Goal: Communication & Community: Answer question/provide support

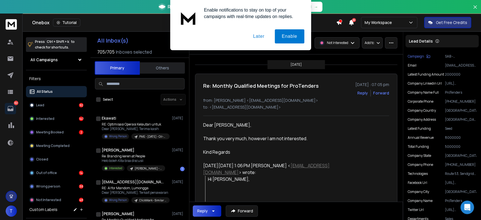
scroll to position [75, 0]
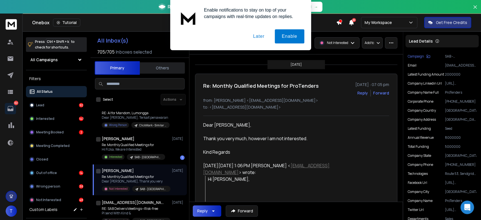
click at [257, 37] on button "Later" at bounding box center [258, 36] width 25 height 14
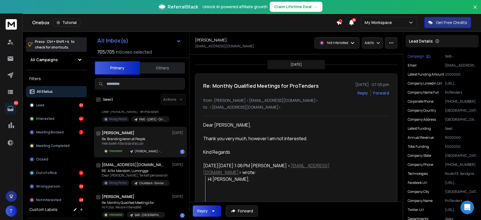
scroll to position [0, 0]
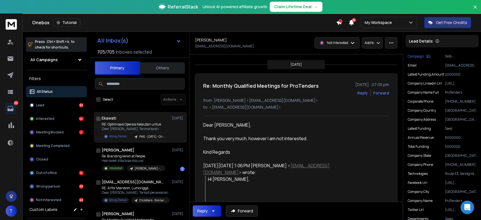
click at [140, 135] on p "PME - [DATE] - Oil-Energy-Maritime" at bounding box center [152, 136] width 27 height 4
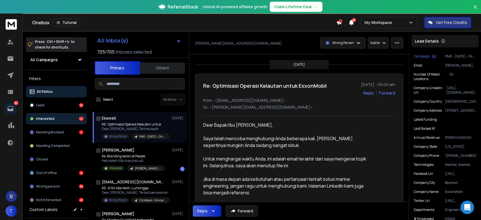
click at [48, 120] on p "Interested" at bounding box center [45, 118] width 18 height 5
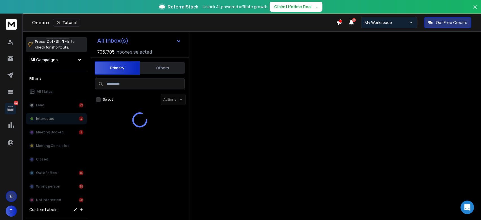
click at [371, 24] on p "My Workspace" at bounding box center [379, 23] width 30 height 6
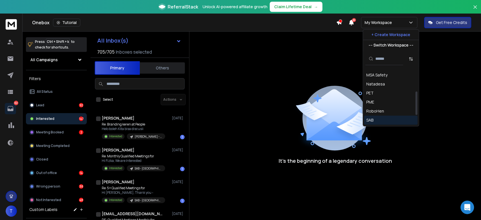
scroll to position [75, 0]
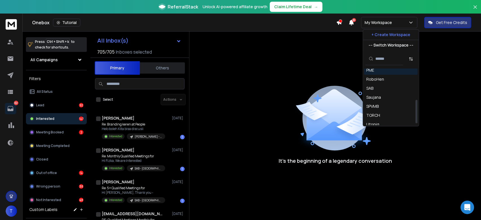
click at [379, 70] on div "PME" at bounding box center [391, 70] width 54 height 9
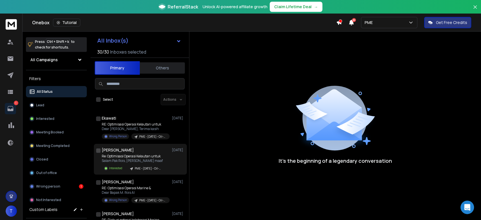
click at [134, 158] on p "Re: Optimisasi Operasi Kelautan untuk" at bounding box center [133, 156] width 63 height 5
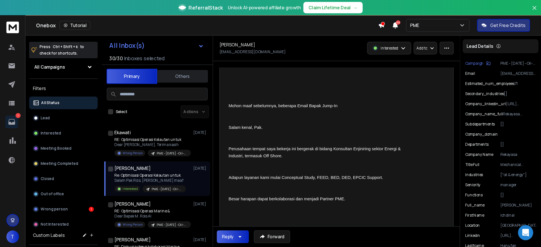
scroll to position [113, 0]
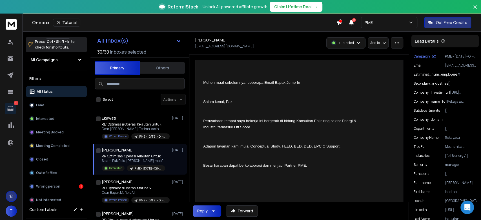
drag, startPoint x: 459, startPoint y: 0, endPoint x: 264, endPoint y: 113, distance: 225.4
click at [264, 113] on div "Salam Pak Rois, Mohon maaf sebelumnya, beberapa Email Bapak Jump-In Salam kenal…" at bounding box center [285, 149] width 164 height 230
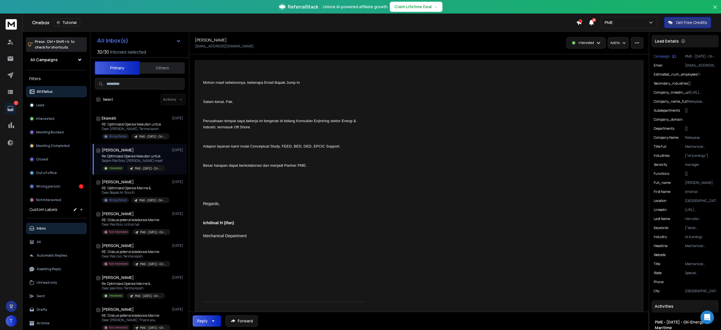
drag, startPoint x: 466, startPoint y: 1, endPoint x: 359, endPoint y: 164, distance: 194.6
click at [359, 164] on p "Besar harapan dapat berkolaborasi dan menjadi Partner PME." at bounding box center [285, 162] width 164 height 12
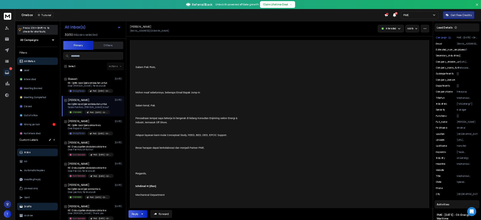
scroll to position [12, 0]
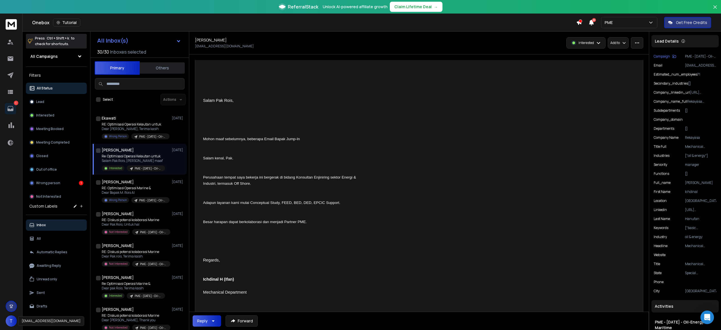
click at [13, 219] on span "T" at bounding box center [11, 320] width 11 height 11
click at [70, 219] on icon at bounding box center [72, 271] width 5 height 5
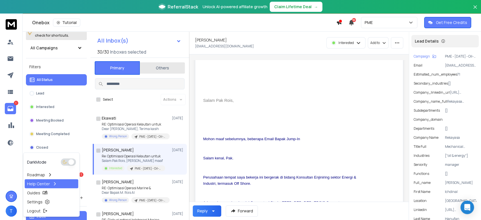
scroll to position [56, 0]
drag, startPoint x: 659, startPoint y: 0, endPoint x: 70, endPoint y: 110, distance: 599.3
click at [70, 110] on button "Interested" at bounding box center [56, 106] width 61 height 11
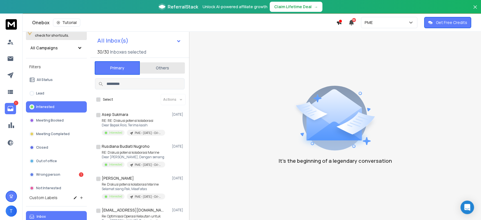
scroll to position [338, 0]
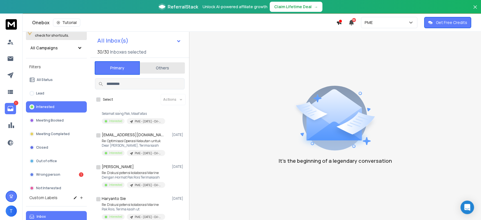
click at [127, 84] on input at bounding box center [140, 83] width 90 height 11
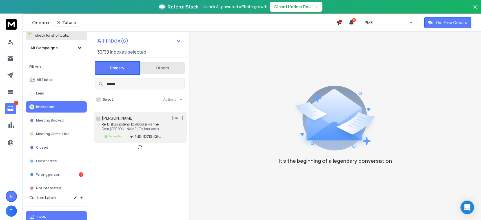
click at [146, 127] on p "Dear [PERSON_NAME], Terima kasih" at bounding box center [133, 128] width 63 height 5
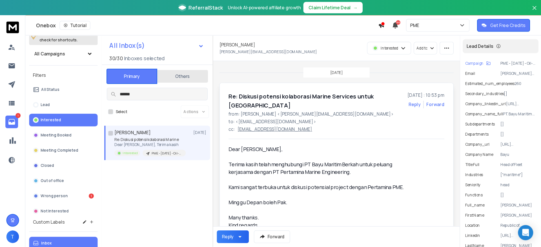
scroll to position [12, 0]
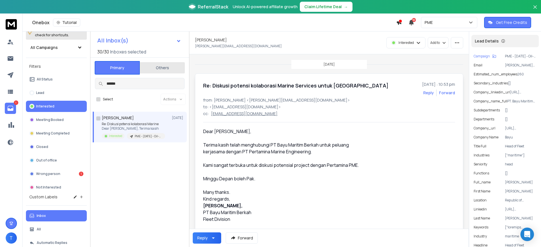
drag, startPoint x: 439, startPoint y: 0, endPoint x: 281, endPoint y: 134, distance: 207.2
drag, startPoint x: 137, startPoint y: 84, endPoint x: 96, endPoint y: 87, distance: 40.9
click at [96, 87] on input "******" at bounding box center [140, 83] width 90 height 11
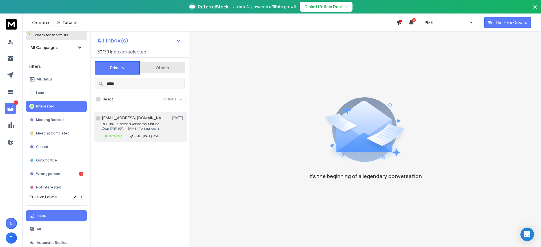
click at [150, 124] on p "RE: Diskusi potensi kolaborasi Marine" at bounding box center [133, 124] width 63 height 5
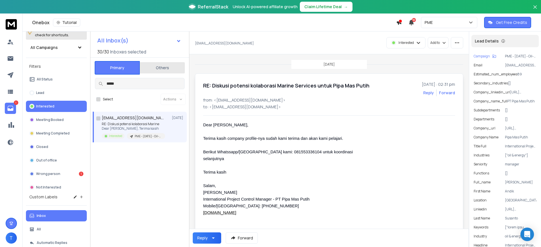
drag, startPoint x: 146, startPoint y: 87, endPoint x: 85, endPoint y: 81, distance: 60.8
click at [85, 81] on div "Press Ctrl + Shift + k to check for shortcuts. All Campaigns All Campaigns Filt…" at bounding box center [282, 155] width 518 height 247
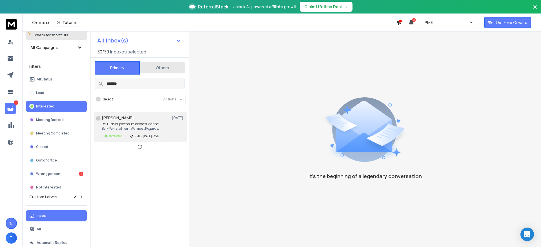
click at [147, 127] on p "Baik Pak, silahkan. ⁣Warmest Regards," at bounding box center [133, 128] width 63 height 5
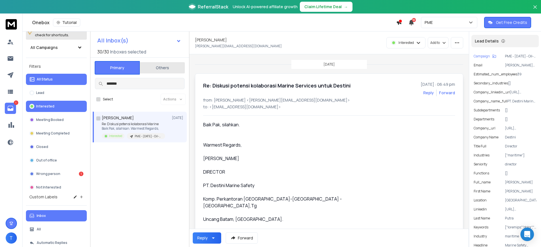
drag, startPoint x: 136, startPoint y: 83, endPoint x: 68, endPoint y: 82, distance: 67.6
click at [68, 82] on div "Press Ctrl + Shift + k to check for shortcuts. All Campaigns All Campaigns Filt…" at bounding box center [282, 155] width 518 height 247
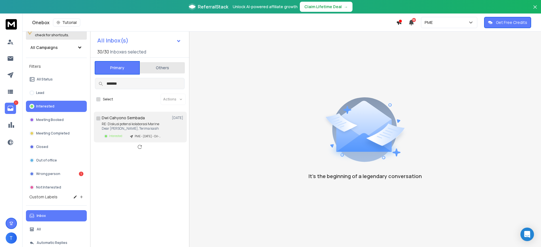
click at [156, 121] on div "[PERSON_NAME] Sembada [DATE] RE: Diskusi potensi kolaborasi Marine Dear [PERSON…" at bounding box center [143, 127] width 83 height 24
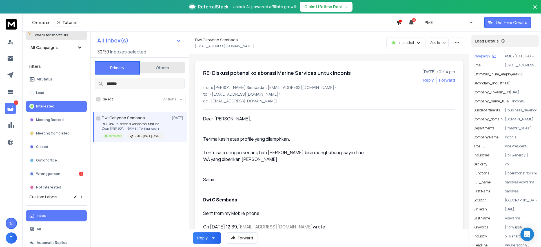
scroll to position [0, 0]
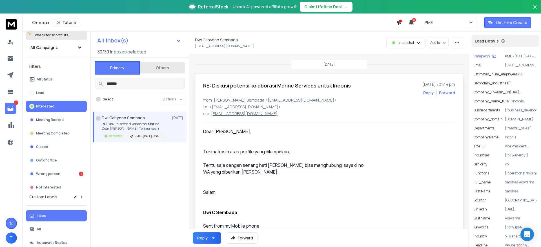
drag, startPoint x: 136, startPoint y: 79, endPoint x: 86, endPoint y: 81, distance: 50.5
click at [86, 81] on div "Press Ctrl + Shift + k to check for shortcuts. All Campaigns All Campaigns Filt…" at bounding box center [282, 155] width 518 height 247
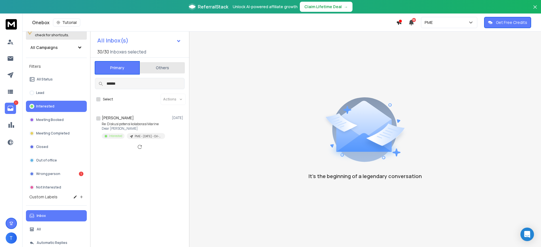
click at [133, 119] on h1 "[PERSON_NAME]" at bounding box center [118, 118] width 32 height 6
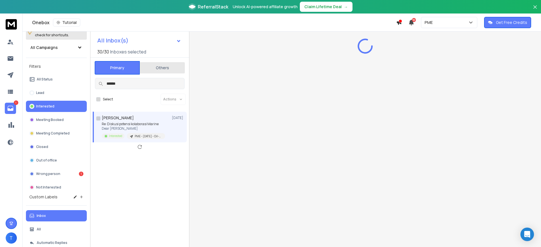
click at [133, 119] on h1 "[PERSON_NAME]" at bounding box center [118, 118] width 32 height 6
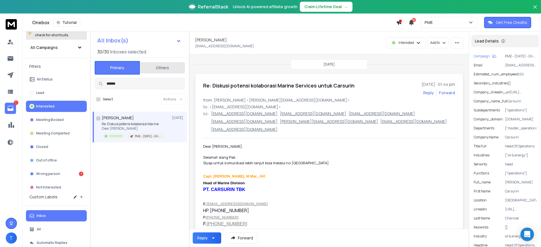
drag, startPoint x: 117, startPoint y: 82, endPoint x: 78, endPoint y: 83, distance: 39.7
click at [78, 83] on div "Press Ctrl + Shift + k to check for shortcuts. All Campaigns All Campaigns Filt…" at bounding box center [282, 155] width 518 height 247
paste input "**"
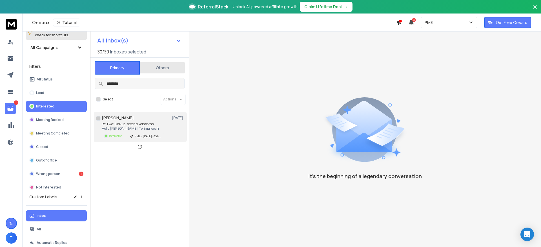
click at [140, 118] on div "[PERSON_NAME] [DATE]" at bounding box center [143, 118] width 83 height 6
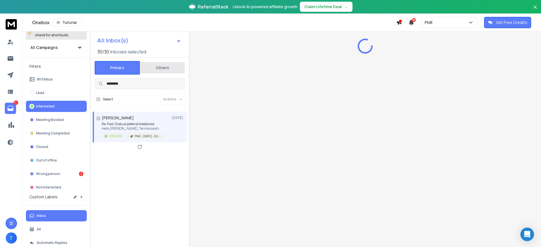
click at [140, 118] on div "[PERSON_NAME] [DATE]" at bounding box center [143, 118] width 83 height 6
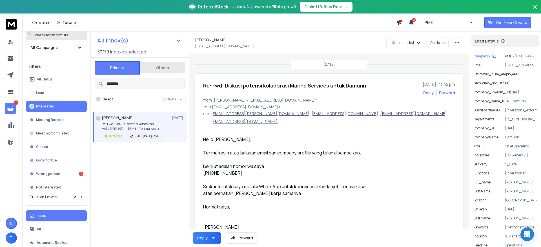
drag, startPoint x: 129, startPoint y: 82, endPoint x: 94, endPoint y: 86, distance: 35.2
click at [94, 86] on div "********" at bounding box center [140, 83] width 94 height 14
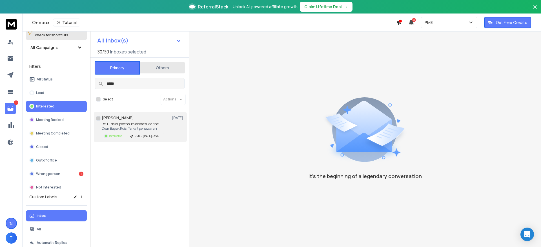
type input "*****"
click at [163, 121] on div "Patria Wiratama [DATE] Re: Diskusi potensi kolaborasi Marine Dear Bapak Rois, T…" at bounding box center [143, 127] width 83 height 24
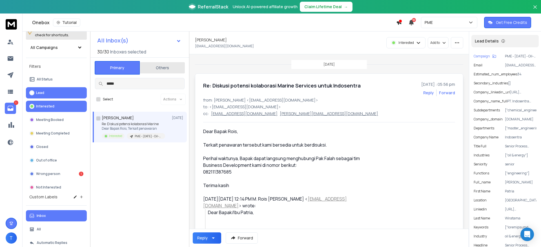
drag, startPoint x: 134, startPoint y: 82, endPoint x: 83, endPoint y: 88, distance: 52.2
click at [83, 88] on div "Press Ctrl + Shift + k to check for shortcuts. All Campaigns All Campaigns Filt…" at bounding box center [282, 155] width 518 height 247
click at [82, 88] on button "Lead" at bounding box center [56, 92] width 61 height 11
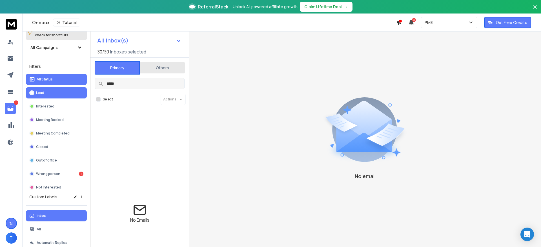
click at [67, 81] on button "All Status" at bounding box center [56, 79] width 61 height 11
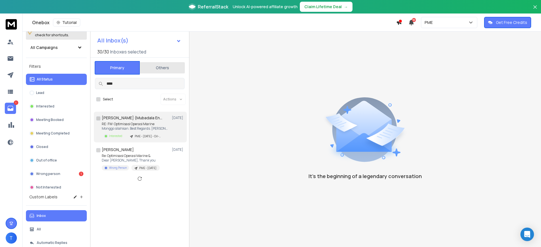
click at [138, 128] on p "Monggo silahkan. Best Regards. [PERSON_NAME]" at bounding box center [136, 128] width 68 height 5
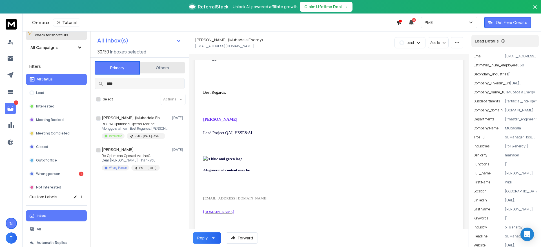
scroll to position [84, 0]
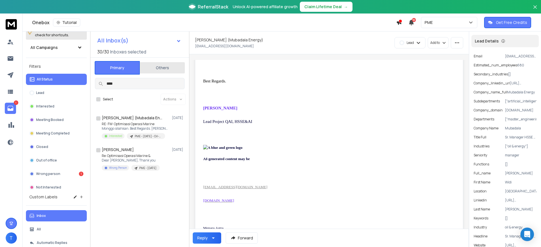
drag, startPoint x: 108, startPoint y: 84, endPoint x: 85, endPoint y: 84, distance: 22.5
click at [85, 84] on div "Press Ctrl + Shift + k to check for shortcuts. All Campaigns All Campaigns Filt…" at bounding box center [282, 155] width 518 height 247
paste input "****"
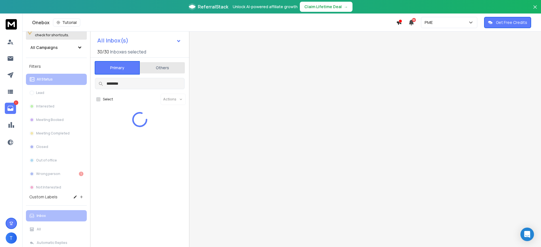
scroll to position [0, 0]
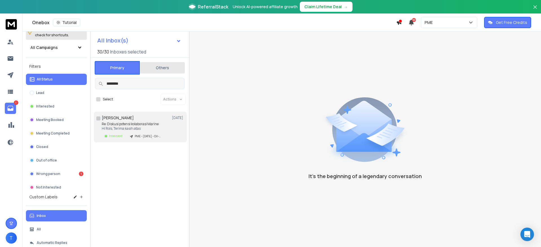
click at [135, 130] on p "Hi Rois, Terima kasih atas" at bounding box center [133, 128] width 63 height 5
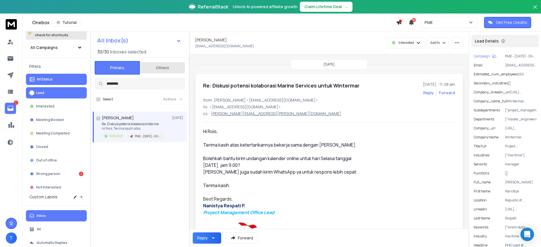
drag, startPoint x: 129, startPoint y: 86, endPoint x: 76, endPoint y: 88, distance: 52.4
click at [76, 88] on div "Press Ctrl + Shift + k to check for shortcuts. All Campaigns All Campaigns Filt…" at bounding box center [282, 155] width 518 height 247
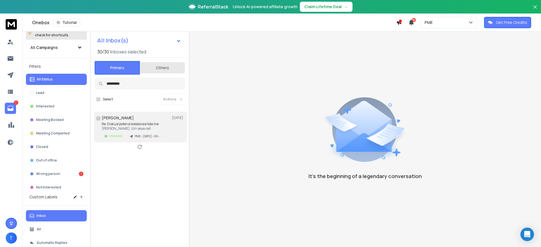
click at [124, 119] on h1 "[PERSON_NAME]" at bounding box center [118, 118] width 32 height 6
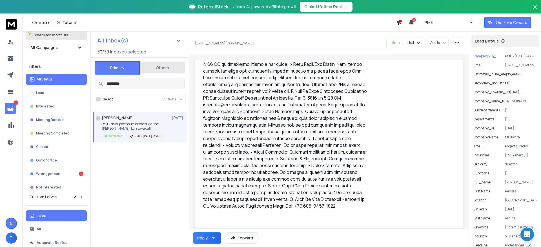
scroll to position [253, 0]
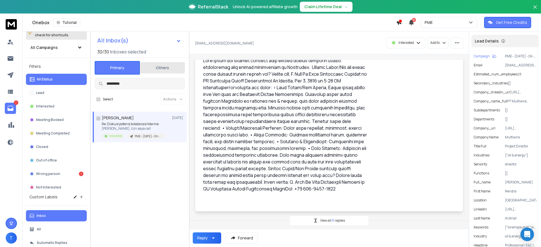
drag, startPoint x: 129, startPoint y: 84, endPoint x: 89, endPoint y: 81, distance: 39.8
click at [89, 81] on div "Press Ctrl + Shift + k to check for shortcuts. All Campaigns All Campaigns Filt…" at bounding box center [282, 155] width 518 height 247
paste input
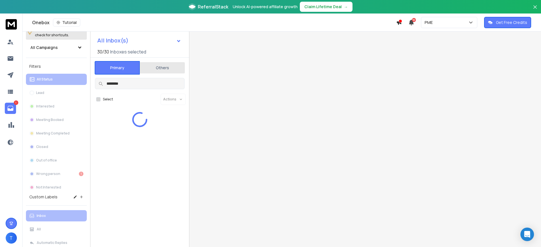
scroll to position [0, 0]
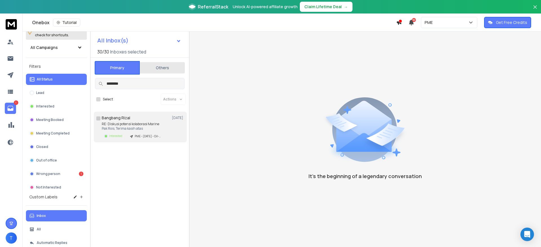
click at [155, 125] on p "RE: Diskusi potensi kolaborasi Marine" at bounding box center [133, 124] width 63 height 5
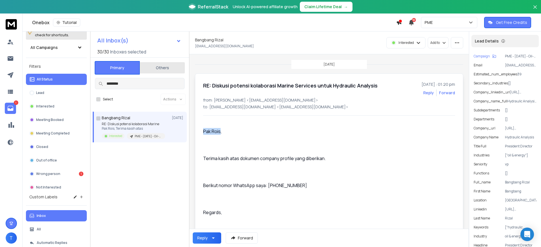
drag, startPoint x: 202, startPoint y: 132, endPoint x: 221, endPoint y: 130, distance: 18.7
click at [232, 134] on p "Pak Rois," at bounding box center [285, 131] width 164 height 7
drag, startPoint x: 203, startPoint y: 129, endPoint x: 240, endPoint y: 132, distance: 37.2
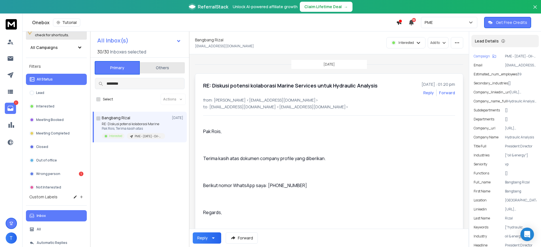
click at [204, 156] on span "Terima kasih atas dokumen company profile yang diberikan." at bounding box center [264, 158] width 123 height 6
drag, startPoint x: 204, startPoint y: 156, endPoint x: 318, endPoint y: 152, distance: 114.4
click at [318, 156] on span "Terima kasih atas dokumen company profile yang diberikan." at bounding box center [264, 158] width 123 height 6
drag, startPoint x: 203, startPoint y: 131, endPoint x: 229, endPoint y: 133, distance: 25.8
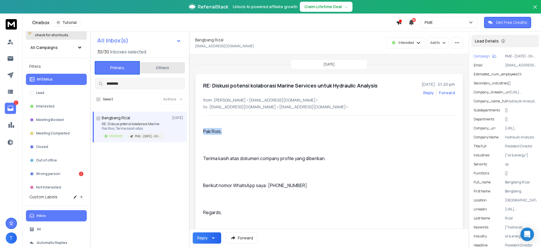
click at [229, 133] on p "Pak Rois," at bounding box center [285, 131] width 164 height 7
drag, startPoint x: 146, startPoint y: 85, endPoint x: 90, endPoint y: 91, distance: 56.1
click at [90, 91] on div "Press Ctrl + Shift + k to check for shortcuts. All Campaigns All Campaigns Filt…" at bounding box center [282, 155] width 518 height 247
paste input
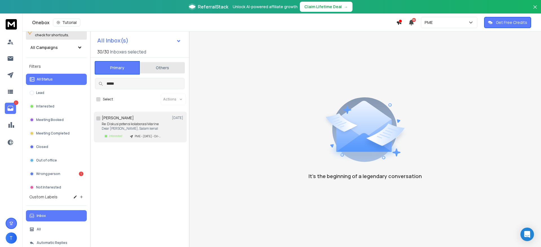
click at [134, 127] on p "Dear [PERSON_NAME], Salam kenal" at bounding box center [133, 128] width 63 height 5
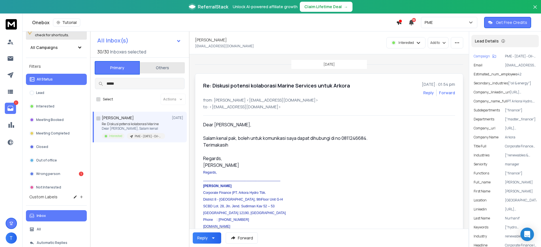
drag, startPoint x: 141, startPoint y: 84, endPoint x: 85, endPoint y: 91, distance: 56.7
click at [88, 89] on div "Press Ctrl + Shift + k to check for shortcuts. All Campaigns All Campaigns Filt…" at bounding box center [282, 155] width 518 height 247
paste input
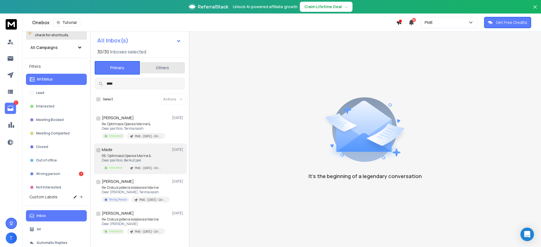
click at [132, 158] on p "Dear pak Rois, Berikut pak" at bounding box center [133, 160] width 63 height 5
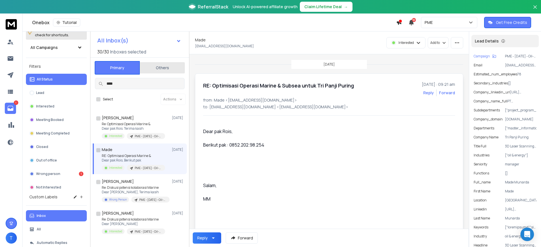
click at [138, 80] on input "****" at bounding box center [140, 83] width 90 height 11
drag, startPoint x: 138, startPoint y: 80, endPoint x: 95, endPoint y: 86, distance: 43.2
click at [95, 86] on input "****" at bounding box center [140, 83] width 90 height 11
paste input "*"
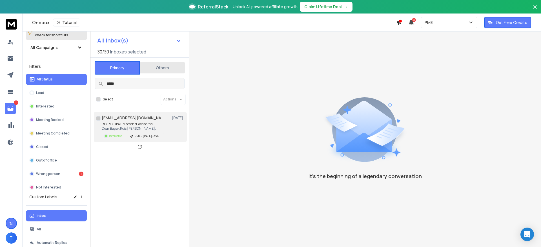
click at [132, 117] on h1 "[EMAIL_ADDRESS][DOMAIN_NAME]" at bounding box center [133, 118] width 62 height 6
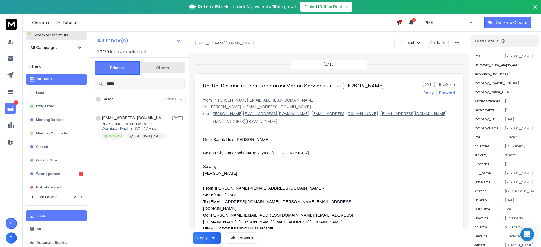
drag, startPoint x: 142, startPoint y: 80, endPoint x: 102, endPoint y: 86, distance: 41.0
click at [102, 86] on div "*****" at bounding box center [140, 83] width 90 height 11
paste input "*"
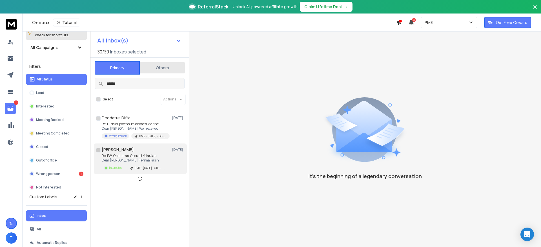
click at [133, 154] on p "Re: FW: Optimisasi Operasi Kelautan" at bounding box center [133, 156] width 63 height 5
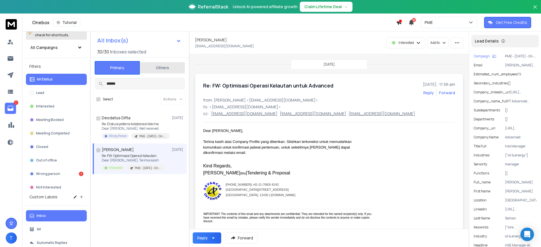
drag, startPoint x: 133, startPoint y: 83, endPoint x: 86, endPoint y: 87, distance: 46.6
click at [88, 86] on div "Press Ctrl + Shift + k to check for shortcuts. All Campaigns All Campaigns Filt…" at bounding box center [282, 155] width 518 height 247
paste input "***"
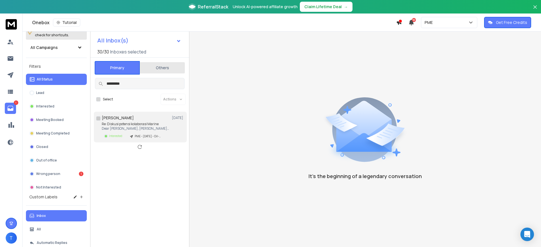
click at [128, 116] on h1 "[PERSON_NAME]" at bounding box center [118, 118] width 32 height 6
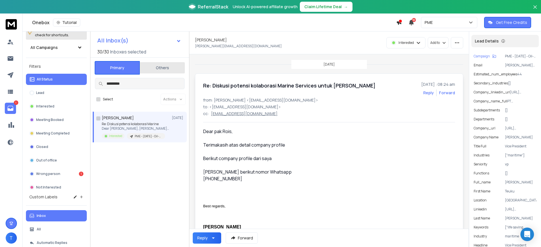
drag, startPoint x: 133, startPoint y: 83, endPoint x: 66, endPoint y: 84, distance: 67.9
click at [66, 84] on div "Press Ctrl + Shift + k to check for shortcuts. All Campaigns All Campaigns Filt…" at bounding box center [282, 155] width 518 height 247
paste input
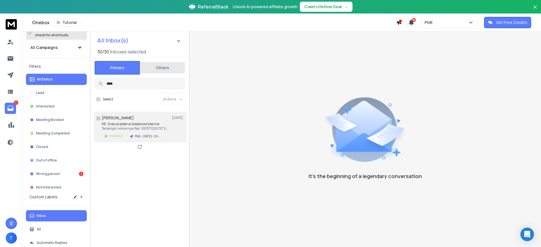
click at [138, 119] on div "[PERSON_NAME] [DATE]" at bounding box center [143, 118] width 83 height 6
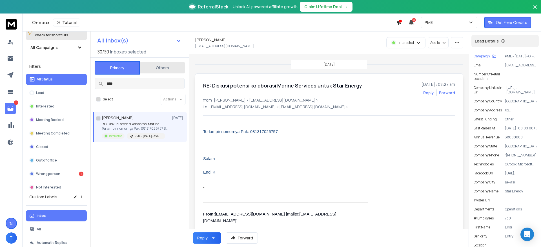
drag, startPoint x: 130, startPoint y: 81, endPoint x: 75, endPoint y: 78, distance: 54.5
click at [75, 78] on div "Press Ctrl + Shift + k to check for shortcuts. All Campaigns All Campaigns Filt…" at bounding box center [282, 155] width 518 height 247
paste input "***"
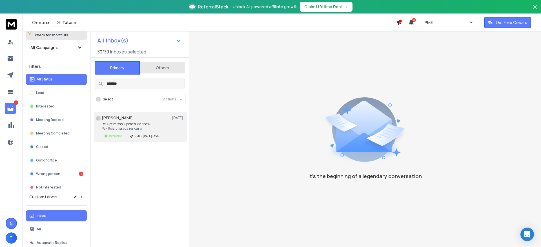
click at [139, 112] on div "[PERSON_NAME] [DATE] Re: Optimisasi Operasi Marine & Pak Rois, Jika ada rencana…" at bounding box center [140, 127] width 93 height 31
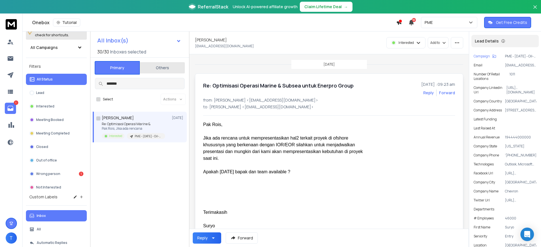
drag, startPoint x: 131, startPoint y: 84, endPoint x: 93, endPoint y: 89, distance: 38.6
click at [93, 89] on div "******* Select Actions Suryo Yudono [DATE] Re: Optimisasi Operasi Marine & Pak …" at bounding box center [139, 139] width 99 height 126
paste input
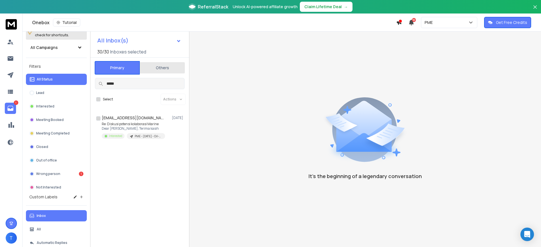
click at [125, 118] on h1 "[EMAIL_ADDRESS][DOMAIN_NAME]" at bounding box center [133, 118] width 62 height 6
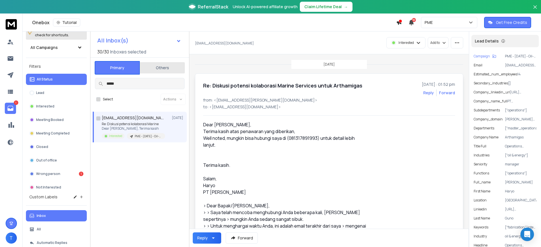
drag, startPoint x: 148, startPoint y: 81, endPoint x: 66, endPoint y: 84, distance: 81.2
click at [66, 84] on div "Press Ctrl + Shift + k to check for shortcuts. All Campaigns All Campaigns Filt…" at bounding box center [282, 155] width 518 height 247
paste input "***"
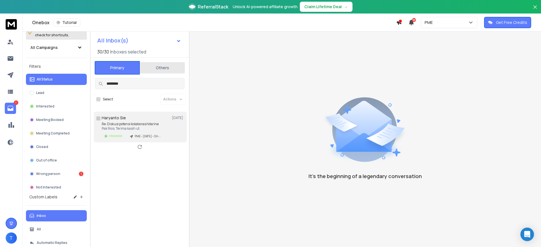
click at [132, 132] on div "Re: Diskusi potensi kolaborasi Marine Pak Rois, Terima kasih ut Interested PME …" at bounding box center [133, 130] width 63 height 17
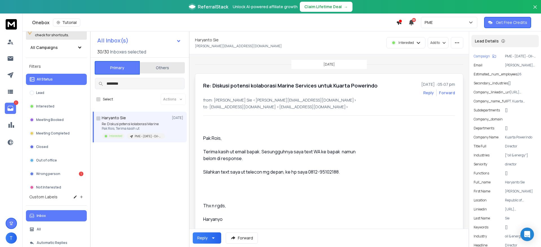
drag, startPoint x: 133, startPoint y: 81, endPoint x: 91, endPoint y: 84, distance: 42.6
click at [91, 84] on div "******** Select Actions [PERSON_NAME] Sie [DATE] Re: Diskusi potensi kolaborasi…" at bounding box center [139, 139] width 99 height 126
paste input
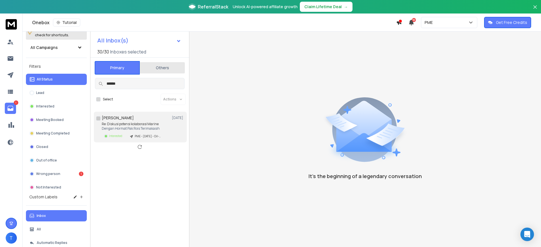
click at [150, 125] on p "Re: Diskusi potensi kolaborasi Marine" at bounding box center [133, 124] width 63 height 5
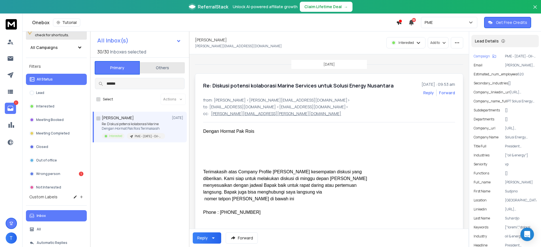
scroll to position [12, 0]
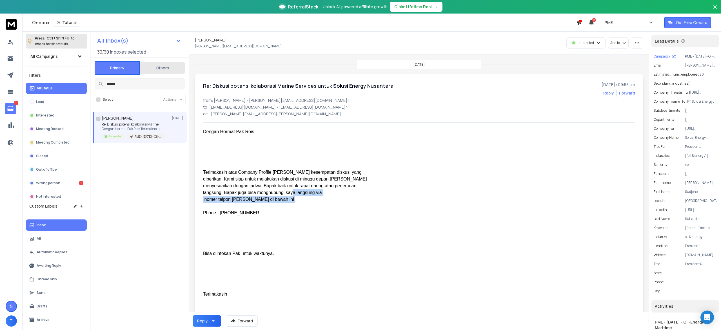
drag, startPoint x: 530, startPoint y: 1, endPoint x: 197, endPoint y: 216, distance: 396.3
click at [170, 217] on div "All Inbox(s) 30 / 30 Inboxes selected ****** Primary Others ****** Select Actio…" at bounding box center [139, 197] width 99 height 330
drag, startPoint x: 138, startPoint y: 81, endPoint x: 98, endPoint y: 74, distance: 40.3
click at [98, 74] on div "Primary Others ****** Select Actions [PERSON_NAME] [DATE] Re: Diskusi potensi k…" at bounding box center [139, 132] width 99 height 140
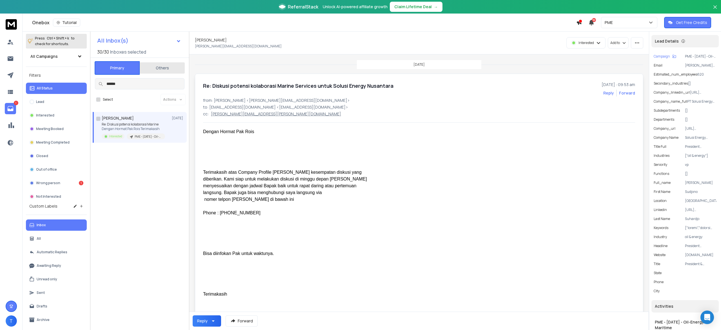
paste input
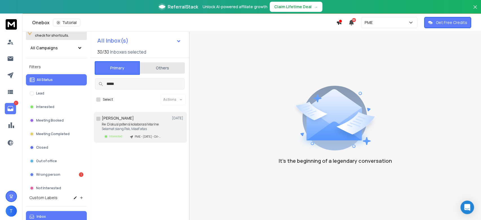
drag, startPoint x: 720, startPoint y: 0, endPoint x: 151, endPoint y: 116, distance: 580.5
click at [151, 116] on div "[PERSON_NAME] [DATE]" at bounding box center [143, 118] width 83 height 6
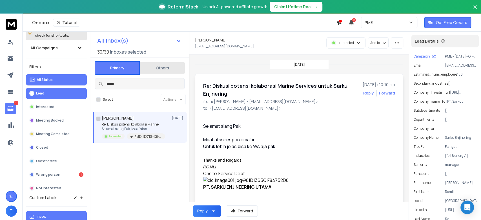
drag, startPoint x: 124, startPoint y: 86, endPoint x: 81, endPoint y: 91, distance: 43.1
click at [81, 91] on div "Press Ctrl + Shift + k to check for shortcuts. All Campaigns All Campaigns Filt…" at bounding box center [252, 142] width 458 height 220
paste input
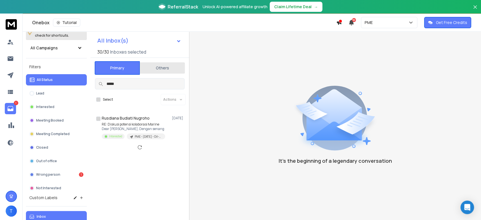
click at [136, 115] on h1 "Rusdiana Budiati Nugroho" at bounding box center [126, 118] width 48 height 6
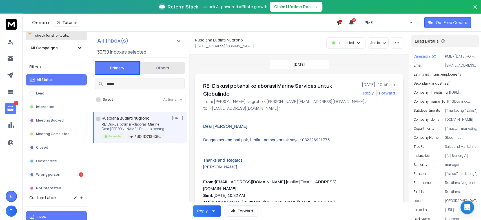
drag, startPoint x: 124, startPoint y: 87, endPoint x: 97, endPoint y: 92, distance: 28.2
click at [97, 92] on div "***** Select Actions [PERSON_NAME] [DATE] RE: Diskusi potensi kolaborasi Marine…" at bounding box center [139, 139] width 99 height 126
paste input
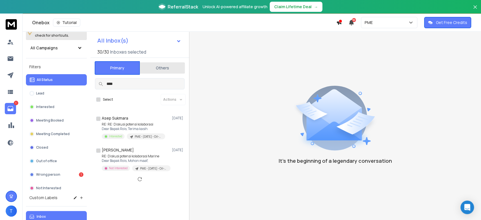
click at [146, 112] on div "[PERSON_NAME] [DATE] RE: RE: Diskusi potensi kolaborasi Dear Bapak Rois, Terima…" at bounding box center [140, 127] width 93 height 31
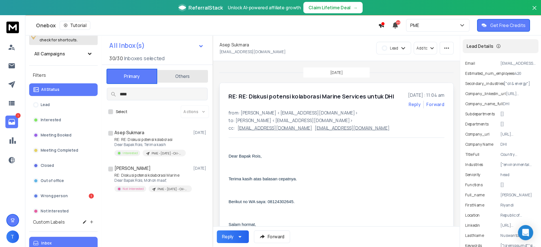
scroll to position [12, 0]
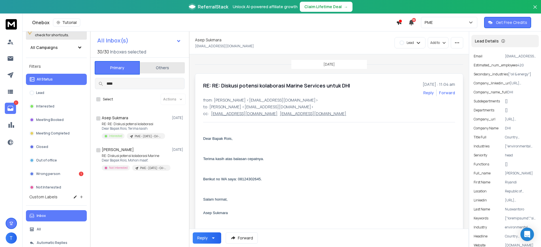
drag, startPoint x: 457, startPoint y: 1, endPoint x: 198, endPoint y: 148, distance: 297.8
drag, startPoint x: 132, startPoint y: 80, endPoint x: 100, endPoint y: 84, distance: 31.9
click at [100, 84] on div "****" at bounding box center [140, 83] width 90 height 11
paste input "*"
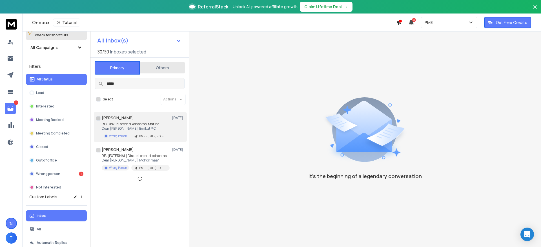
click at [146, 121] on div "[PERSON_NAME] [DATE] RE: Diskusi potensi kolaborasi Marine Dear [PERSON_NAME], …" at bounding box center [143, 127] width 83 height 24
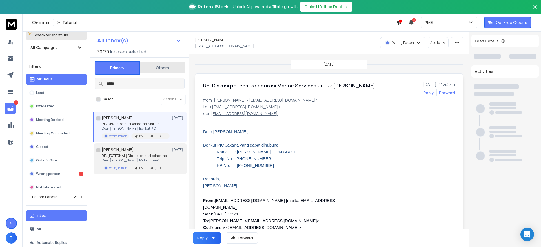
click at [143, 157] on p "RE: [EXTERNAL] Diskusi potensi kolaborasi" at bounding box center [136, 156] width 68 height 5
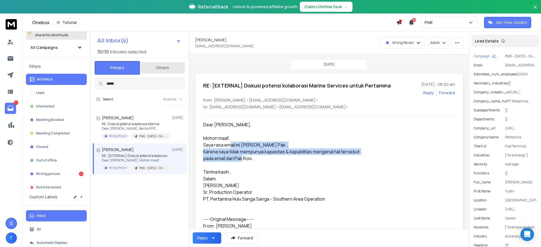
drag, startPoint x: 228, startPoint y: 145, endPoint x: 242, endPoint y: 159, distance: 19.7
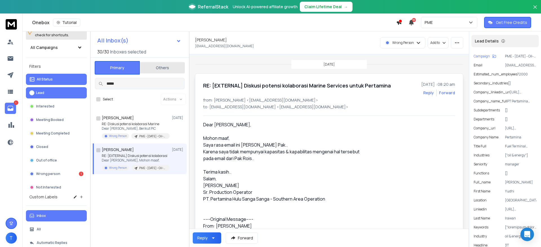
drag, startPoint x: 131, startPoint y: 84, endPoint x: 72, endPoint y: 92, distance: 59.4
click at [72, 92] on div "Press Ctrl + Shift + k to check for shortcuts. All Campaigns All Campaigns Filt…" at bounding box center [282, 155] width 518 height 247
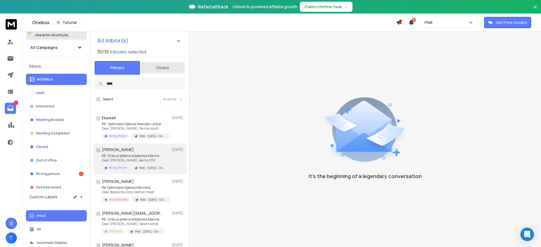
click at [133, 156] on p "RE: Diskusi potensi kolaborasi Marine" at bounding box center [136, 156] width 68 height 5
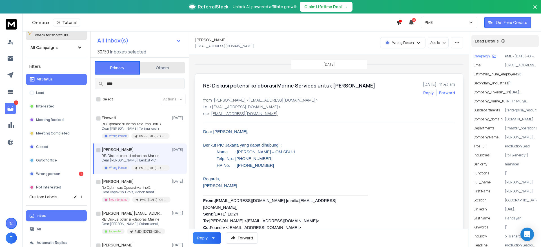
drag, startPoint x: 135, startPoint y: 83, endPoint x: 96, endPoint y: 88, distance: 39.8
click at [96, 88] on input "****" at bounding box center [140, 83] width 90 height 11
paste input "**"
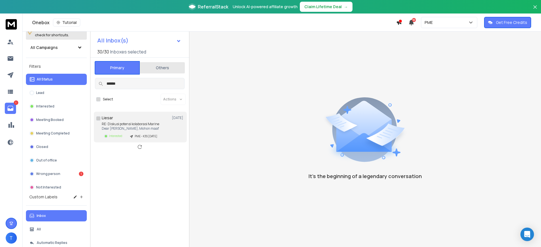
type input "******"
click at [159, 117] on div "Liesar [DATE]" at bounding box center [143, 118] width 83 height 6
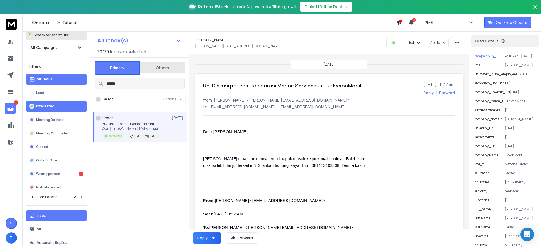
click at [49, 104] on p "Interested" at bounding box center [45, 106] width 18 height 5
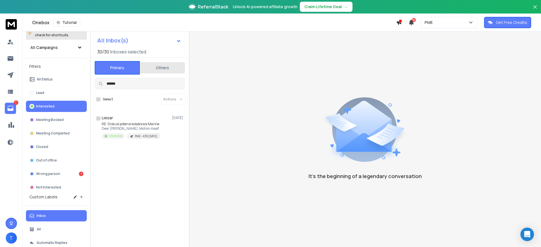
drag, startPoint x: 136, startPoint y: 82, endPoint x: 96, endPoint y: 84, distance: 40.4
click at [101, 79] on input "******" at bounding box center [140, 83] width 90 height 11
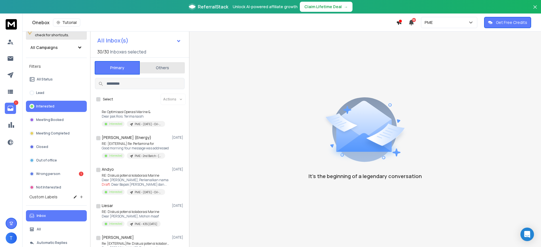
scroll to position [42, 0]
click at [121, 81] on input at bounding box center [140, 83] width 90 height 11
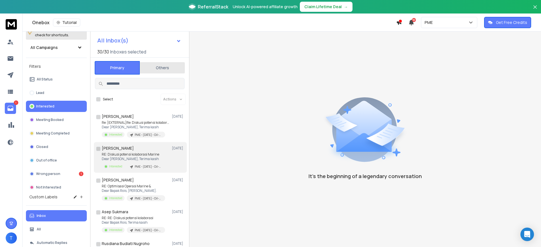
scroll to position [169, 0]
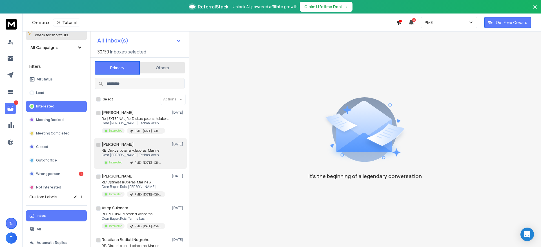
click at [138, 145] on div "[PERSON_NAME] [DATE]" at bounding box center [143, 145] width 83 height 6
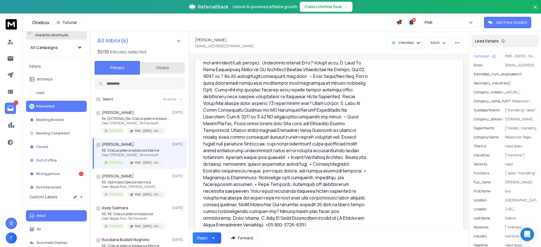
scroll to position [342, 0]
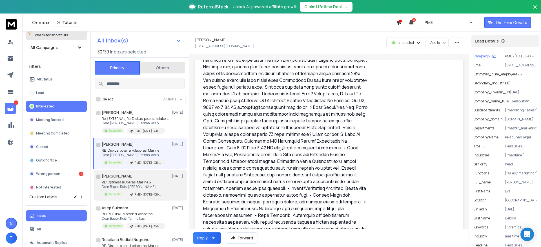
click at [145, 177] on div "[PERSON_NAME] [DATE]" at bounding box center [143, 176] width 83 height 6
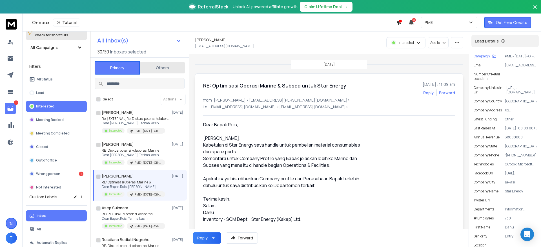
click at [412, 39] on div "Interested" at bounding box center [405, 42] width 39 height 11
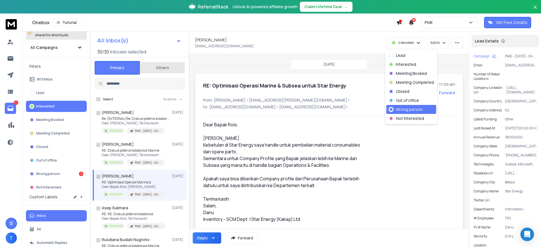
click at [411, 108] on p "Wrong person" at bounding box center [409, 110] width 27 height 6
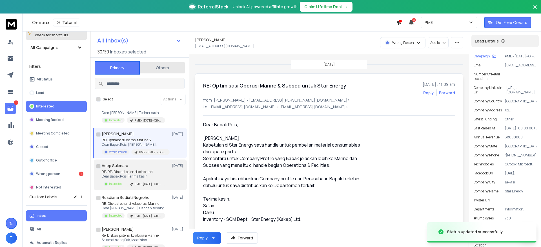
click at [142, 183] on p "PME - [DATE] - Oil-Energy-Maritime" at bounding box center [148, 184] width 27 height 4
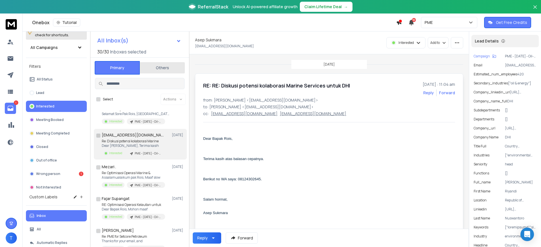
scroll to position [422, 0]
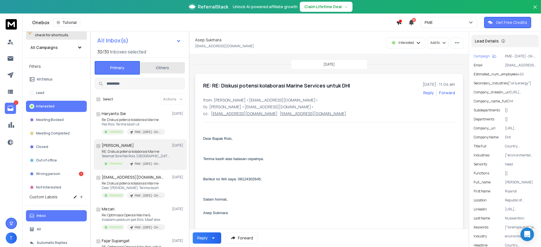
click at [141, 148] on div "[PERSON_NAME] [DATE] RE: Diskusi potensi kolaborasi Marine Selamat Sore Pak Roi…" at bounding box center [143, 155] width 83 height 24
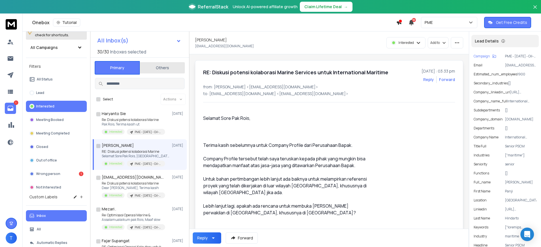
scroll to position [0, 0]
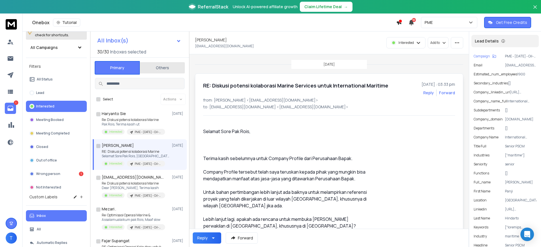
click at [422, 42] on div "Interested" at bounding box center [405, 42] width 39 height 11
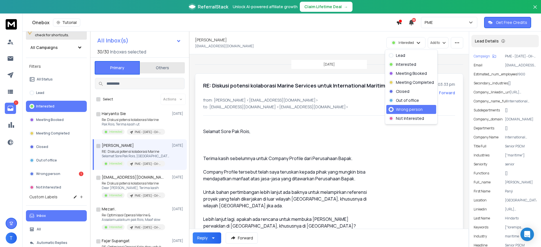
click at [405, 105] on div "Wrong person" at bounding box center [411, 109] width 50 height 9
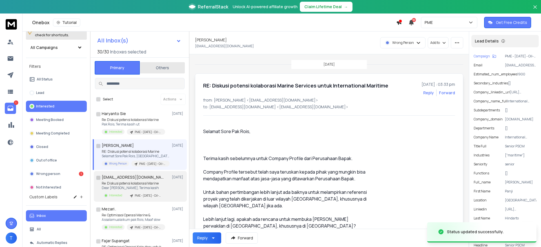
scroll to position [465, 0]
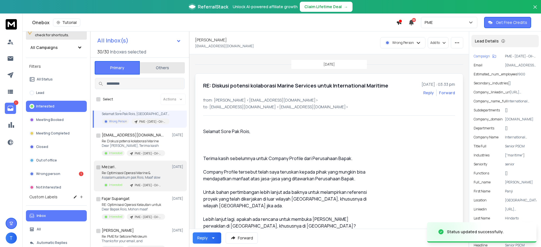
click at [143, 175] on p "Re: Optimisasi Operasi Marine &" at bounding box center [133, 173] width 63 height 5
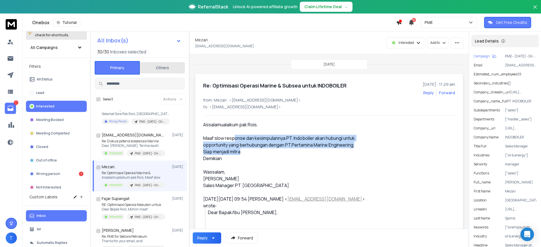
drag, startPoint x: 234, startPoint y: 142, endPoint x: 266, endPoint y: 154, distance: 34.3
click at [266, 154] on div "Assalamualaikum pak Rois, Maaf slow response dan kesimpulannya PT. Indoboiler a…" at bounding box center [285, 155] width 164 height 68
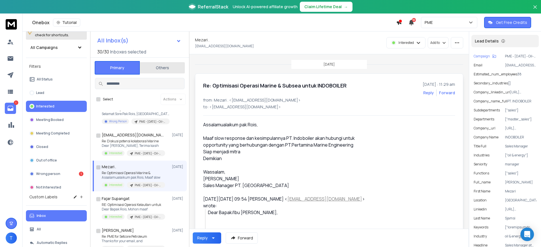
click at [217, 139] on div "Maaf slow response dan kesimpulannya PT. Indoboiler akan hubungi untuk opportun…" at bounding box center [285, 142] width 164 height 14
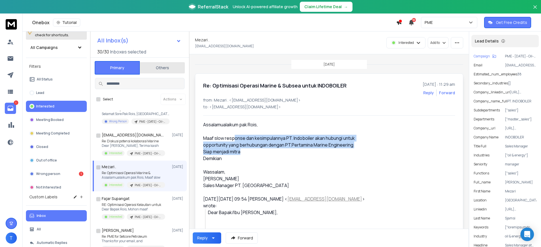
drag, startPoint x: 233, startPoint y: 138, endPoint x: 260, endPoint y: 151, distance: 29.7
click at [260, 151] on div "Assalamualaikum pak Rois, Maaf slow response dan kesimpulannya PT. Indoboiler a…" at bounding box center [285, 155] width 164 height 68
click at [284, 150] on div "Siap menjadi mitra" at bounding box center [285, 151] width 164 height 7
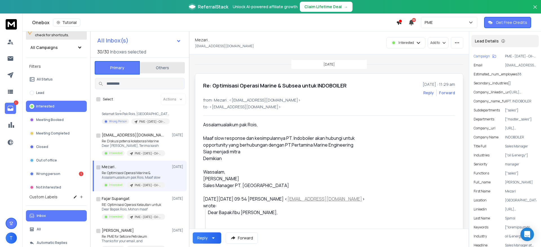
click at [235, 159] on div "Demikian" at bounding box center [285, 158] width 164 height 7
drag, startPoint x: 325, startPoint y: 85, endPoint x: 354, endPoint y: 83, distance: 28.8
click at [354, 83] on div "Re: Optimisasi Operasi Marine & Subsea untuk INDOBOILER [DATE] : 11:29 am Reply…" at bounding box center [329, 89] width 252 height 15
copy h1 "INDOBOILER"
drag, startPoint x: 231, startPoint y: 101, endPoint x: 272, endPoint y: 100, distance: 41.1
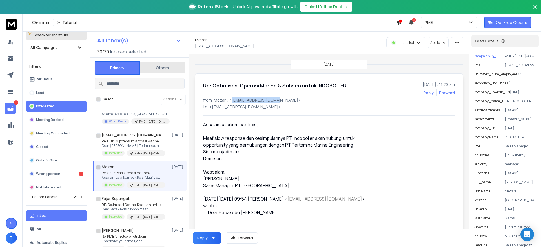
click at [272, 100] on p "from: Mezari . <[EMAIL_ADDRESS][DOMAIN_NAME]>" at bounding box center [329, 100] width 252 height 6
click at [273, 100] on p "from: Mezari . <[EMAIL_ADDRESS][DOMAIN_NAME]>" at bounding box center [329, 100] width 252 height 6
drag, startPoint x: 272, startPoint y: 102, endPoint x: 231, endPoint y: 103, distance: 41.1
click at [231, 103] on p "from: Mezari . <[EMAIL_ADDRESS][DOMAIN_NAME]>" at bounding box center [329, 100] width 252 height 6
copy p "[EMAIL_ADDRESS][DOMAIN_NAME]"
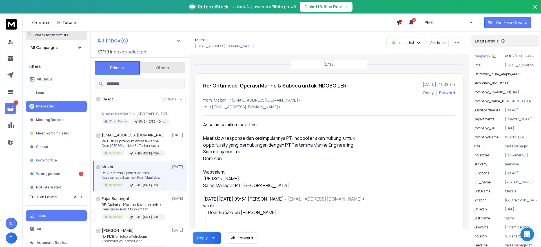
click at [226, 152] on div "Siap menjadi mitra" at bounding box center [285, 151] width 164 height 7
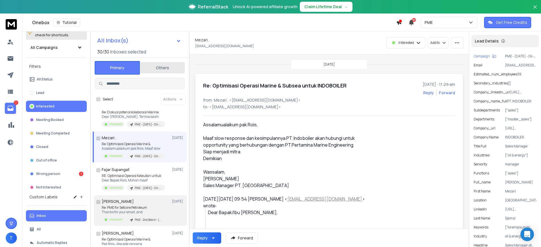
scroll to position [507, 0]
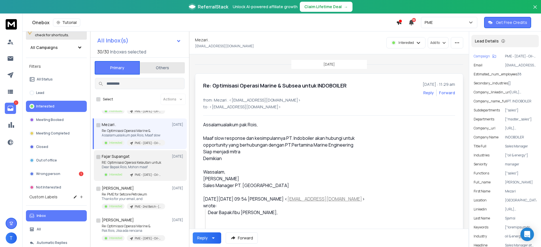
click at [142, 166] on p "Dear Bapak Rois, Mohon maaf" at bounding box center [133, 167] width 63 height 5
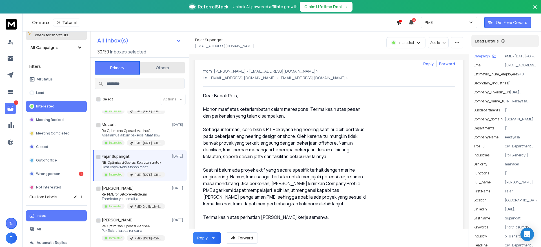
scroll to position [42, 0]
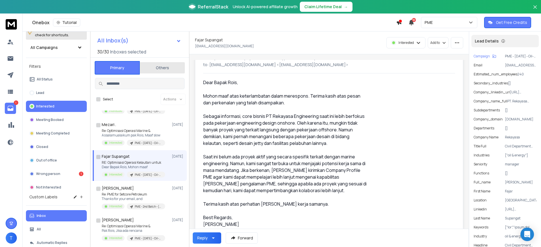
click at [415, 39] on div "Interested" at bounding box center [405, 42] width 39 height 11
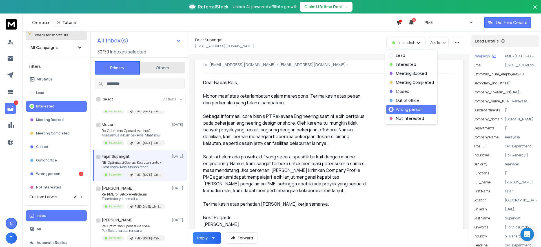
click at [413, 110] on p "Wrong person" at bounding box center [409, 110] width 27 height 6
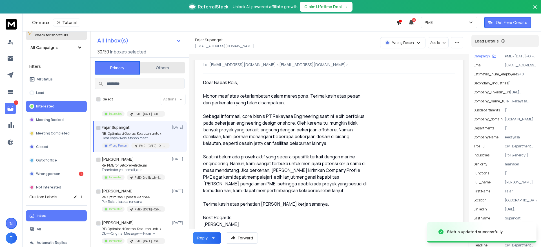
scroll to position [549, 0]
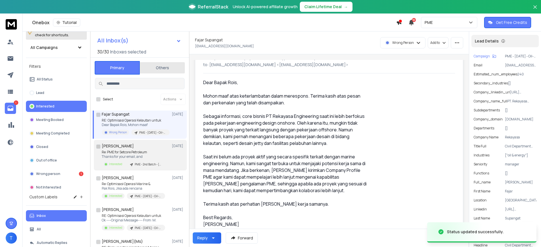
click at [144, 141] on div "[PERSON_NAME] [DATE] Re: PME for Setcore Petroleum Thanks for your email, and I…" at bounding box center [140, 155] width 93 height 31
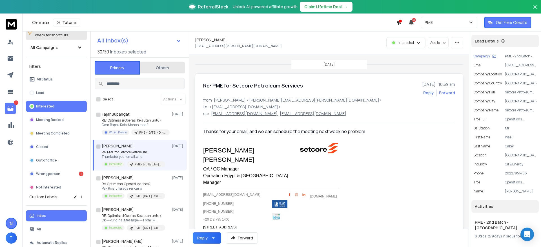
click at [314, 130] on div "Thanks for your email, and we can schedule the meeting next week no problem" at bounding box center [285, 131] width 164 height 7
drag, startPoint x: 231, startPoint y: 85, endPoint x: 303, endPoint y: 84, distance: 72.1
click at [303, 84] on div "Re: PME for Setcore Petroleum Services [DATE] : 10:59 am Reply Forward" at bounding box center [329, 89] width 252 height 15
copy h1 "Setcore Petroleum Services"
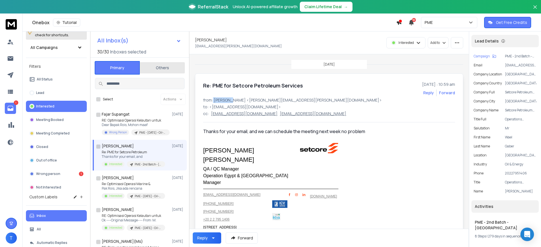
drag, startPoint x: 213, startPoint y: 100, endPoint x: 231, endPoint y: 100, distance: 17.8
click at [231, 100] on p "from: [PERSON_NAME] <[EMAIL_ADDRESS][DOMAIN_NAME]>" at bounding box center [329, 100] width 252 height 6
drag, startPoint x: 233, startPoint y: 100, endPoint x: 214, endPoint y: 101, distance: 19.2
click at [214, 101] on p "from: [PERSON_NAME] <[EMAIL_ADDRESS][DOMAIN_NAME]>" at bounding box center [329, 100] width 252 height 6
copy p "Wael Gabe"
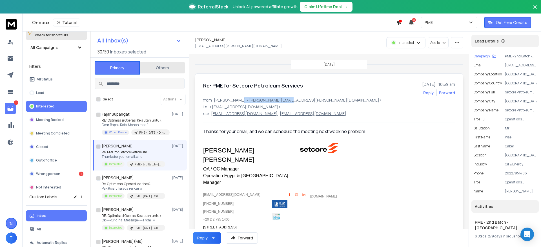
drag, startPoint x: 284, startPoint y: 100, endPoint x: 239, endPoint y: 100, distance: 45.1
click at [239, 100] on p "from: [PERSON_NAME] <[EMAIL_ADDRESS][DOMAIN_NAME]>" at bounding box center [329, 100] width 252 height 6
copy p "[EMAIL_ADDRESS][PERSON_NAME][DOMAIN_NAME]"
drag, startPoint x: 232, startPoint y: 86, endPoint x: 302, endPoint y: 85, distance: 70.7
click at [302, 85] on div "Re: PME for Setcore Petroleum Services [DATE] : 10:59 am Reply Forward" at bounding box center [329, 89] width 252 height 15
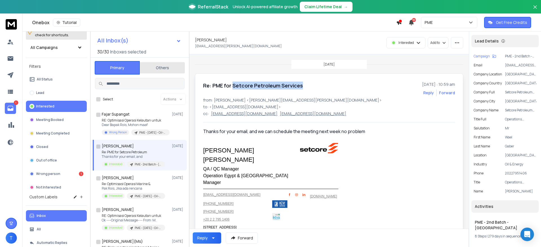
copy h1 "Setcore Petroleum Services"
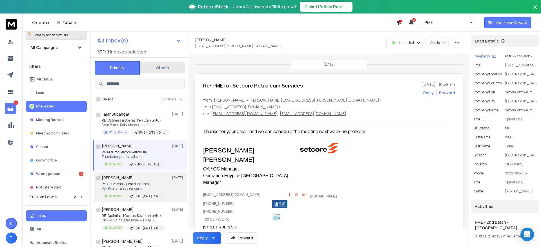
click at [130, 183] on p "Re: Optimisasi Operasi Marine &" at bounding box center [133, 184] width 63 height 5
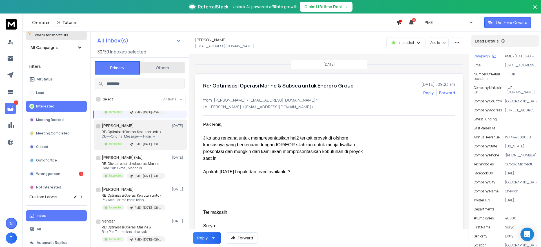
scroll to position [634, 0]
click at [132, 131] on p "RE: Optimisasi Operasi Kelautan untuk" at bounding box center [133, 131] width 63 height 5
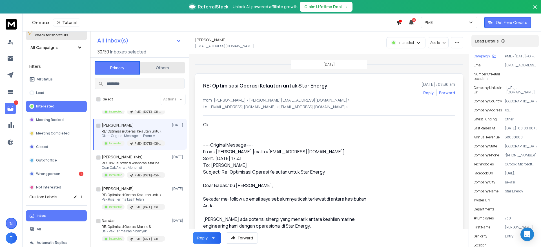
scroll to position [42, 0]
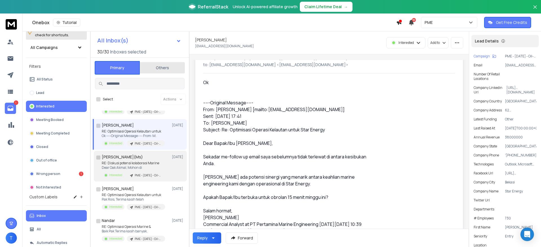
click at [142, 158] on div "[PERSON_NAME](Ms) [DATE]" at bounding box center [143, 157] width 83 height 6
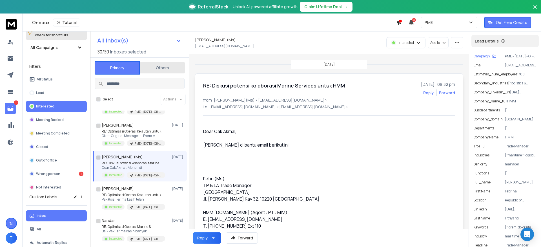
click at [133, 85] on input at bounding box center [140, 83] width 90 height 11
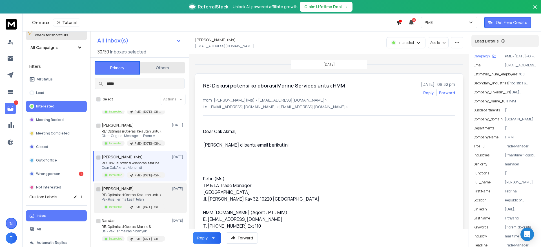
scroll to position [0, 0]
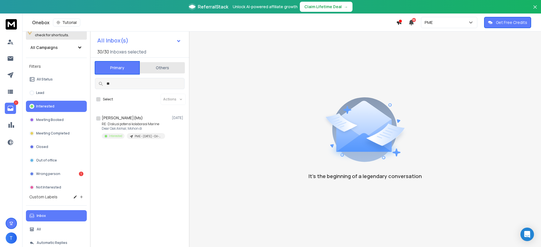
type input "*"
click at [234, 101] on div "It’s the beginning of a legendary conversation" at bounding box center [364, 137] width 351 height 210
click at [137, 87] on input at bounding box center [140, 83] width 90 height 11
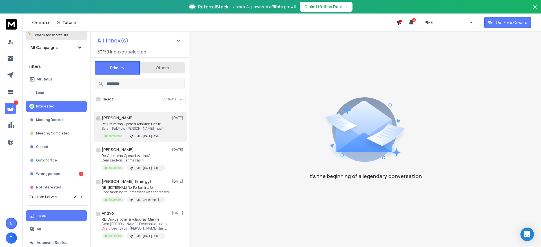
click at [140, 133] on div "PME - [DATE] - Oil-Energy-Maritime" at bounding box center [146, 136] width 38 height 6
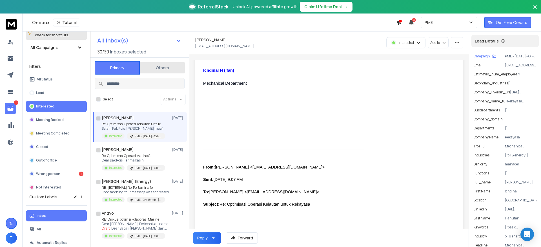
scroll to position [169, 0]
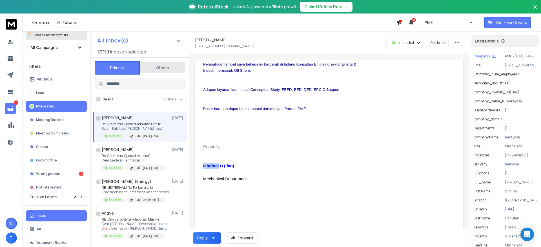
drag, startPoint x: 216, startPoint y: 172, endPoint x: 200, endPoint y: 172, distance: 16.3
copy b "Ichdinal"
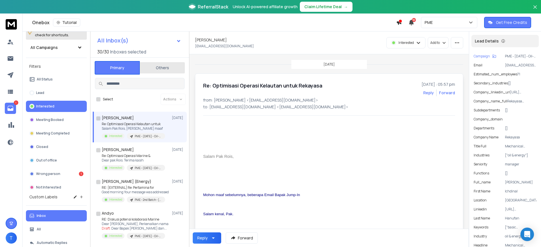
drag, startPoint x: 255, startPoint y: 45, endPoint x: 190, endPoint y: 44, distance: 65.9
click at [190, 44] on div "Ichdinal Hanufan Ichdinal Hanufan [EMAIL_ADDRESS][DOMAIN_NAME] Interested Add t…" at bounding box center [328, 43] width 279 height 23
copy p "[EMAIL_ADDRESS][DOMAIN_NAME]"
drag, startPoint x: 217, startPoint y: 38, endPoint x: 188, endPoint y: 34, distance: 29.3
click at [188, 34] on div "All Inbox(s) 30 / 30 Inboxes selected Primary Others Select Actions Ichdinal Ha…" at bounding box center [315, 155] width 451 height 247
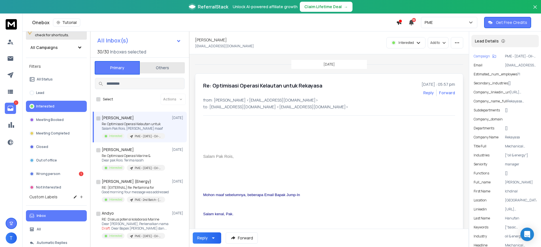
click at [188, 34] on div "All Inbox(s) 30 / 30 Inboxes selected Primary Others Select Actions Ichdinal Ha…" at bounding box center [139, 155] width 99 height 247
click at [220, 38] on h1 "[PERSON_NAME]" at bounding box center [211, 40] width 32 height 6
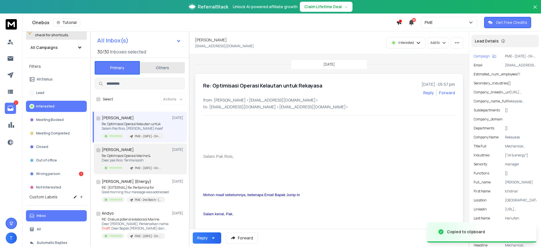
click at [143, 159] on p "Dear pak Rois. Terima kasih" at bounding box center [133, 160] width 63 height 5
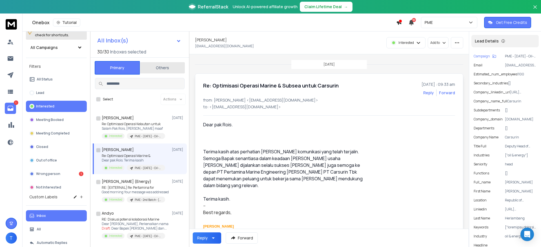
drag, startPoint x: 251, startPoint y: 156, endPoint x: 262, endPoint y: 166, distance: 14.8
click at [259, 163] on div "Semoga Bapak senantiasa dalam keadaan [PERSON_NAME] usaha [PERSON_NAME] dijalan…" at bounding box center [285, 172] width 164 height 34
click at [249, 153] on div "Terima kasih atas perhatian [PERSON_NAME] komunikasi yang telah terjalin." at bounding box center [285, 145] width 164 height 20
drag, startPoint x: 245, startPoint y: 156, endPoint x: 250, endPoint y: 157, distance: 5.1
click at [248, 156] on div "Semoga Bapak senantiasa dalam keadaan [PERSON_NAME] usaha [PERSON_NAME] dijalan…" at bounding box center [285, 172] width 164 height 34
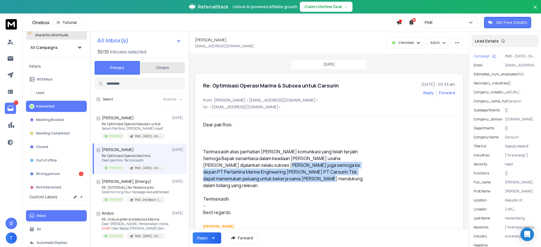
drag, startPoint x: 264, startPoint y: 164, endPoint x: 280, endPoint y: 179, distance: 22.3
click at [280, 179] on div "Semoga Bapak senantiasa dalam keadaan [PERSON_NAME] usaha [PERSON_NAME] dijalan…" at bounding box center [285, 172] width 164 height 34
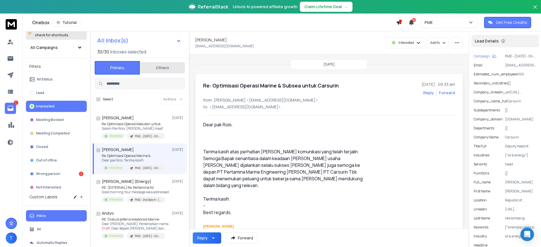
click at [254, 151] on div "Terima kasih atas perhatian [PERSON_NAME] komunikasi yang telah terjalin." at bounding box center [285, 145] width 164 height 20
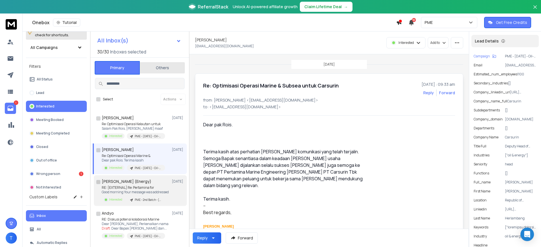
click at [150, 188] on p "RE: [EXTERNAL] Re: Pertamina for" at bounding box center [135, 188] width 67 height 5
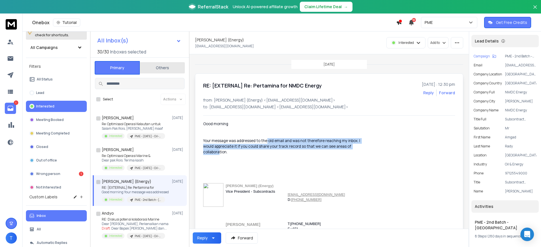
drag, startPoint x: 263, startPoint y: 147, endPoint x: 349, endPoint y: 154, distance: 86.1
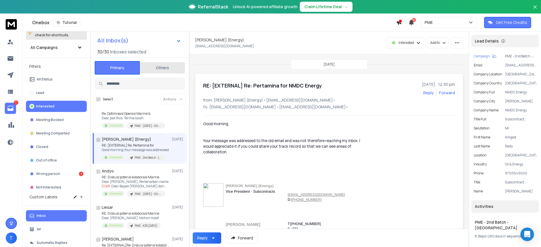
click at [222, 37] on h1 "[PERSON_NAME] (Energy)" at bounding box center [219, 40] width 49 height 6
click at [218, 45] on p "[EMAIL_ADDRESS][DOMAIN_NAME]" at bounding box center [224, 46] width 59 height 5
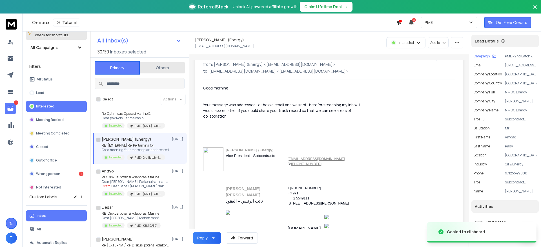
scroll to position [84, 0]
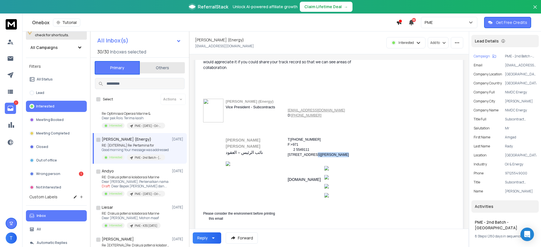
drag, startPoint x: 310, startPoint y: 155, endPoint x: 344, endPoint y: 154, distance: 33.8
click at [344, 154] on p "T:[PHONE_NUMBER] F:+971 2 5549111 P.O Box:[GEOGRAPHIC_DATA][PERSON_NAME], [GEOG…" at bounding box center [324, 147] width 73 height 20
copy p "[PERSON_NAME], [GEOGRAPHIC_DATA]"
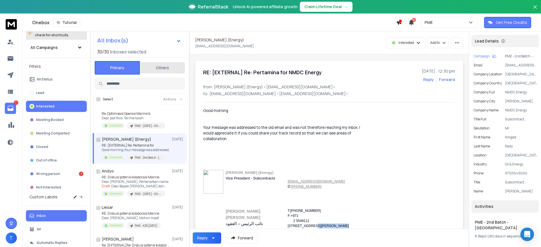
scroll to position [0, 0]
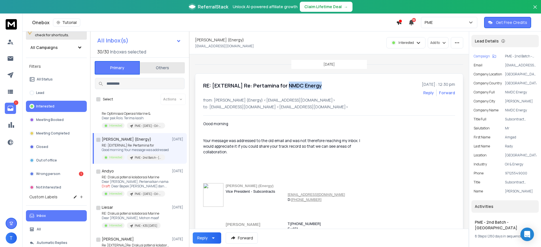
drag, startPoint x: 286, startPoint y: 87, endPoint x: 332, endPoint y: 84, distance: 46.2
click at [332, 84] on div "RE: [EXTERNAL] Re: Pertamina for NMDC Energy [DATE] : 12:30 pm Reply Forward" at bounding box center [329, 89] width 252 height 15
copy h1 "NMDC Energy"
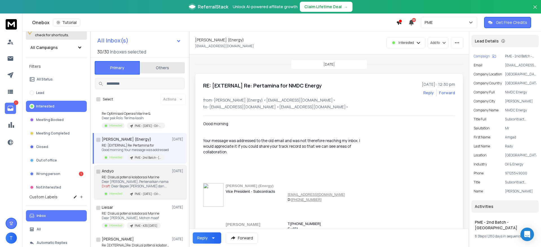
click at [141, 180] on p "Dear [PERSON_NAME], Perkenalkan nama" at bounding box center [135, 182] width 67 height 5
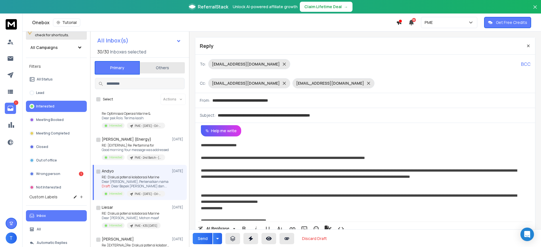
click at [480, 44] on div "Reply" at bounding box center [365, 45] width 340 height 17
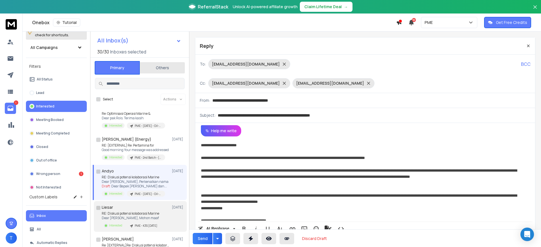
click at [122, 219] on p "Interested" at bounding box center [115, 226] width 13 height 4
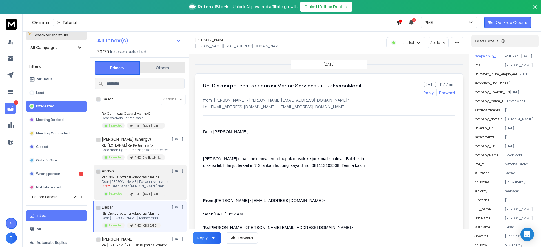
scroll to position [84, 0]
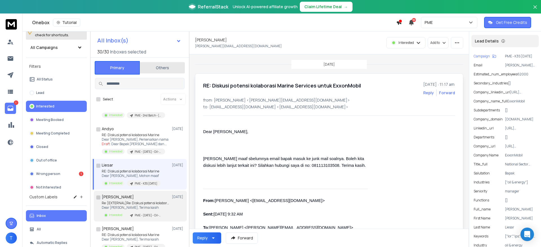
click at [131, 208] on p "Dear [PERSON_NAME], Terima kasih" at bounding box center [136, 208] width 68 height 5
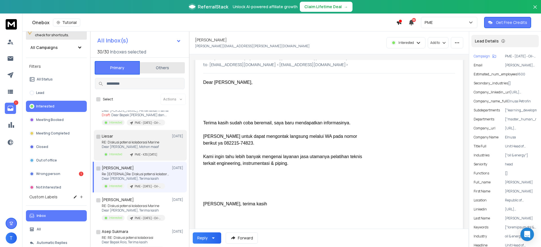
scroll to position [127, 0]
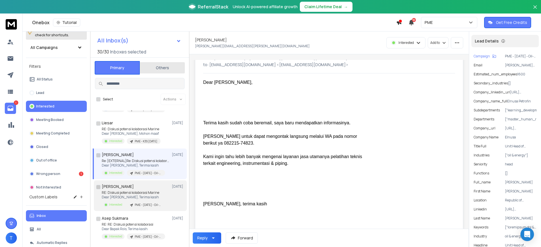
click at [140, 193] on p "RE: Diskusi potensi kolaborasi Marine" at bounding box center [133, 193] width 63 height 5
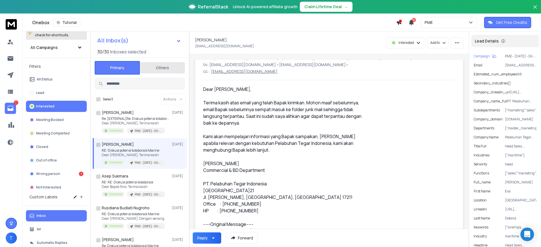
scroll to position [0, 0]
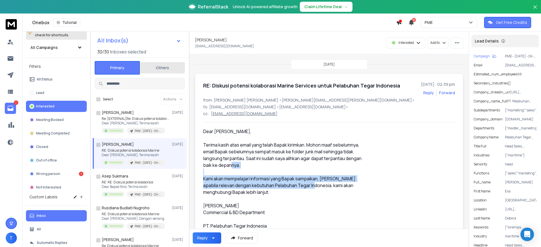
drag, startPoint x: 231, startPoint y: 168, endPoint x: 304, endPoint y: 188, distance: 76.0
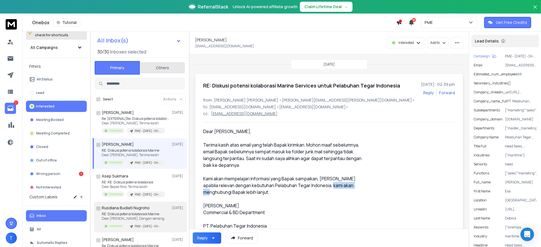
scroll to position [211, 0]
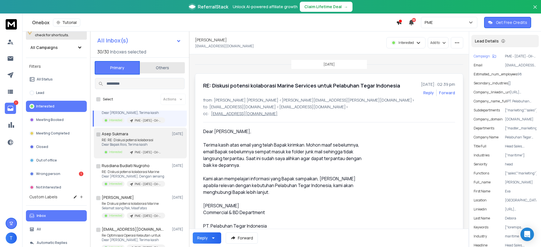
click at [146, 150] on div "PME - [DATE] - Oil-Energy-Maritime" at bounding box center [146, 152] width 38 height 6
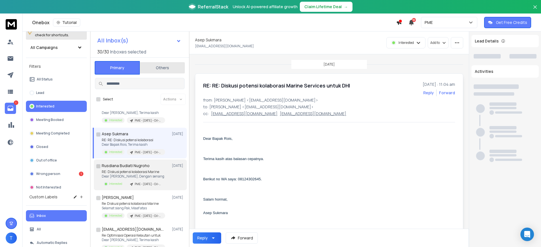
click at [135, 170] on p "RE: Diskusi potensi kolaborasi Marine" at bounding box center [133, 172] width 63 height 5
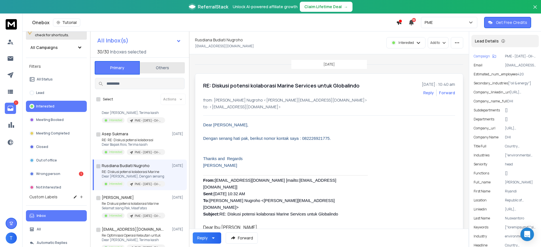
scroll to position [253, 0]
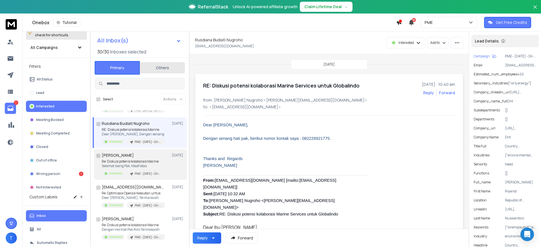
click at [149, 152] on div "[PERSON_NAME] [DATE] Re: Diskusi potensi kolaborasi [PERSON_NAME] siang Pak, [G…" at bounding box center [140, 164] width 93 height 31
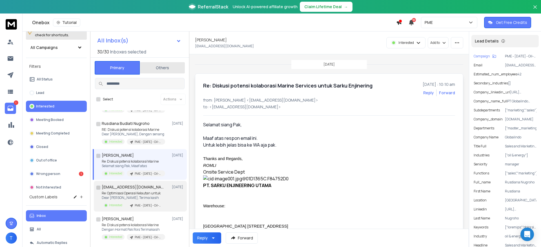
click at [136, 193] on p "Re: Optimisasi Operasi Kelautan untuk" at bounding box center [133, 193] width 63 height 5
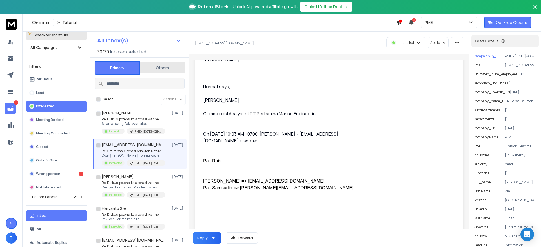
scroll to position [127, 0]
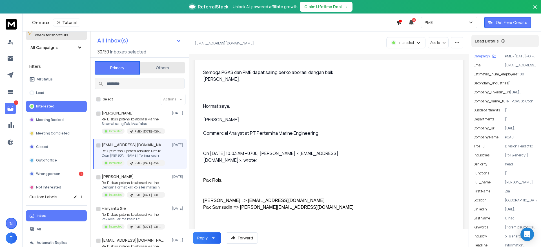
click at [403, 43] on p "Interested" at bounding box center [405, 43] width 15 height 5
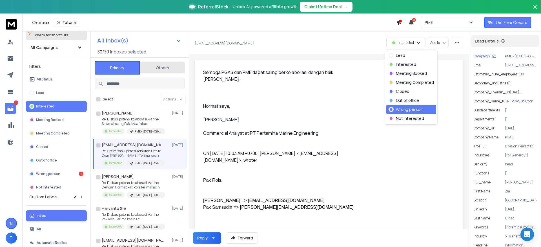
click at [413, 110] on p "Wrong person" at bounding box center [409, 110] width 27 height 6
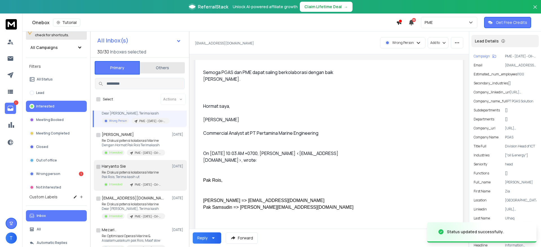
scroll to position [380, 0]
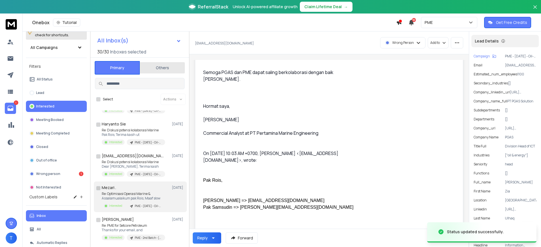
click at [137, 192] on p "Re: Optimisasi Operasi Marine &" at bounding box center [133, 194] width 63 height 5
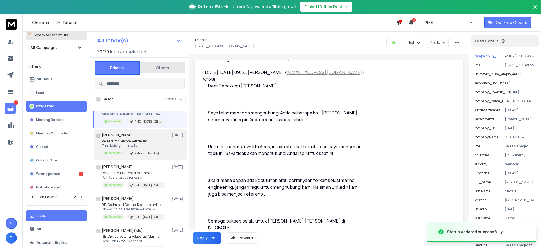
drag, startPoint x: 150, startPoint y: 149, endPoint x: 148, endPoint y: 151, distance: 3.4
click at [150, 149] on div "Re: PME for Setcore Petroleum Thanks for your email, and Interested PME - 2nd B…" at bounding box center [133, 147] width 63 height 17
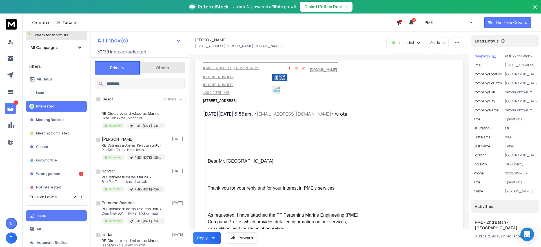
scroll to position [591, 0]
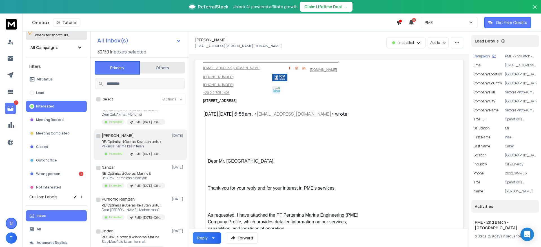
click at [153, 137] on div "[PERSON_NAME] [DATE]" at bounding box center [143, 136] width 83 height 6
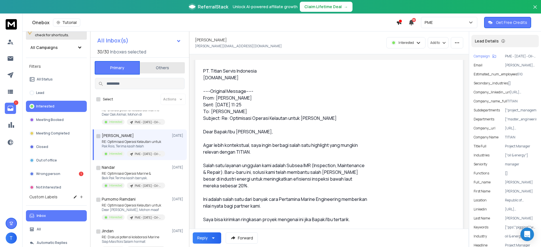
scroll to position [169, 0]
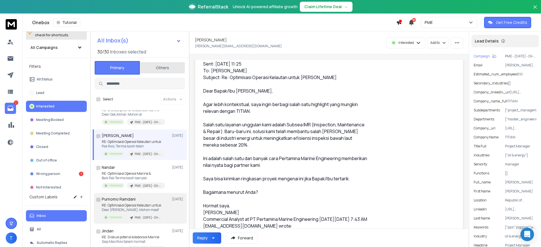
click at [132, 201] on h1 "Purnomo Ramdani" at bounding box center [119, 200] width 34 height 6
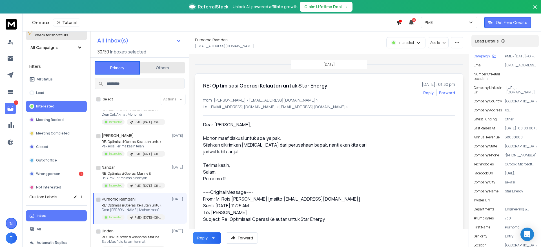
scroll to position [634, 0]
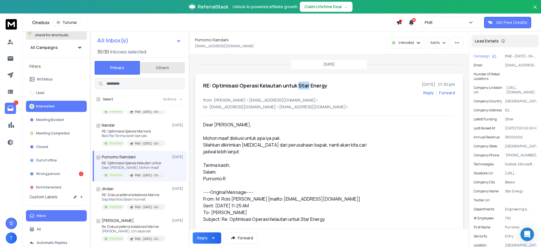
drag, startPoint x: 308, startPoint y: 85, endPoint x: 322, endPoint y: 85, distance: 14.1
click at [311, 85] on h1 "RE: Optimisasi Operasi Kelautan untuk Star Energy" at bounding box center [265, 86] width 124 height 8
drag, startPoint x: 322, startPoint y: 85, endPoint x: 331, endPoint y: 84, distance: 9.3
click at [331, 84] on div "RE: Optimisasi Operasi Kelautan untuk Star Energy [DATE] : 01:30 pm Reply Forwa…" at bounding box center [329, 89] width 252 height 15
drag, startPoint x: 297, startPoint y: 84, endPoint x: 357, endPoint y: 84, distance: 60.3
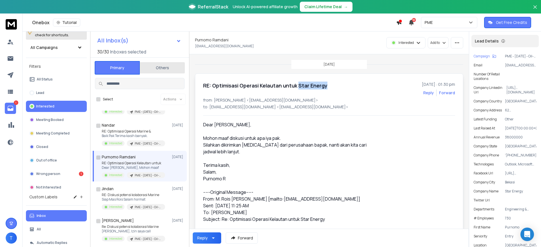
click at [357, 84] on div "RE: Optimisasi Operasi Kelautan untuk Star Energy [DATE] : 01:30 pm Reply Forwa…" at bounding box center [329, 89] width 252 height 15
click at [198, 44] on p "[EMAIL_ADDRESS][DOMAIN_NAME]" at bounding box center [224, 46] width 59 height 5
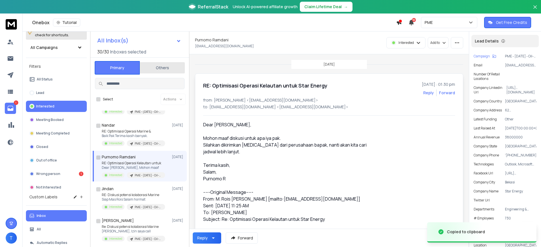
click at [205, 41] on h1 "Purnomo Ramdani" at bounding box center [212, 40] width 34 height 6
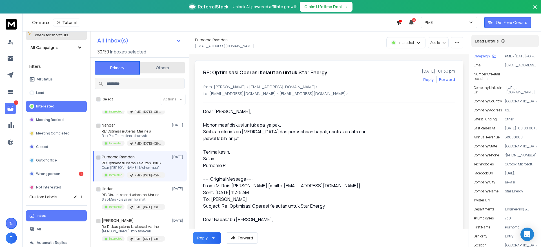
scroll to position [0, 0]
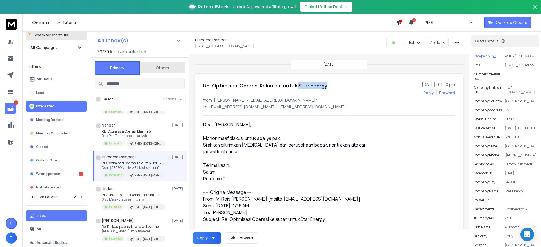
drag, startPoint x: 297, startPoint y: 86, endPoint x: 349, endPoint y: 83, distance: 52.8
click at [349, 83] on div "RE: Optimisasi Operasi Kelautan untuk Star Energy [DATE] : 01:30 pm Reply Forwa…" at bounding box center [329, 89] width 252 height 15
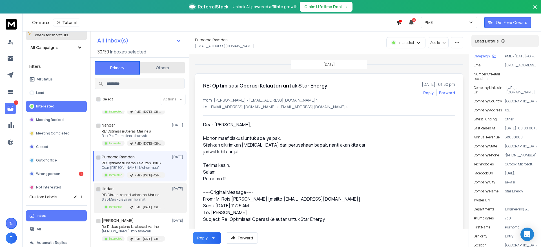
click at [167, 204] on div "RE: Diskusi potensi kolaborasi Marine Siap Mas Rois Salam hormat Interested PME…" at bounding box center [143, 201] width 83 height 17
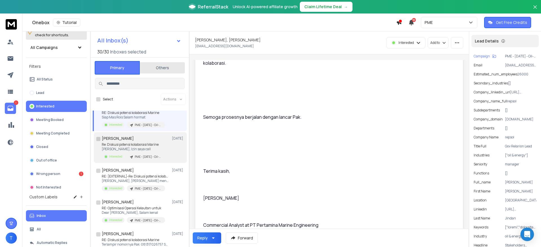
scroll to position [718, 0]
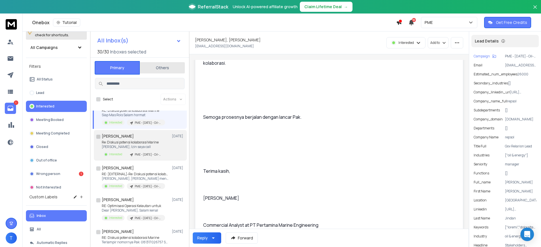
click at [148, 142] on p "Re: Diskusi potensi kolaborasi Marine" at bounding box center [133, 142] width 63 height 5
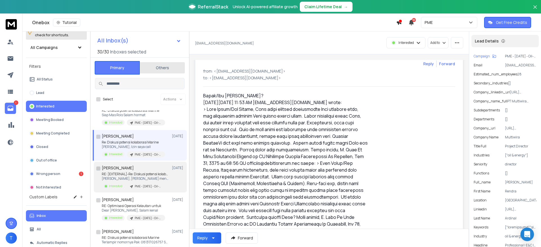
scroll to position [42, 0]
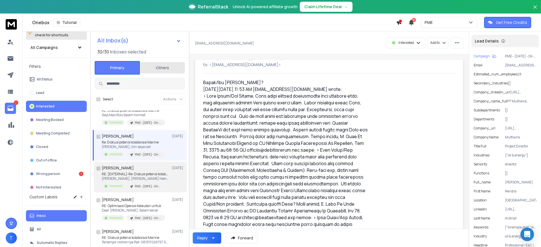
drag, startPoint x: 137, startPoint y: 182, endPoint x: 140, endPoint y: 181, distance: 3.0
click at [137, 182] on div "RE: [EXTERNAL]-Re: Diskusi potensi kolaborasi [PERSON_NAME], Silakan menghubung…" at bounding box center [136, 180] width 68 height 17
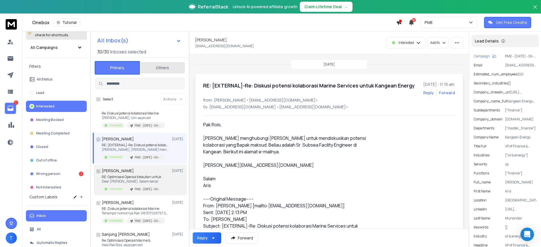
scroll to position [760, 0]
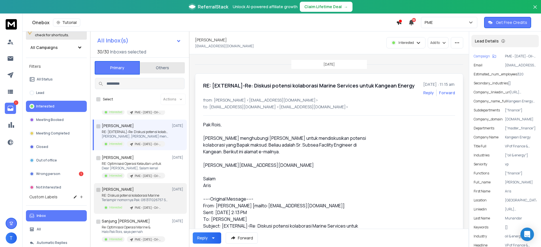
click at [133, 193] on p "RE: Diskusi potensi kolaborasi Marine" at bounding box center [136, 195] width 68 height 5
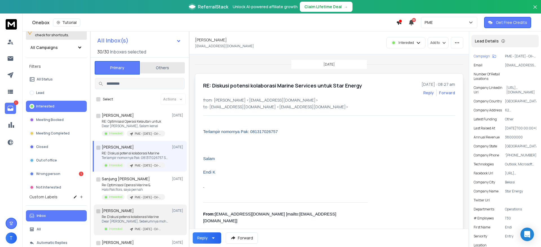
scroll to position [845, 0]
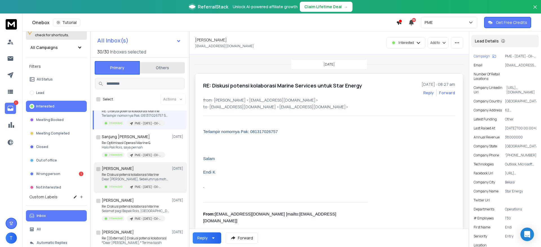
click at [142, 174] on p "Re: Diskusi potensi kolaborasi Marine" at bounding box center [136, 175] width 68 height 5
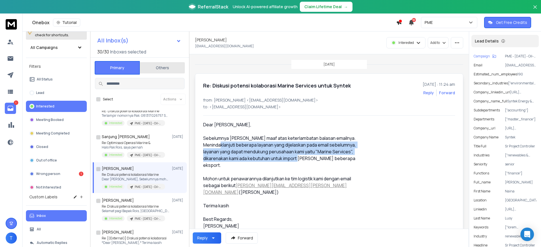
drag, startPoint x: 237, startPoint y: 144, endPoint x: 318, endPoint y: 158, distance: 82.3
click at [318, 158] on div "Sebelumnya [PERSON_NAME] maaf atas keterlambatan balasan emailnya. Menindaklanj…" at bounding box center [285, 152] width 164 height 34
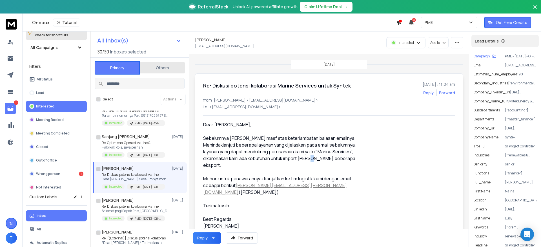
click at [330, 156] on div "Sebelumnya [PERSON_NAME] maaf atas keterlambatan balasan emailnya. Menindaklanj…" at bounding box center [285, 152] width 164 height 34
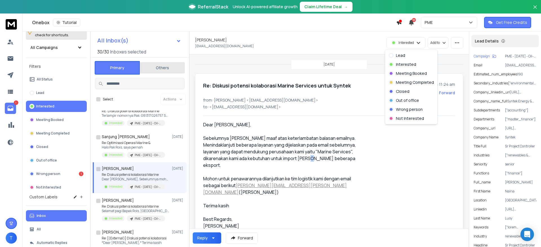
click at [409, 45] on div "Interested" at bounding box center [405, 42] width 39 height 11
click at [402, 107] on p "Wrong person" at bounding box center [409, 110] width 27 height 6
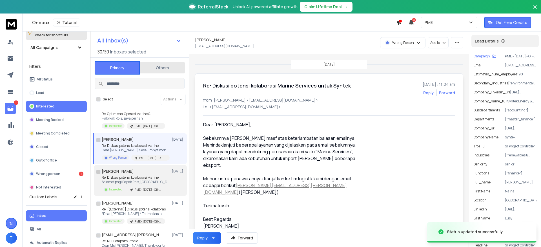
scroll to position [887, 0]
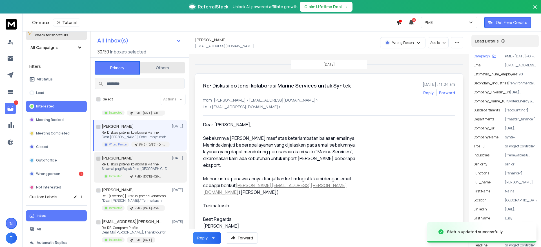
click at [144, 163] on p "Re: Diskusi potensi kolaborasi Marine" at bounding box center [136, 164] width 68 height 5
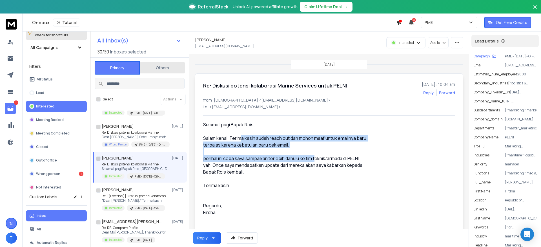
drag, startPoint x: 243, startPoint y: 136, endPoint x: 310, endPoint y: 159, distance: 70.9
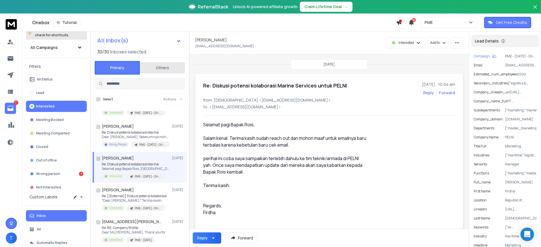
click at [399, 45] on div "Interested" at bounding box center [405, 42] width 39 height 11
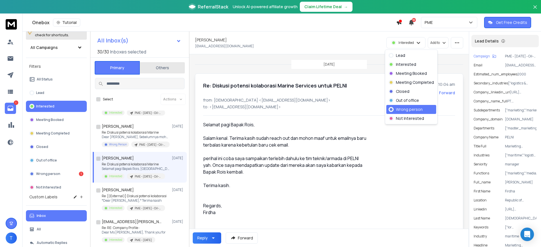
click at [404, 110] on p "Wrong person" at bounding box center [409, 110] width 27 height 6
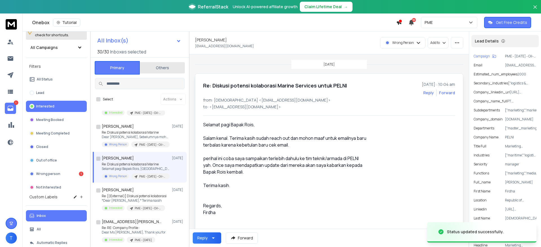
scroll to position [929, 0]
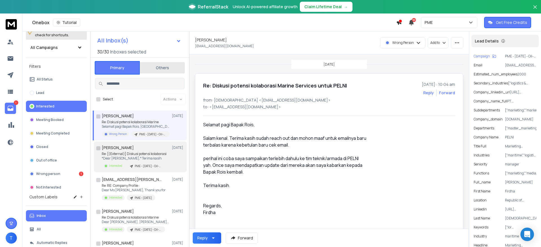
click at [143, 161] on div "Re: [(External)] Diskusi potensi kolaborasi *Dear pak Rois,* Terima kasih Inter…" at bounding box center [134, 160] width 65 height 17
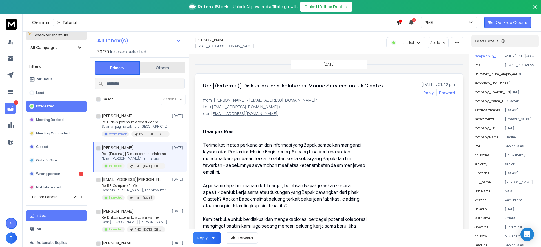
scroll to position [84, 0]
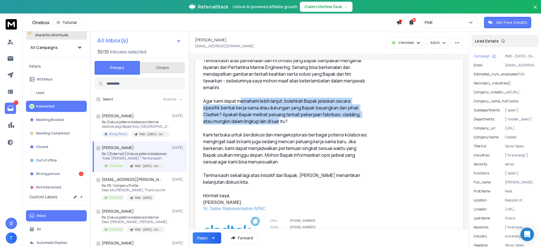
drag, startPoint x: 239, startPoint y: 101, endPoint x: 282, endPoint y: 121, distance: 47.4
click at [282, 121] on p "Agar kami dapat memahami lebih lanjut, bolehkah Bapak jelaskan secara spesifik …" at bounding box center [285, 111] width 164 height 27
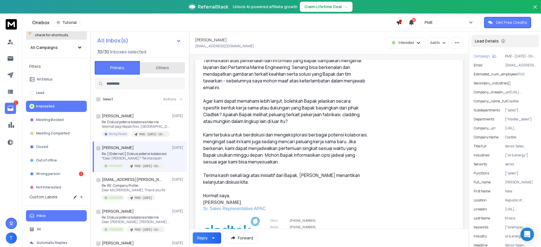
click at [301, 122] on p "Agar kami dapat memahami lebih lanjut, bolehkah Bapak jelaskan secara spesifik …" at bounding box center [285, 111] width 164 height 27
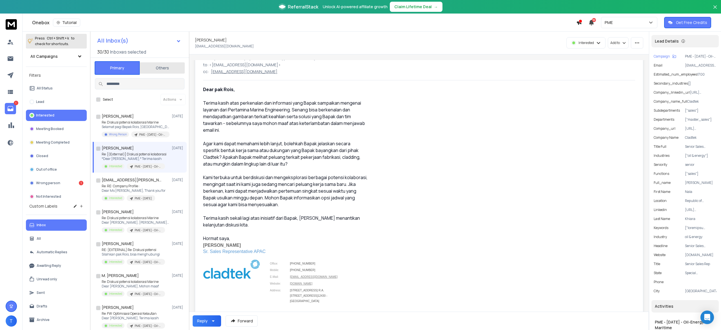
scroll to position [42, 0]
drag, startPoint x: 540, startPoint y: 0, endPoint x: 238, endPoint y: 198, distance: 361.6
click at [238, 198] on p "Kami terbuka untuk berdiskusi dan mengeksplorasi berbagai potensi kolaborasi, m…" at bounding box center [285, 191] width 164 height 34
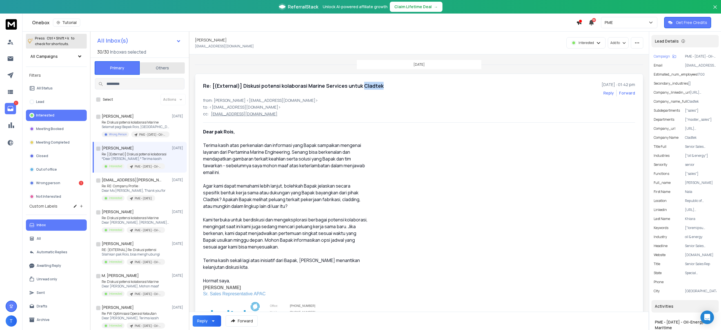
drag, startPoint x: 360, startPoint y: 84, endPoint x: 385, endPoint y: 86, distance: 24.2
click at [385, 86] on div "Re: [(External)] Diskusi potensi kolaborasi Marine Services untuk [GEOGRAPHIC_D…" at bounding box center [419, 89] width 432 height 15
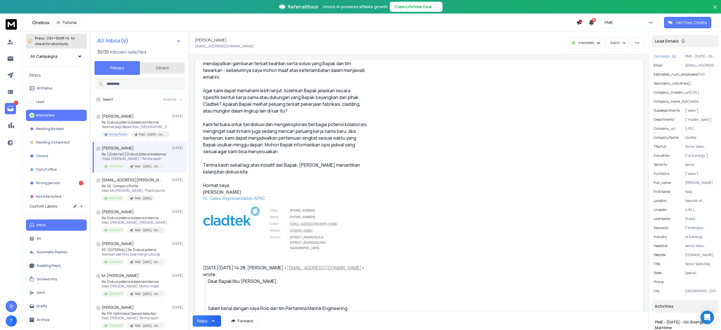
scroll to position [113, 0]
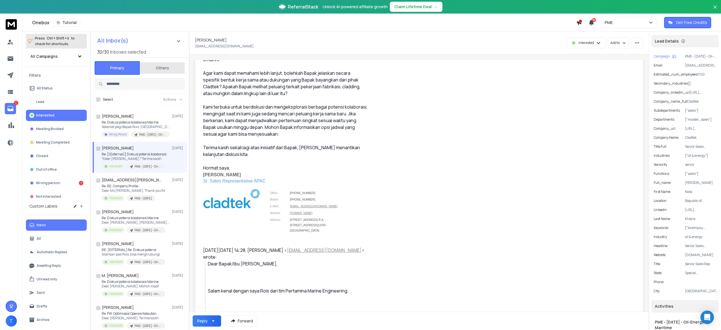
click at [288, 124] on p "Kami terbuka untuk berdiskusi dan mengeksplorasi berbagai potensi kolaborasi, m…" at bounding box center [285, 120] width 164 height 34
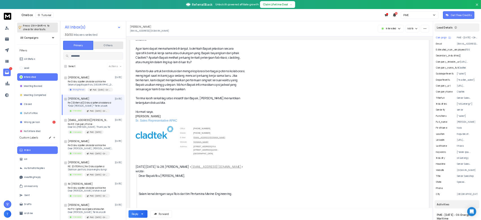
scroll to position [0, 0]
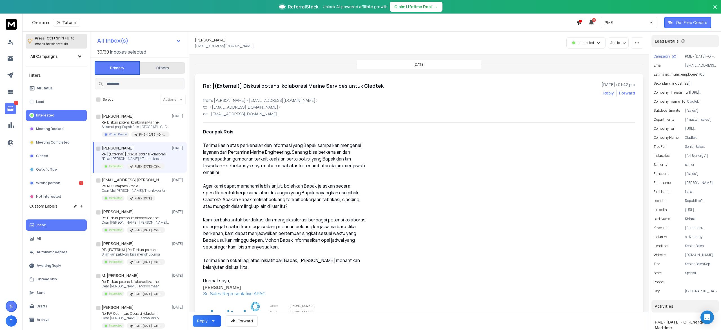
click at [207, 45] on p "[EMAIL_ADDRESS][DOMAIN_NAME]" at bounding box center [224, 46] width 59 height 5
click at [196, 39] on h1 "[PERSON_NAME]" at bounding box center [211, 40] width 32 height 6
drag, startPoint x: 361, startPoint y: 85, endPoint x: 397, endPoint y: 83, distance: 35.8
click at [397, 83] on div "Re: [(External)] Diskusi potensi kolaborasi Marine Services untuk [GEOGRAPHIC_D…" at bounding box center [419, 89] width 432 height 15
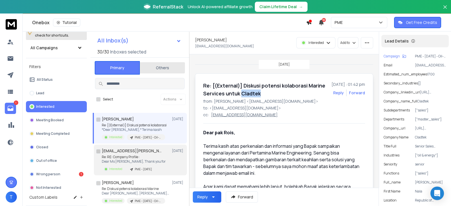
scroll to position [965, 0]
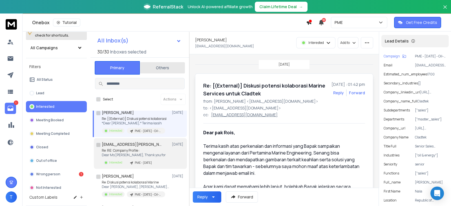
click at [144, 152] on p "Re: RE: Company Profile :" at bounding box center [134, 150] width 64 height 5
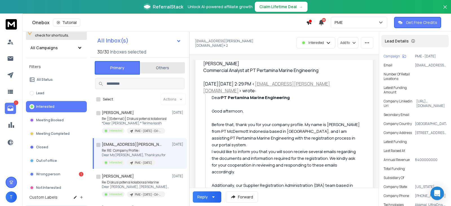
scroll to position [176, 0]
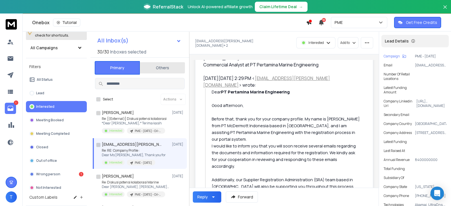
drag, startPoint x: 255, startPoint y: 138, endPoint x: 354, endPoint y: 152, distance: 99.9
click at [354, 152] on div "I would like to inform you that you will soon receive several emails regarding …" at bounding box center [286, 156] width 149 height 27
drag, startPoint x: 354, startPoint y: 152, endPoint x: 342, endPoint y: 153, distance: 11.8
click at [354, 152] on div "I would like to inform you that you will soon receive several emails regarding …" at bounding box center [286, 156] width 149 height 27
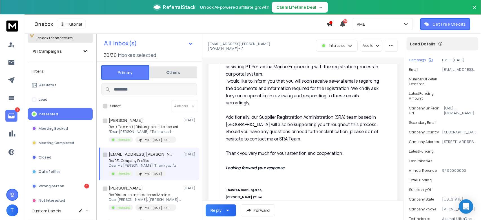
scroll to position [281, 0]
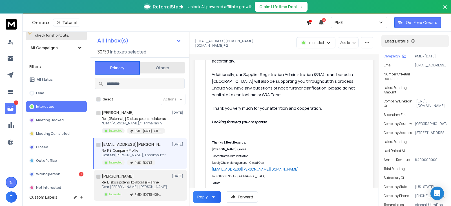
click at [127, 179] on div "[PERSON_NAME] [DATE] Re: Diskusi potensi kolaborasi Marine Dear pak Rois, Terim…" at bounding box center [143, 185] width 83 height 24
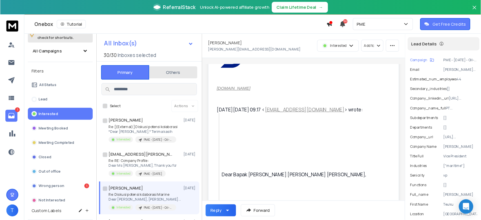
scroll to position [282, 0]
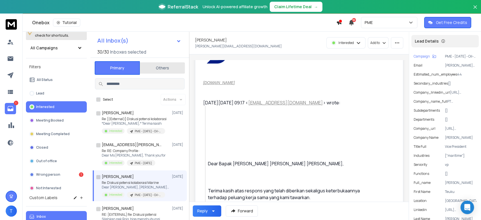
drag, startPoint x: 437, startPoint y: 0, endPoint x: 257, endPoint y: 123, distance: 218.2
click at [257, 133] on div "Dear [PERSON_NAME] dan [PERSON_NAME], Terima kasih atas respons yang telah dibe…" at bounding box center [288, 217] width 160 height 169
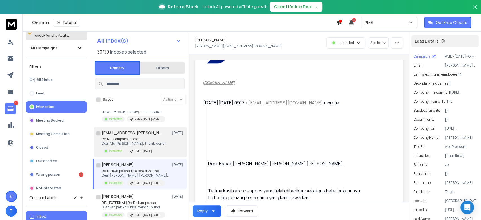
scroll to position [965, 0]
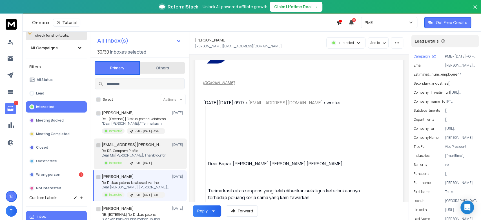
click at [128, 151] on p "Re: RE: Company Profile :" at bounding box center [134, 150] width 64 height 5
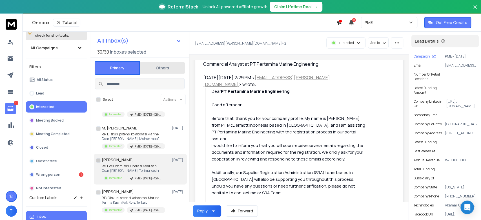
scroll to position [1077, 0]
click at [137, 170] on p "Dear [PERSON_NAME], Terima kasih" at bounding box center [133, 170] width 63 height 5
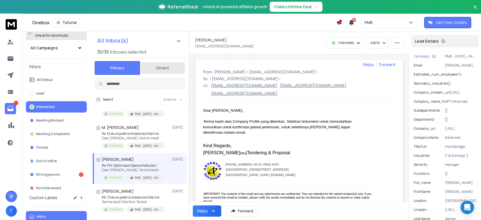
scroll to position [19, 0]
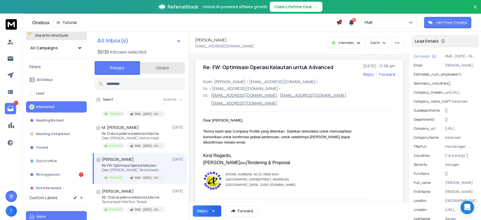
click at [312, 131] on div "Terima kasih atas Company Profile yang diberikan. Silahkan terkoneksi untuk mem…" at bounding box center [285, 136] width 164 height 17
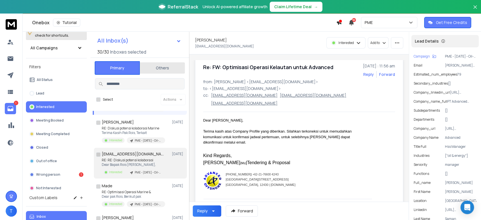
scroll to position [1152, 0]
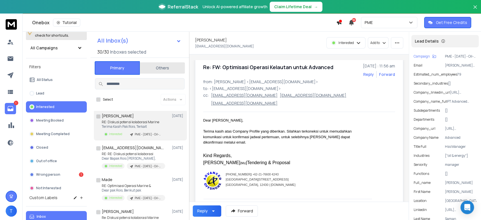
click at [147, 128] on p "Terima Kasih Pak Rois, Terkait" at bounding box center [133, 126] width 63 height 5
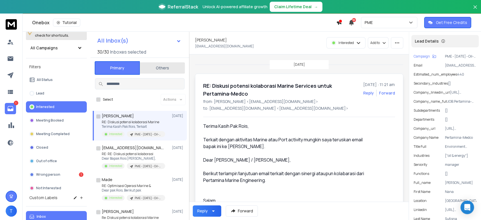
drag, startPoint x: 350, startPoint y: 49, endPoint x: 350, endPoint y: 46, distance: 3.4
click at [350, 48] on div "[PERSON_NAME] [PERSON_NAME] [EMAIL_ADDRESS][DOMAIN_NAME] Interested Add to Inte…" at bounding box center [298, 43] width 219 height 23
click at [351, 44] on p "Interested" at bounding box center [345, 43] width 15 height 5
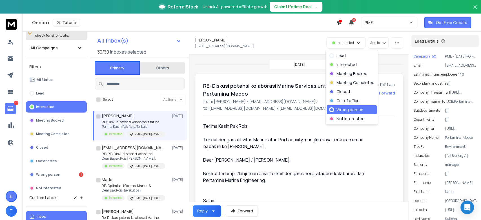
click at [348, 110] on p "Wrong person" at bounding box center [349, 110] width 27 height 6
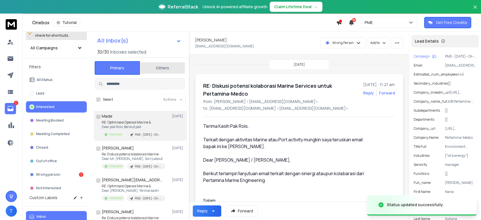
scroll to position [1228, 0]
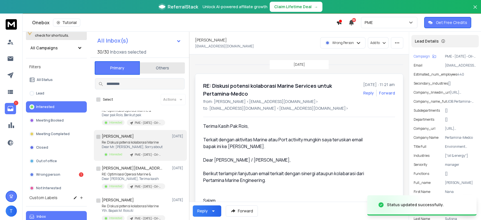
click at [152, 139] on div "[PERSON_NAME] [DATE] Re: Diskusi potensi kolaborasi Marine Dear Mr. [PERSON_NAM…" at bounding box center [143, 145] width 83 height 24
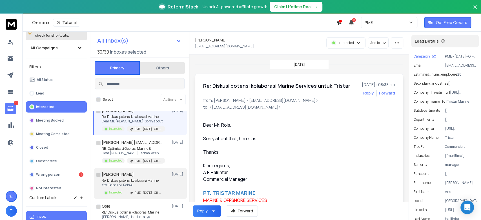
scroll to position [1265, 0]
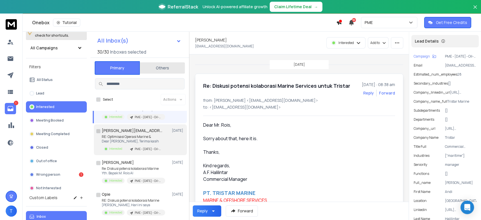
drag, startPoint x: 139, startPoint y: 143, endPoint x: 144, endPoint y: 142, distance: 4.6
click at [139, 143] on p "Dear [PERSON_NAME], Terima kasih" at bounding box center [133, 141] width 63 height 5
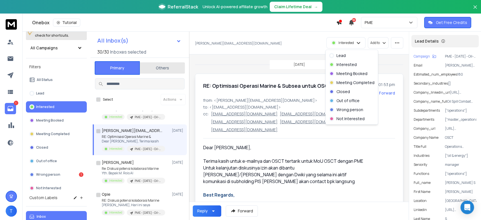
click at [354, 46] on div "Interested" at bounding box center [345, 42] width 39 height 11
click at [350, 106] on div "Wrong person" at bounding box center [352, 109] width 50 height 9
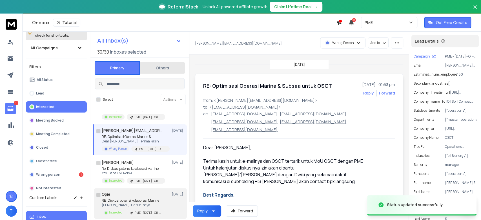
scroll to position [1303, 0]
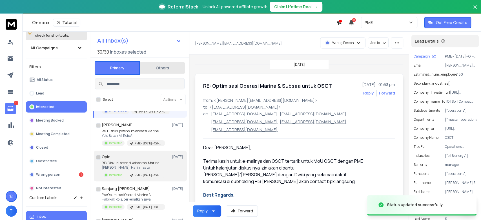
click at [137, 159] on div "Opie [DATE]" at bounding box center [143, 157] width 83 height 6
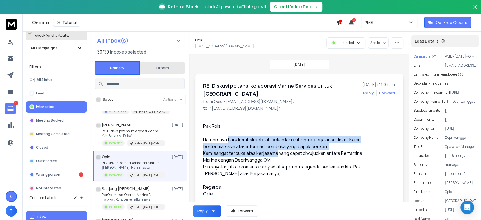
drag, startPoint x: 228, startPoint y: 137, endPoint x: 277, endPoint y: 156, distance: 51.6
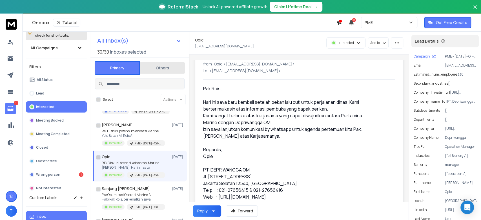
scroll to position [0, 0]
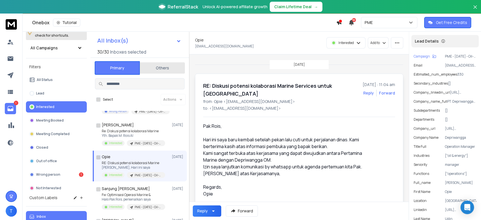
click at [198, 40] on h1 "Opie" at bounding box center [199, 40] width 9 height 6
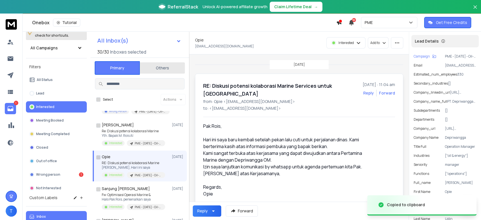
click at [232, 45] on p "[EMAIL_ADDRESS][DOMAIN_NAME]" at bounding box center [224, 46] width 59 height 5
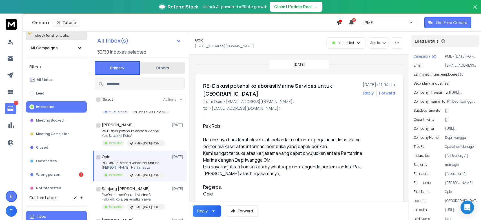
click at [204, 92] on h1 "RE: Diskusi potensi kolaborasi Marine Services untuk [GEOGRAPHIC_DATA]" at bounding box center [281, 90] width 156 height 16
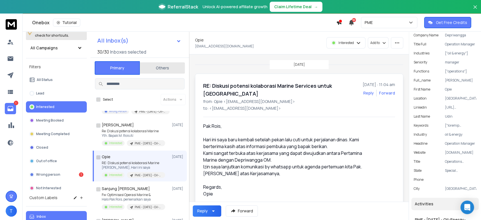
scroll to position [150, 0]
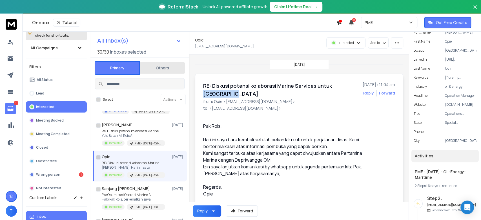
drag, startPoint x: 203, startPoint y: 94, endPoint x: 250, endPoint y: 94, distance: 47.3
click at [250, 94] on h1 "RE: Diskusi potensi kolaborasi Marine Services untuk [GEOGRAPHIC_DATA]" at bounding box center [281, 90] width 156 height 16
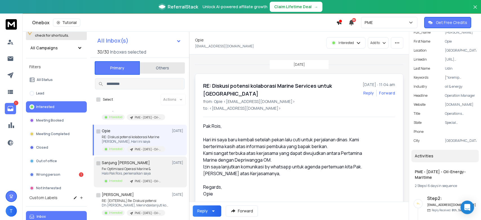
scroll to position [1340, 0]
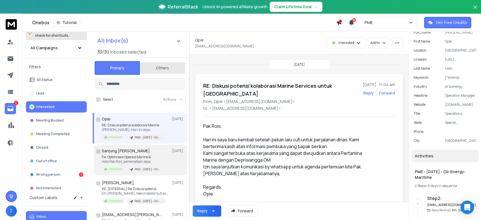
click at [135, 159] on p "Halo Pak Rois, perkenalkan saya" at bounding box center [133, 161] width 63 height 5
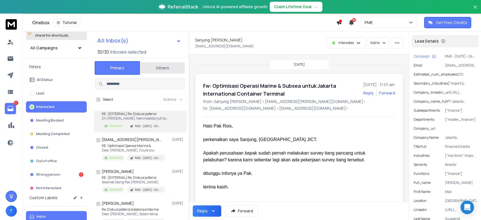
scroll to position [1378, 0]
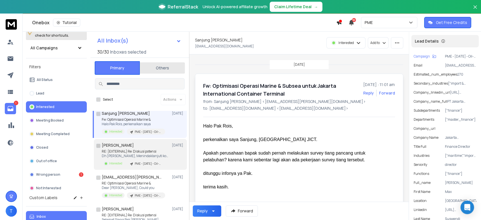
click at [137, 150] on p "RE: [EXTERNAL] Re: Diskusi potensi" at bounding box center [136, 151] width 68 height 5
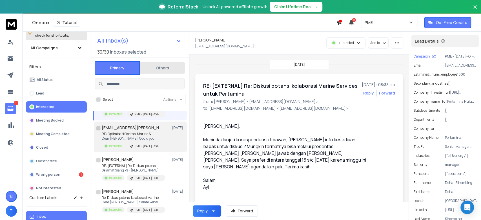
scroll to position [1415, 0]
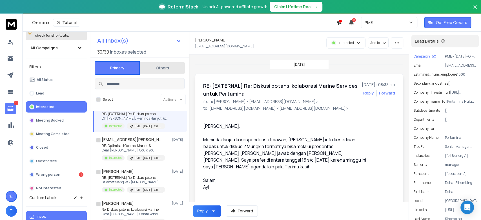
click at [198, 40] on h1 "[PERSON_NAME]" at bounding box center [211, 40] width 32 height 6
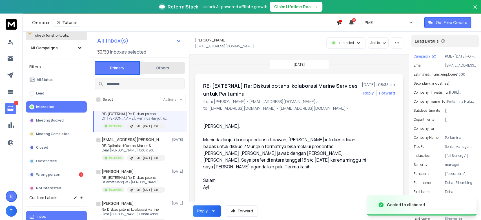
click at [206, 46] on p "[EMAIL_ADDRESS][DOMAIN_NAME]" at bounding box center [224, 46] width 59 height 5
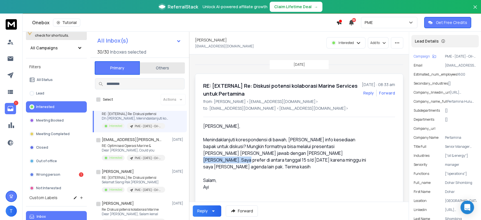
drag, startPoint x: 275, startPoint y: 152, endPoint x: 315, endPoint y: 153, distance: 39.7
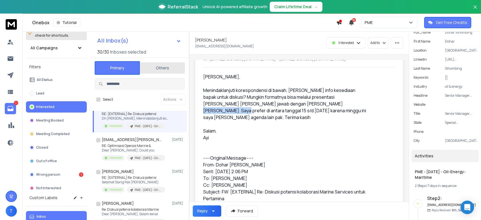
scroll to position [37, 0]
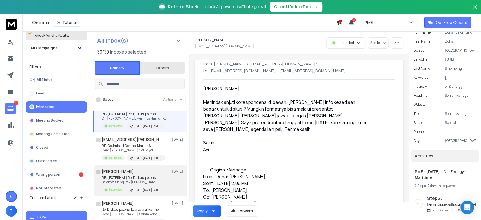
click at [147, 175] on p "RE: [EXTERNAL] Re: Diskusi potensi" at bounding box center [133, 177] width 63 height 5
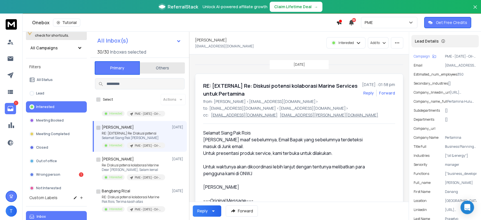
scroll to position [1490, 0]
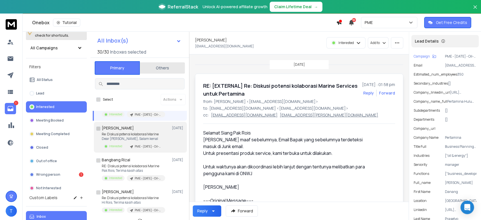
drag, startPoint x: 150, startPoint y: 136, endPoint x: 162, endPoint y: 134, distance: 12.4
click at [150, 136] on p "Dear [PERSON_NAME], Salam kenal" at bounding box center [133, 138] width 63 height 5
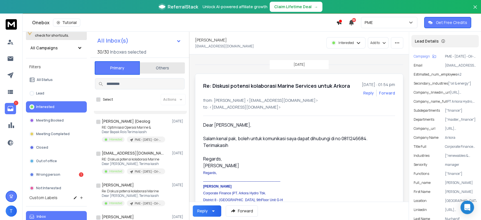
scroll to position [1640, 0]
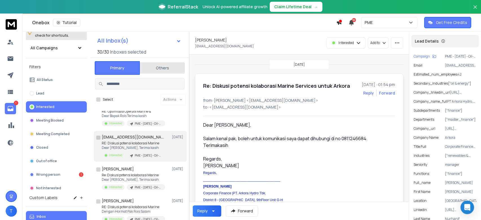
click at [141, 149] on p "Dear [PERSON_NAME], Terima kasih" at bounding box center [133, 147] width 63 height 5
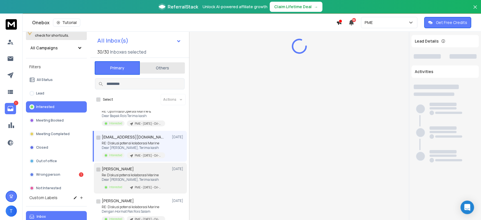
click at [138, 173] on p "Re: Diskusi potensi kolaborasi Marine" at bounding box center [133, 175] width 63 height 5
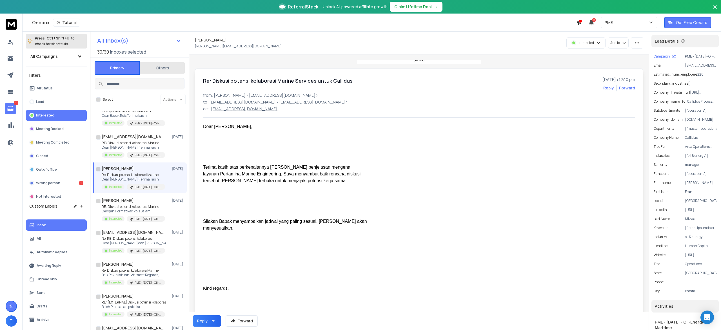
scroll to position [0, 0]
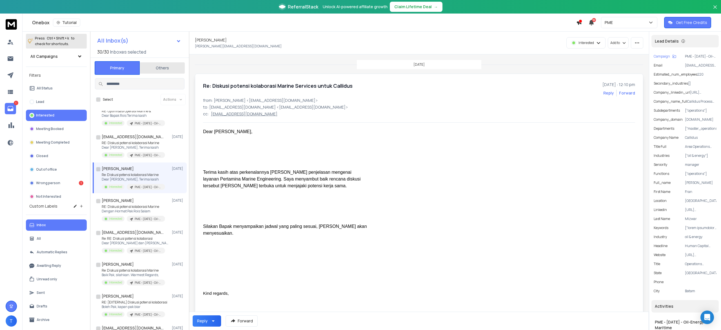
click at [308, 178] on div "Terima kasih atas perkenalannya [PERSON_NAME] penjelasan mengenai layanan Perta…" at bounding box center [285, 179] width 164 height 20
drag, startPoint x: 331, startPoint y: 86, endPoint x: 359, endPoint y: 85, distance: 27.4
click at [359, 85] on div "Re: Diskusi potensi kolaborasi Marine Services untuk Callidus [DATE] : 12:10 pm…" at bounding box center [419, 89] width 432 height 15
click at [212, 39] on h1 "[PERSON_NAME]" at bounding box center [211, 40] width 32 height 6
click at [222, 45] on p "[PERSON_NAME][EMAIL_ADDRESS][DOMAIN_NAME]" at bounding box center [238, 46] width 87 height 5
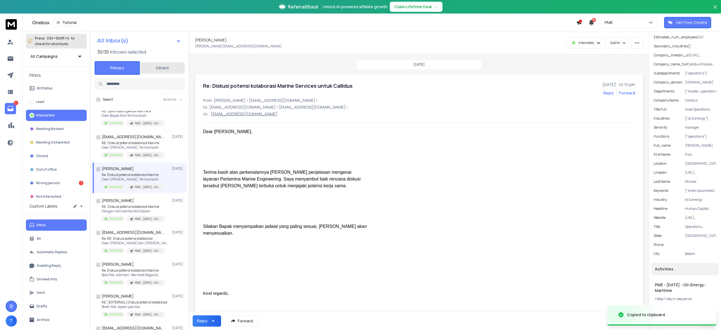
scroll to position [66, 0]
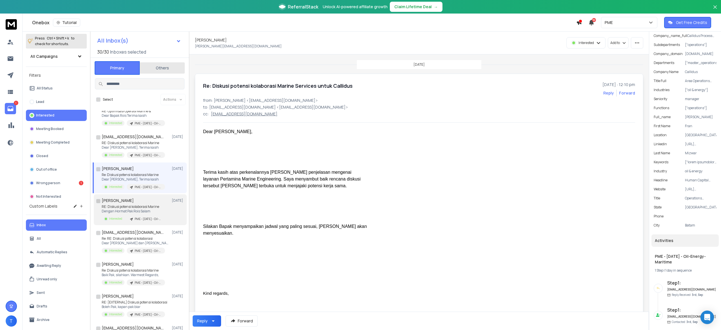
click at [143, 209] on p "Dengan Hormat Pak Rois Salam" at bounding box center [133, 211] width 63 height 5
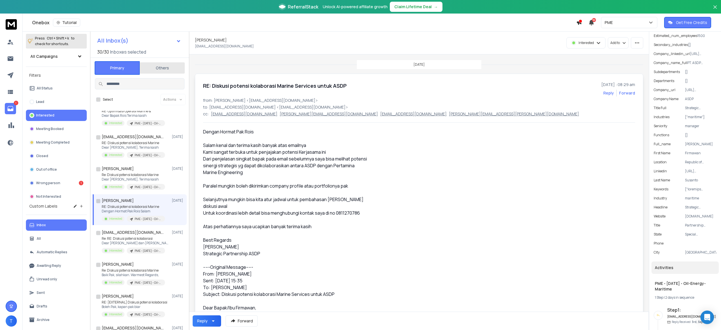
scroll to position [56, 0]
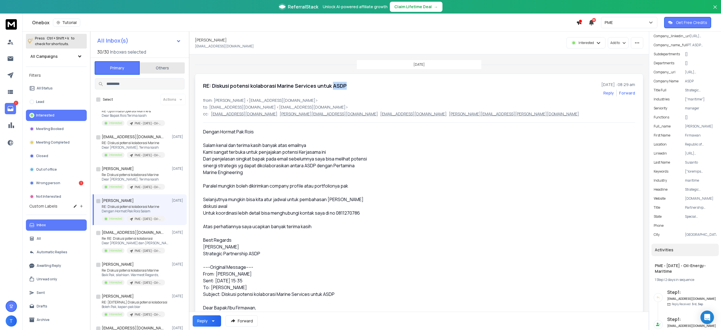
drag, startPoint x: 335, startPoint y: 86, endPoint x: 367, endPoint y: 81, distance: 32.4
click at [367, 81] on div "RE: Diskusi potensi kolaborasi Marine Services untuk ASDP [DATE] : 08:29 am Rep…" at bounding box center [419, 303] width 448 height 459
click at [211, 38] on h1 "[PERSON_NAME]" at bounding box center [211, 40] width 32 height 6
click at [221, 45] on p "[EMAIL_ADDRESS][DOMAIN_NAME]" at bounding box center [224, 46] width 59 height 5
drag, startPoint x: 338, startPoint y: 205, endPoint x: 367, endPoint y: 208, distance: 29.5
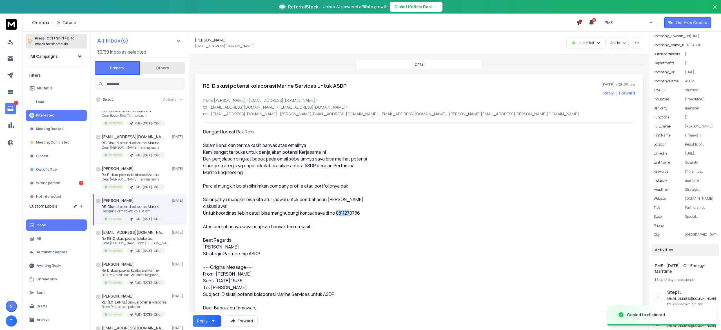
click at [364, 208] on div "Dengan Hormat Pak Rois Salam [PERSON_NAME] terima kasih banyak atas emailnya Ka…" at bounding box center [287, 326] width 169 height 397
click at [372, 207] on div "RE: Diskusi potensi kolaborasi Marine Services untuk ASDP [DATE] : 08:29 am Rep…" at bounding box center [419, 303] width 432 height 443
drag, startPoint x: 331, startPoint y: 85, endPoint x: 352, endPoint y: 83, distance: 20.7
click at [352, 83] on div "RE: Diskusi potensi kolaborasi Marine Services untuk ASDP [DATE] : 08:29 am Rep…" at bounding box center [419, 89] width 432 height 15
drag, startPoint x: 119, startPoint y: 236, endPoint x: 175, endPoint y: 215, distance: 60.5
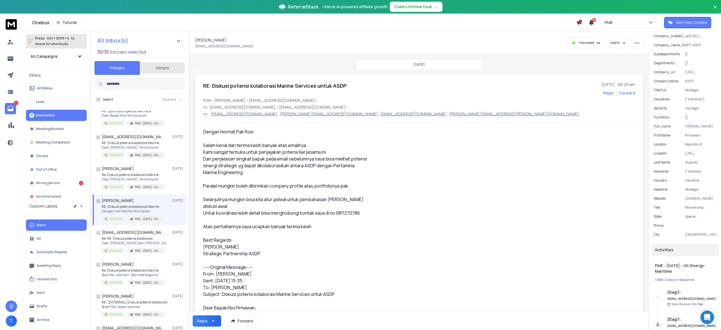
click at [119, 219] on p "Re: RE: Diskusi potensi kolaborasi" at bounding box center [136, 238] width 68 height 5
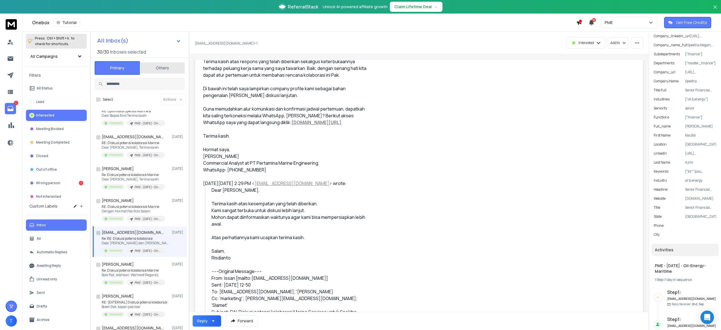
scroll to position [0, 0]
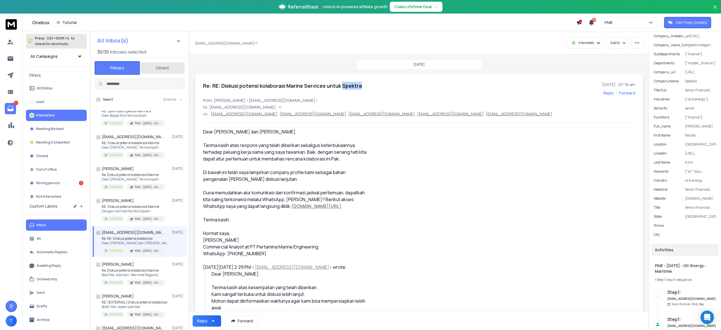
drag, startPoint x: 339, startPoint y: 86, endPoint x: 368, endPoint y: 87, distance: 29.3
click at [368, 87] on div "Re: RE: Diskusi potensi kolaborasi Marine Services untuk Spektra [DATE] : 07:16…" at bounding box center [419, 89] width 432 height 15
drag, startPoint x: 259, startPoint y: 107, endPoint x: 229, endPoint y: 106, distance: 30.4
click at [229, 106] on p "to: [EMAIL_ADDRESS][DOMAIN_NAME]" at bounding box center [240, 107] width 74 height 6
click at [290, 104] on div "Re: RE: Diskusi potensi kolaborasi Marine Services untuk Spektra [DATE] : 07:16…" at bounding box center [419, 99] width 432 height 35
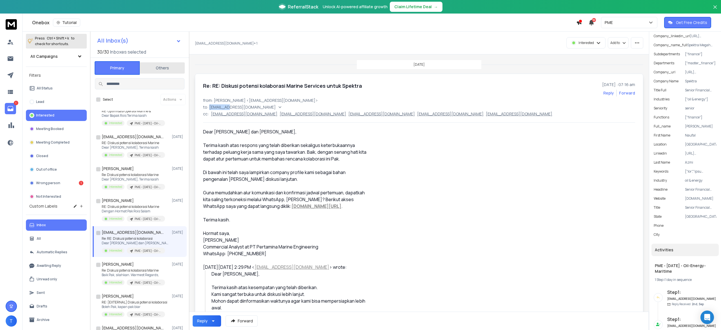
drag, startPoint x: 209, startPoint y: 105, endPoint x: 227, endPoint y: 106, distance: 18.1
click at [227, 106] on p "to: [EMAIL_ADDRESS][DOMAIN_NAME]" at bounding box center [240, 107] width 74 height 6
drag, startPoint x: 259, startPoint y: 106, endPoint x: 212, endPoint y: 106, distance: 47.3
click at [210, 106] on p "to: [EMAIL_ADDRESS][DOMAIN_NAME]" at bounding box center [240, 107] width 74 height 6
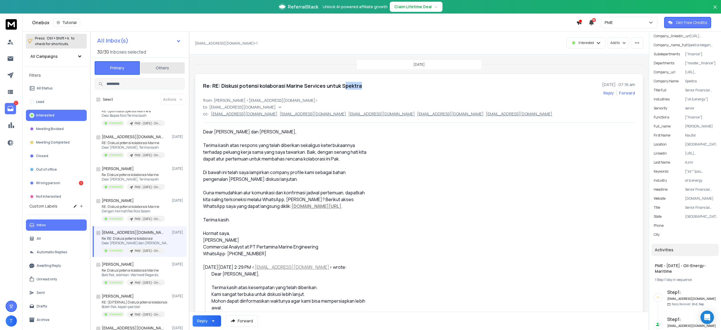
drag, startPoint x: 343, startPoint y: 84, endPoint x: 374, endPoint y: 83, distance: 31.0
click at [374, 83] on div "Re: RE: Diskusi potensi kolaborasi Marine Services untuk Spektra [DATE] : 07:16…" at bounding box center [419, 89] width 432 height 15
drag, startPoint x: 339, startPoint y: 87, endPoint x: 376, endPoint y: 85, distance: 36.9
click at [376, 85] on div "Re: RE: Diskusi potensi kolaborasi Marine Services untuk Spektra [DATE] : 07:16…" at bounding box center [419, 89] width 432 height 15
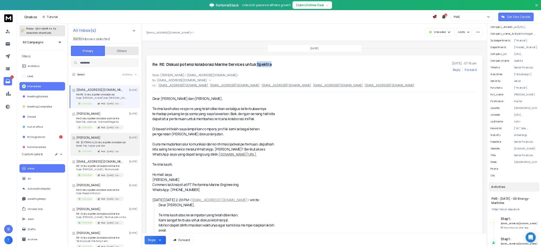
scroll to position [1753, 0]
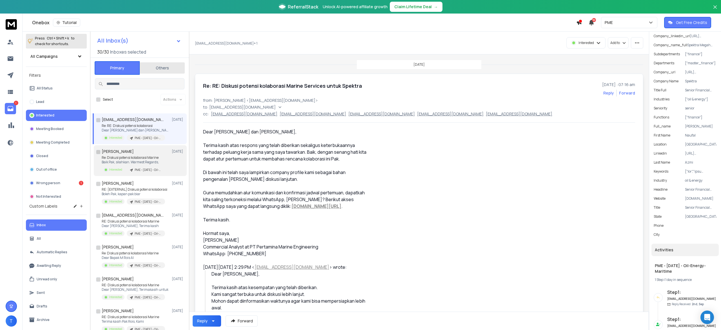
click at [134, 147] on div "[PERSON_NAME] [DATE] Re: Diskusi potensi kolaborasi Marine Baik Pak, silahkan. …" at bounding box center [140, 160] width 93 height 31
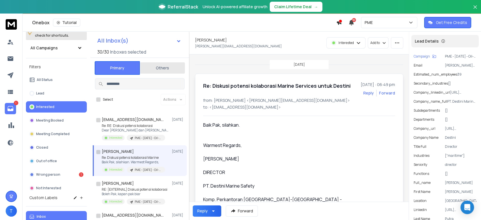
drag, startPoint x: 696, startPoint y: 1, endPoint x: 228, endPoint y: 125, distance: 485.2
click at [228, 125] on div "Baik Pak, silahkan." at bounding box center [285, 128] width 164 height 14
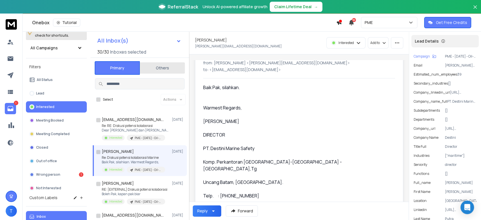
scroll to position [0, 0]
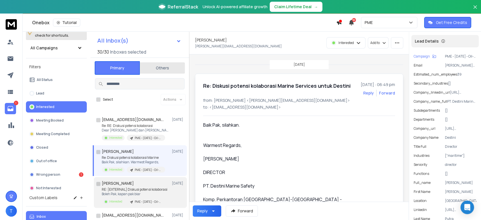
click at [134, 190] on p "RE: [EXTERNAL] Diskusi potensi kolaborasi" at bounding box center [135, 189] width 66 height 5
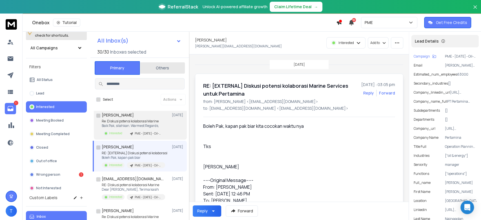
scroll to position [1829, 0]
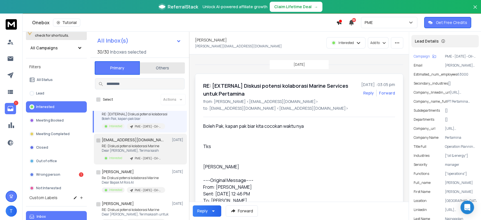
click at [151, 148] on p "Dear [PERSON_NAME], Terima kasih" at bounding box center [133, 150] width 63 height 5
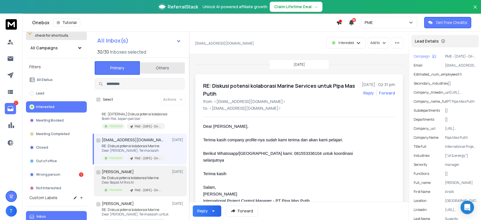
click at [148, 172] on div "[PERSON_NAME] Abriyant [DATE]" at bounding box center [143, 172] width 83 height 6
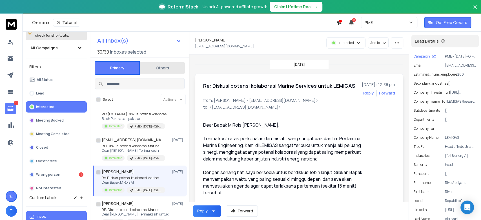
scroll to position [37, 0]
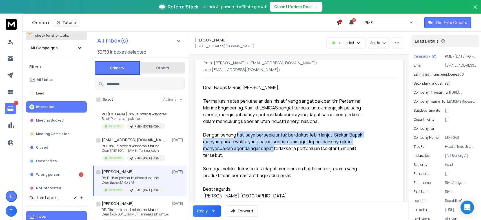
drag, startPoint x: 237, startPoint y: 134, endPoint x: 320, endPoint y: 151, distance: 85.6
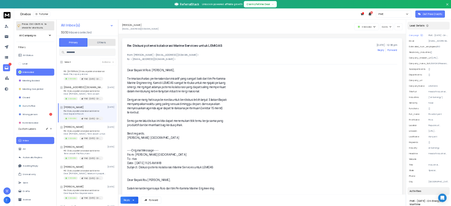
scroll to position [0, 0]
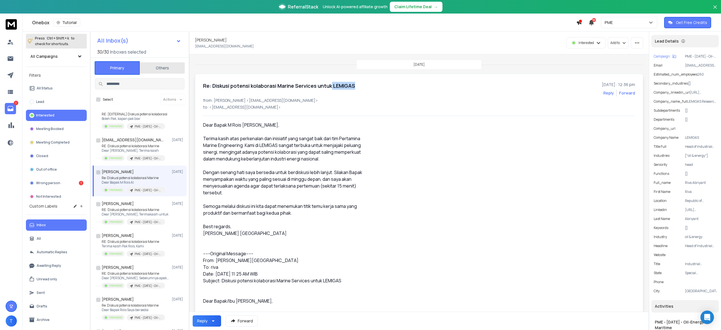
drag, startPoint x: 329, startPoint y: 85, endPoint x: 369, endPoint y: 84, distance: 39.7
click at [369, 84] on div "Re: Diskusi potensi kolaborasi Marine Services untuk LEMIGAS [DATE] : 12:36 pm …" at bounding box center [419, 89] width 432 height 15
click at [295, 157] on div "Dear Bapak M Rois [PERSON_NAME], Terima kasih atas perkenalan [PERSON_NAME] ini…" at bounding box center [287, 322] width 169 height 403
click at [213, 38] on h1 "[PERSON_NAME]" at bounding box center [211, 40] width 32 height 6
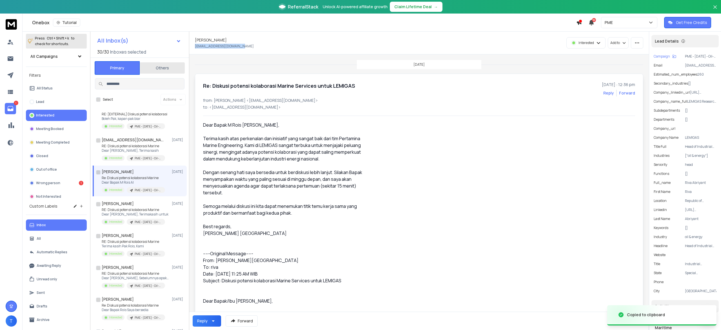
drag, startPoint x: 243, startPoint y: 46, endPoint x: 193, endPoint y: 48, distance: 50.5
click at [193, 48] on div "[PERSON_NAME] [PERSON_NAME] [EMAIL_ADDRESS][DOMAIN_NAME] Interested Add to Inte…" at bounding box center [419, 43] width 460 height 23
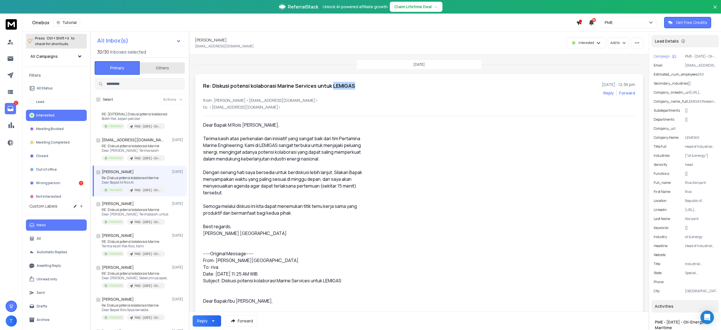
drag, startPoint x: 331, startPoint y: 87, endPoint x: 353, endPoint y: 86, distance: 22.3
click at [353, 86] on div "Re: Diskusi potensi kolaborasi Marine Services untuk LEMIGAS [DATE] : 12:36 pm …" at bounding box center [419, 89] width 432 height 15
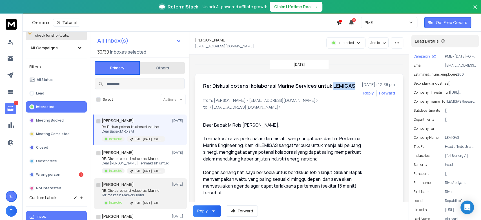
scroll to position [1904, 0]
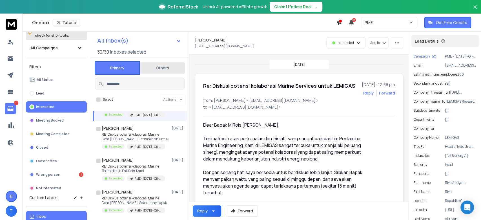
drag, startPoint x: 140, startPoint y: 130, endPoint x: 236, endPoint y: 112, distance: 97.1
click at [141, 130] on div "[PERSON_NAME] [DATE]" at bounding box center [143, 128] width 83 height 6
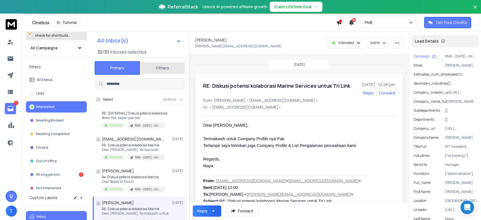
scroll to position [1829, 0]
drag, startPoint x: 331, startPoint y: 84, endPoint x: 333, endPoint y: 96, distance: 11.4
click at [333, 90] on h1 "RE: Diskusi potensi kolaborasi Marine Services untuk Tri Link" at bounding box center [276, 86] width 147 height 8
click at [247, 139] on span "Terimakasih untuk Company Profile nya Pak." at bounding box center [244, 138] width 82 height 5
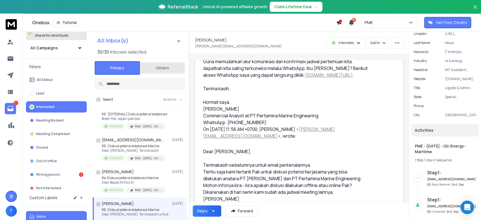
scroll to position [225, 0]
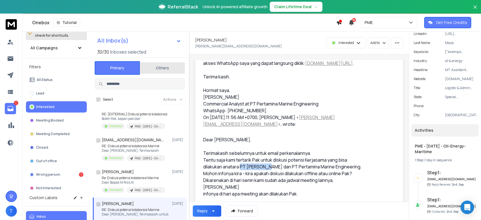
drag, startPoint x: 241, startPoint y: 167, endPoint x: 261, endPoint y: 170, distance: 20.6
click at [210, 46] on p "[PERSON_NAME][EMAIL_ADDRESS][DOMAIN_NAME]" at bounding box center [238, 46] width 87 height 5
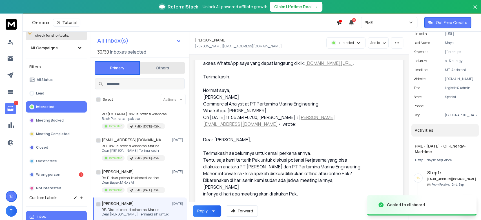
click at [200, 39] on h1 "[PERSON_NAME]" at bounding box center [211, 40] width 32 height 6
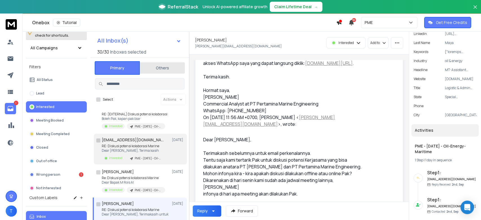
click at [149, 142] on div "[EMAIL_ADDRESS][DOMAIN_NAME] [DATE]" at bounding box center [143, 140] width 83 height 6
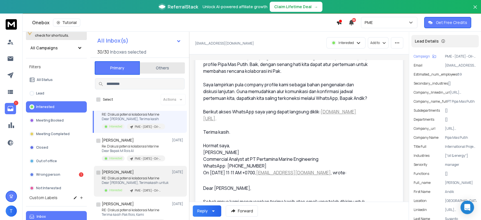
scroll to position [1904, 0]
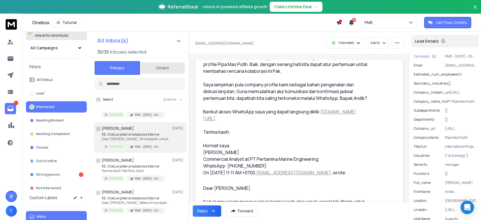
click at [117, 150] on div "[PERSON_NAME] [DATE] RE: Diskusi potensi kolaborasi Marine Dear [PERSON_NAME], …" at bounding box center [140, 137] width 93 height 31
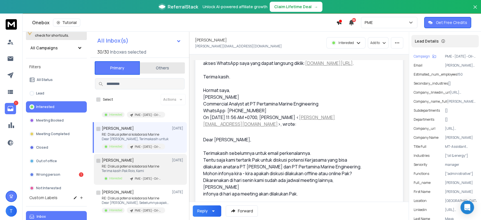
click at [128, 169] on p "Terima kasih Pak Rois, Kami" at bounding box center [133, 170] width 63 height 5
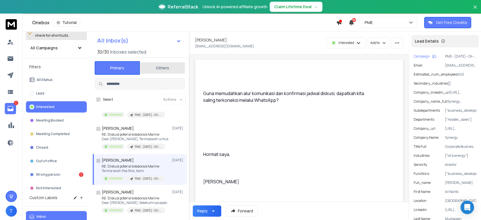
scroll to position [563, 0]
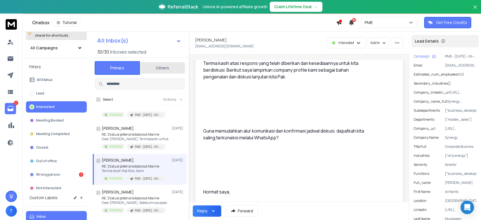
click at [258, 79] on p "Terima kasih atas respons yang telah diberikan dan kesediaannya untuk kita berd…" at bounding box center [285, 70] width 164 height 20
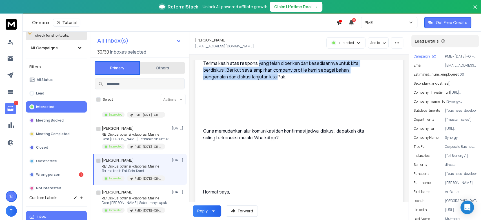
drag, startPoint x: 258, startPoint y: 79, endPoint x: 282, endPoint y: 92, distance: 27.4
click at [281, 80] on p "Terima kasih atas respons yang telah diberikan dan kesediaannya untuk kita berd…" at bounding box center [285, 70] width 164 height 20
click at [284, 80] on p "Terima kasih atas respons yang telah diberikan dan kesediaannya untuk kita berd…" at bounding box center [285, 70] width 164 height 20
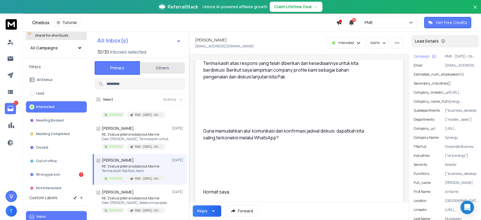
click at [257, 79] on p "Terima kasih atas respons yang telah diberikan dan kesediaannya untuk kita berd…" at bounding box center [285, 70] width 164 height 20
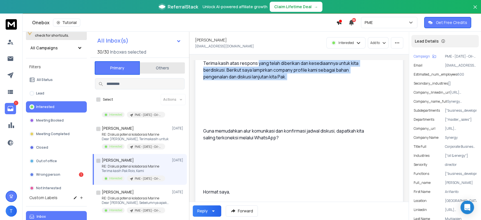
drag, startPoint x: 257, startPoint y: 79, endPoint x: 291, endPoint y: 89, distance: 34.6
click at [291, 80] on p "Terima kasih atas respons yang telah diberikan dan kesediaannya untuk kita berd…" at bounding box center [285, 70] width 164 height 20
drag, startPoint x: 235, startPoint y: 77, endPoint x: 287, endPoint y: 89, distance: 52.7
click at [287, 80] on p "Terima kasih atas respons yang telah diberikan dan kesediaannya untuk kita berd…" at bounding box center [285, 70] width 164 height 20
click at [245, 80] on p "Terima kasih atas respons yang telah diberikan dan kesediaannya untuk kita berd…" at bounding box center [285, 70] width 164 height 20
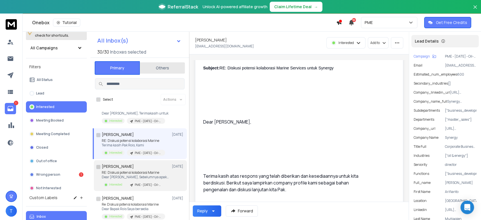
scroll to position [1941, 0]
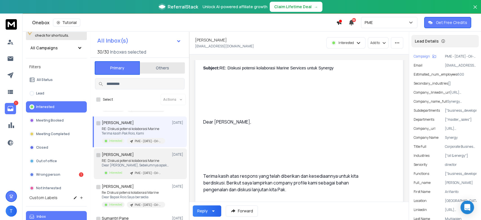
click at [135, 160] on p "RE: Diskusi potensi kolaborasi Marine" at bounding box center [136, 160] width 68 height 5
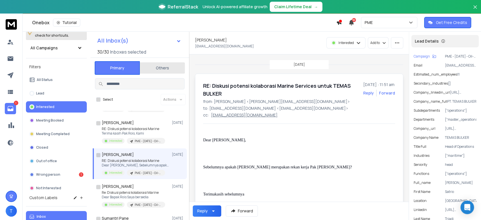
drag, startPoint x: 203, startPoint y: 140, endPoint x: 212, endPoint y: 140, distance: 9.3
click at [203, 140] on span "Dear [PERSON_NAME]," at bounding box center [224, 139] width 43 height 5
drag, startPoint x: 212, startPoint y: 140, endPoint x: 230, endPoint y: 141, distance: 17.5
click at [230, 141] on p "Dear [PERSON_NAME]," at bounding box center [285, 139] width 164 height 7
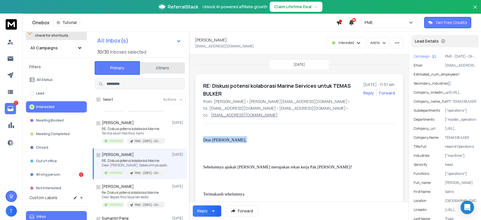
click at [219, 141] on span "Dear [PERSON_NAME]," at bounding box center [224, 139] width 43 height 5
drag, startPoint x: 204, startPoint y: 140, endPoint x: 228, endPoint y: 141, distance: 24.0
click at [228, 141] on span "Dear [PERSON_NAME]," at bounding box center [224, 139] width 43 height 5
click at [220, 140] on span "Dear [PERSON_NAME]," at bounding box center [224, 139] width 43 height 5
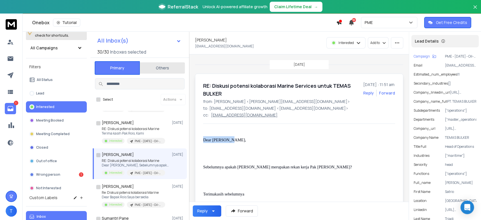
drag, startPoint x: 203, startPoint y: 140, endPoint x: 228, endPoint y: 141, distance: 24.8
click at [228, 141] on span "Dear [PERSON_NAME]," at bounding box center [224, 139] width 43 height 5
click at [216, 139] on span "Dear [PERSON_NAME]," at bounding box center [224, 139] width 43 height 5
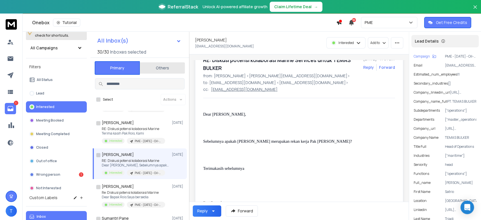
scroll to position [37, 0]
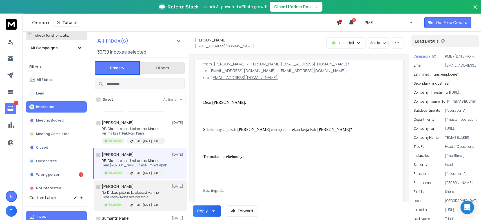
click at [137, 183] on div "Zulkarnain Rani [DATE]" at bounding box center [143, 186] width 83 height 6
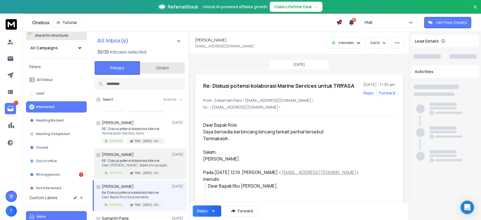
click at [135, 160] on p "RE: Diskusi potensi kolaborasi Marine" at bounding box center [136, 160] width 68 height 5
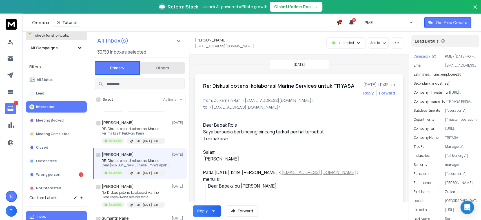
click at [352, 45] on div "Interested" at bounding box center [345, 42] width 39 height 11
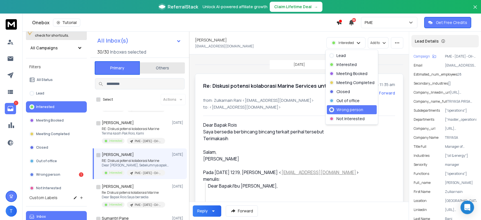
click at [350, 107] on p "Wrong person" at bounding box center [349, 110] width 27 height 6
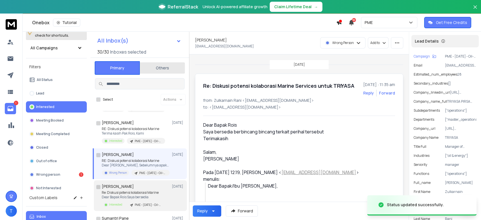
click at [126, 190] on div "[PERSON_NAME] [DATE] Re: Diskusi potensi kolaborasi Marine Dear Bapak Rois Saya…" at bounding box center [143, 195] width 83 height 24
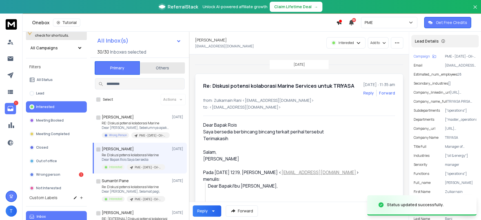
scroll to position [2016, 0]
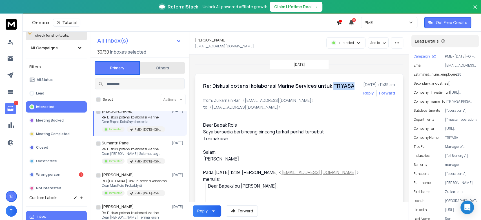
drag, startPoint x: 224, startPoint y: 95, endPoint x: 202, endPoint y: 93, distance: 21.5
click at [212, 45] on p "[EMAIL_ADDRESS][DOMAIN_NAME]" at bounding box center [224, 46] width 59 height 5
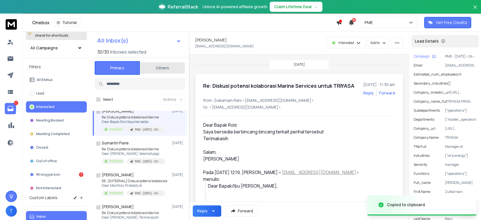
click at [215, 39] on h1 "[PERSON_NAME]" at bounding box center [211, 40] width 32 height 6
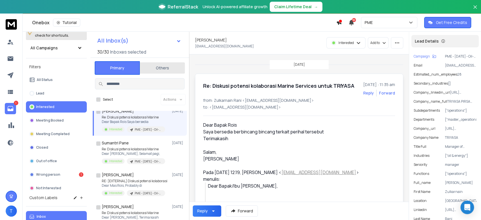
scroll to position [1979, 0]
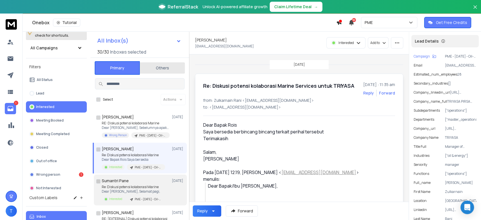
click at [129, 184] on p "Re: Diskusi potensi kolaborasi Marine" at bounding box center [133, 186] width 63 height 5
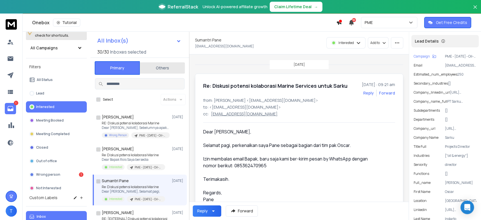
click at [221, 143] on div "Selamat pagi, perkenalkan saya Pane sebagai bagian dari tim pak Oscar." at bounding box center [285, 145] width 164 height 7
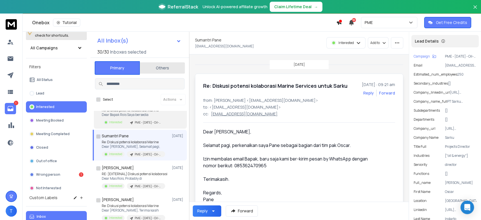
scroll to position [2054, 0]
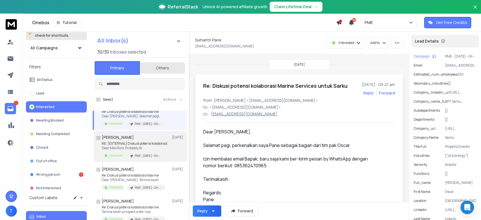
click at [153, 140] on div "[PERSON_NAME] [DATE] RE: [EXTERNAL] Diskusi potensi kolaborasi Dear Mas Rois, P…" at bounding box center [143, 146] width 83 height 24
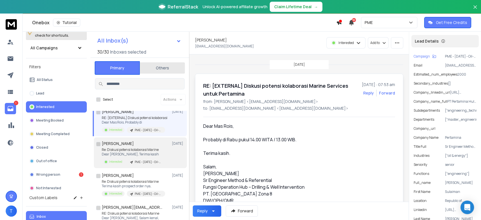
scroll to position [2091, 0]
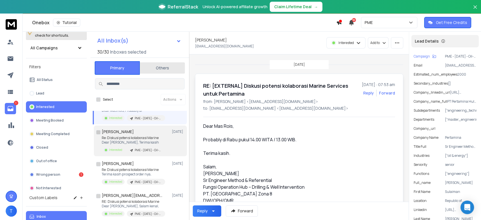
click at [150, 133] on div "[PERSON_NAME] [DATE]" at bounding box center [143, 132] width 83 height 6
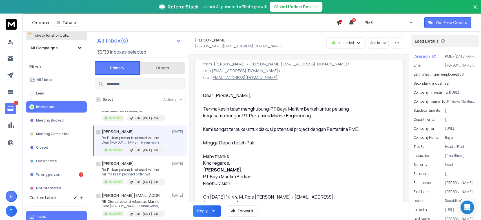
scroll to position [0, 0]
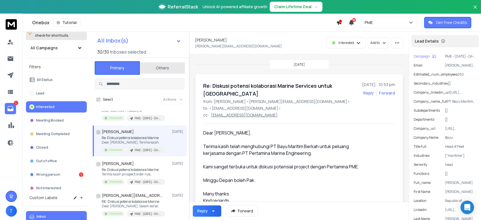
click at [210, 41] on h1 "[PERSON_NAME]" at bounding box center [211, 40] width 32 height 6
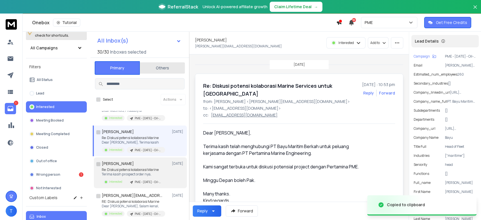
drag, startPoint x: 146, startPoint y: 167, endPoint x: 164, endPoint y: 160, distance: 19.3
click at [146, 168] on p "Re: Diskusi potensi kolaborasi Marine" at bounding box center [133, 169] width 63 height 5
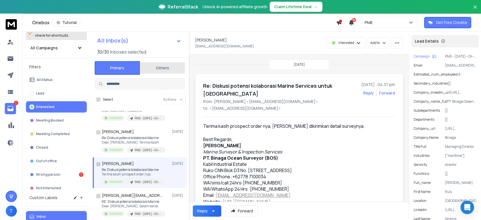
click at [214, 41] on h1 "[PERSON_NAME]" at bounding box center [211, 40] width 32 height 6
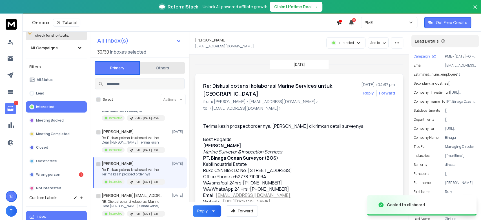
click at [200, 46] on p "[EMAIL_ADDRESS][DOMAIN_NAME]" at bounding box center [224, 46] width 59 height 5
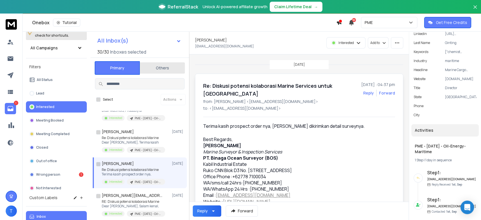
scroll to position [2129, 0]
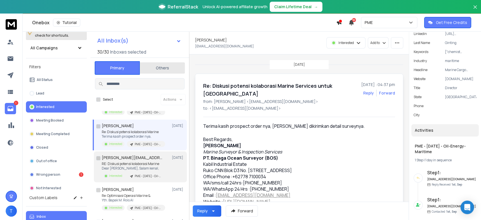
click at [144, 154] on div "[PERSON_NAME][EMAIL_ADDRESS][DOMAIN_NAME] [DATE] RE: Diskusi potensi kolaborasi…" at bounding box center [140, 166] width 93 height 31
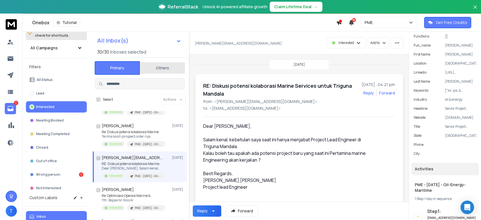
scroll to position [150, 0]
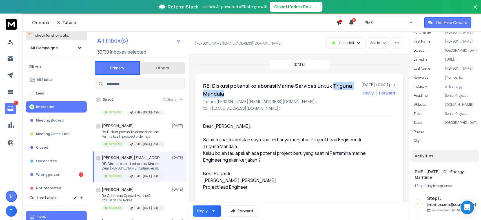
drag, startPoint x: 234, startPoint y: 96, endPoint x: 201, endPoint y: 96, distance: 33.0
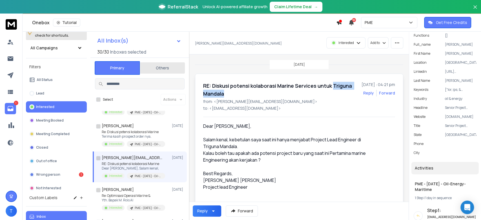
click at [216, 42] on p "[PERSON_NAME][EMAIL_ADDRESS][DOMAIN_NAME]" at bounding box center [238, 43] width 87 height 5
drag, startPoint x: 203, startPoint y: 180, endPoint x: 260, endPoint y: 180, distance: 56.9
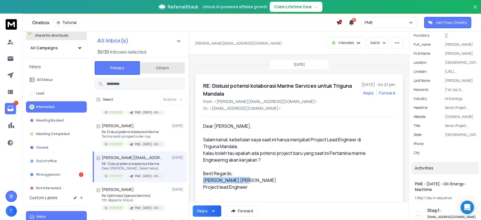
drag, startPoint x: 203, startPoint y: 181, endPoint x: 263, endPoint y: 179, distance: 60.0
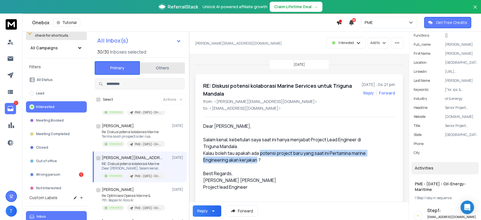
drag, startPoint x: 260, startPoint y: 152, endPoint x: 256, endPoint y: 160, distance: 8.7
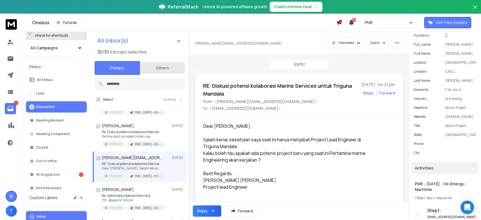
drag, startPoint x: 225, startPoint y: 92, endPoint x: 195, endPoint y: 90, distance: 30.5
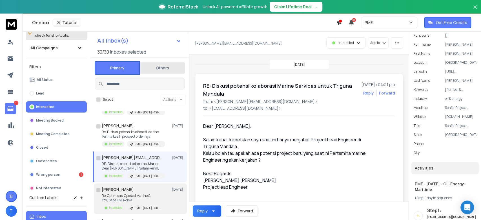
click at [128, 198] on p "Yth. Bapak M. Rois Al" at bounding box center [133, 200] width 63 height 5
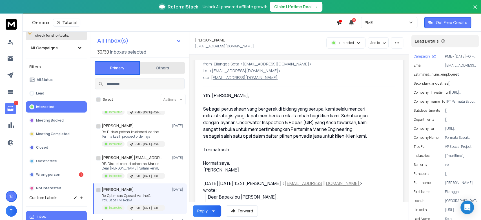
scroll to position [0, 0]
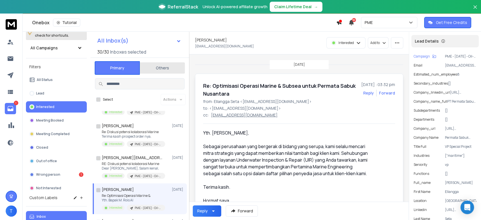
click at [221, 46] on p "[EMAIL_ADDRESS][DOMAIN_NAME]" at bounding box center [224, 46] width 59 height 5
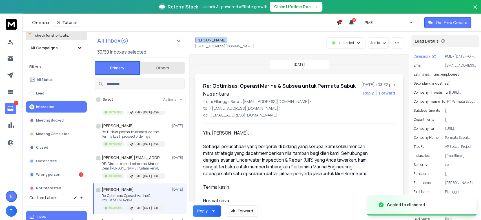
drag, startPoint x: 217, startPoint y: 38, endPoint x: 193, endPoint y: 37, distance: 24.3
click at [193, 37] on div "[PERSON_NAME] [PERSON_NAME] [EMAIL_ADDRESS][DOMAIN_NAME] Interested Add to Inte…" at bounding box center [298, 43] width 219 height 23
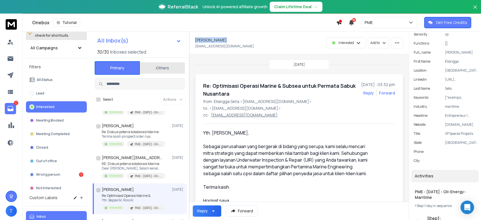
scroll to position [150, 0]
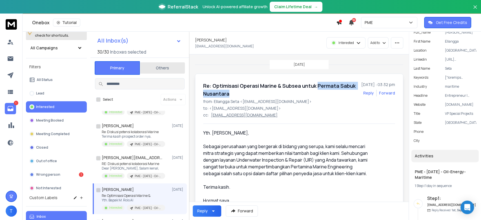
drag, startPoint x: 316, startPoint y: 85, endPoint x: 318, endPoint y: 94, distance: 9.2
click at [318, 94] on h1 "Re: Optimisasi Operasi Marine & Subsea untuk Permata Sabuk Nusantara" at bounding box center [280, 90] width 155 height 16
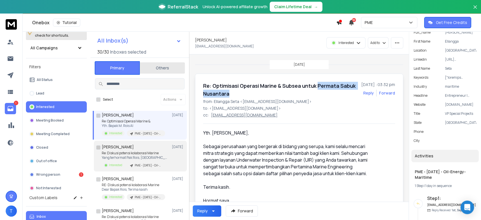
scroll to position [2204, 0]
click at [137, 156] on p "Yang terhormat Pak Rois, [GEOGRAPHIC_DATA]" at bounding box center [136, 157] width 68 height 5
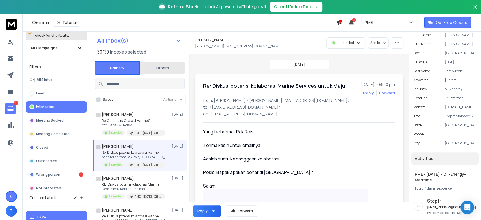
scroll to position [176, 0]
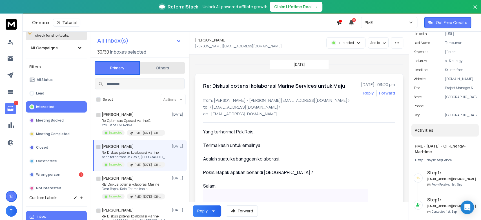
click at [200, 47] on p "[PERSON_NAME][EMAIL_ADDRESS][DOMAIN_NAME]" at bounding box center [238, 46] width 87 height 5
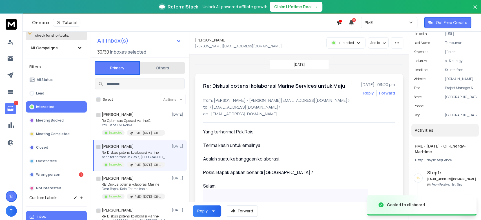
click at [207, 41] on h1 "[PERSON_NAME]" at bounding box center [211, 40] width 32 height 6
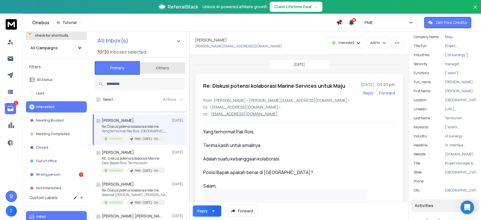
scroll to position [2242, 0]
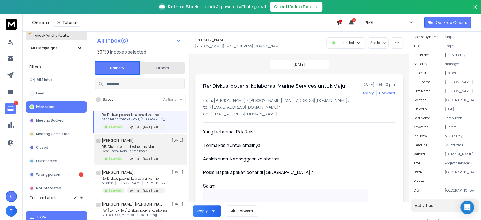
click at [133, 148] on p "RE: Diskusi potensi kolaborasi Marine" at bounding box center [133, 146] width 63 height 5
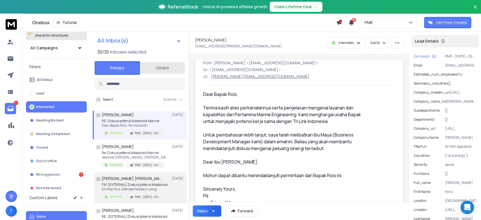
scroll to position [2279, 0]
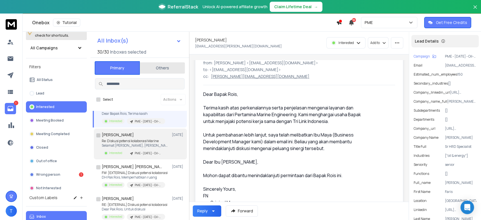
click at [147, 140] on p "Re: Diskusi potensi kolaborasi Marine" at bounding box center [136, 141] width 68 height 5
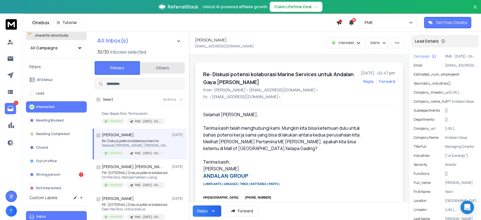
scroll to position [0, 0]
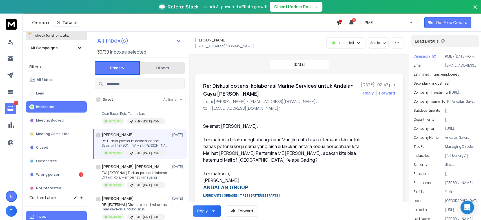
drag, startPoint x: 204, startPoint y: 94, endPoint x: 291, endPoint y: 94, distance: 86.7
click at [291, 94] on h1 "Re: Diskusi potensi kolaborasi Marine Services untuk Andalan Gaya [PERSON_NAME]" at bounding box center [280, 90] width 154 height 16
click at [213, 39] on h1 "[PERSON_NAME]" at bounding box center [211, 40] width 32 height 6
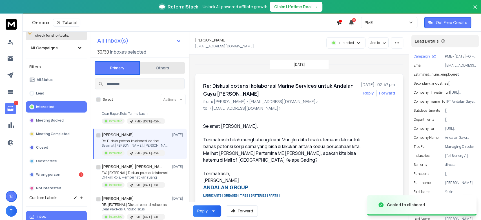
click at [239, 46] on p "[EMAIL_ADDRESS][DOMAIN_NAME]" at bounding box center [224, 46] width 59 height 5
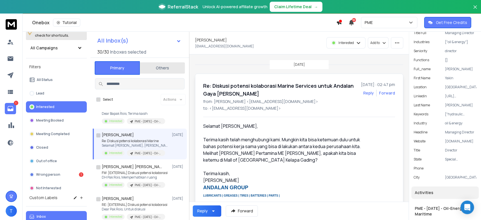
scroll to position [150, 0]
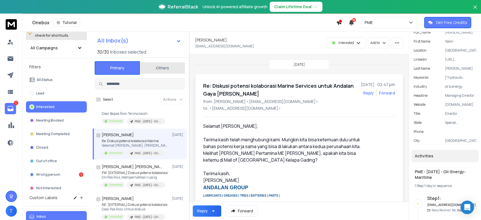
drag, startPoint x: 279, startPoint y: 95, endPoint x: 199, endPoint y: 92, distance: 79.2
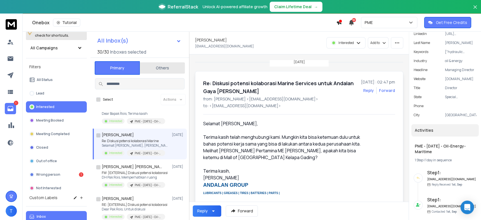
scroll to position [0, 0]
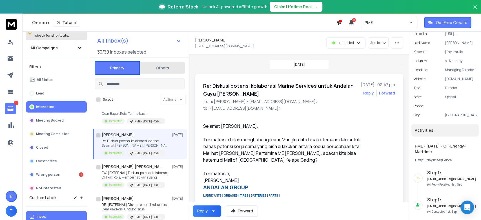
click at [266, 139] on div "Terima kasih telah menghubungi kami. Mungkin kita bisa ketemuan dulu untuk baha…" at bounding box center [285, 149] width 164 height 27
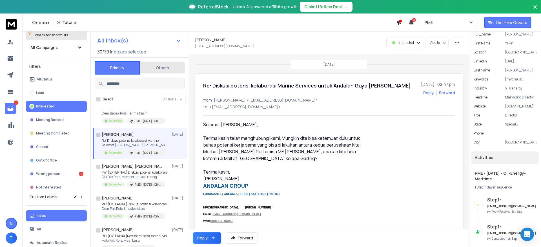
scroll to position [66, 0]
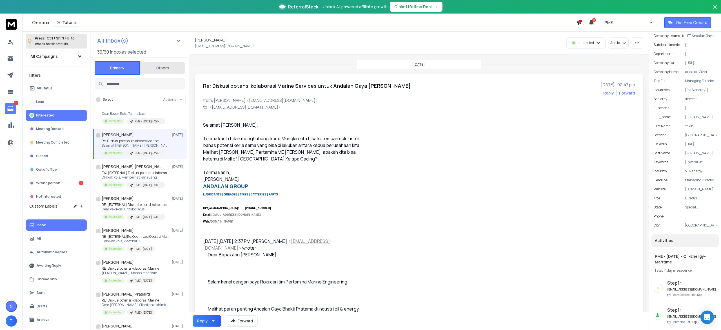
drag, startPoint x: 467, startPoint y: 0, endPoint x: 382, endPoint y: 204, distance: 220.7
click at [480, 0] on div "ReferralStack Unlock AI-powered affiliate growth Lifetime Deals available! Clai…" at bounding box center [360, 7] width 721 height 14
click at [233, 219] on link "[DOMAIN_NAME]" at bounding box center [221, 221] width 23 height 3
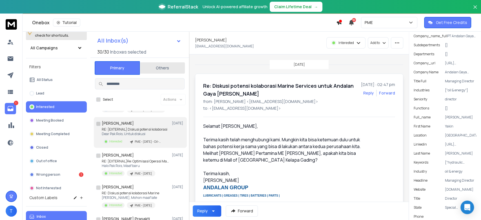
scroll to position [2317, 0]
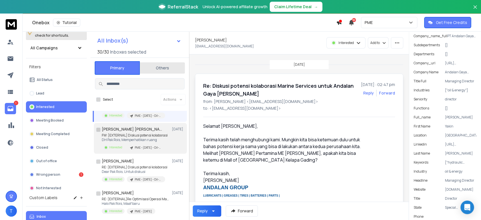
click at [142, 151] on div "Zuam El Bachron Achmad [DATE] FW: [EXTERNAL] Diskusi potensi kolaborasi [PERSON…" at bounding box center [140, 138] width 93 height 31
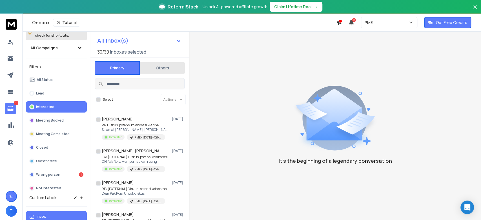
scroll to position [2301, 0]
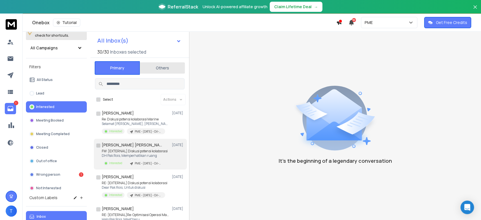
click at [144, 152] on p "FW: [EXTERNAL] Diskusi potensi kolaborasi" at bounding box center [135, 151] width 66 height 5
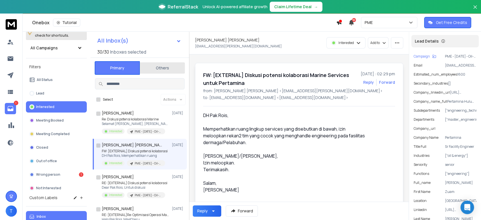
scroll to position [0, 0]
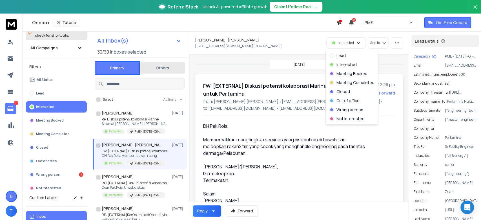
click at [354, 38] on div "Interested" at bounding box center [345, 42] width 39 height 11
click at [337, 112] on p "Wrong person" at bounding box center [349, 110] width 27 height 6
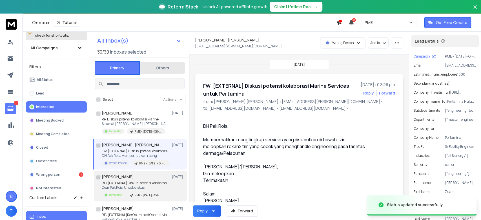
click at [137, 182] on p "RE: [EXTERNAL] Diskusi potensi kolaborasi" at bounding box center [135, 183] width 66 height 5
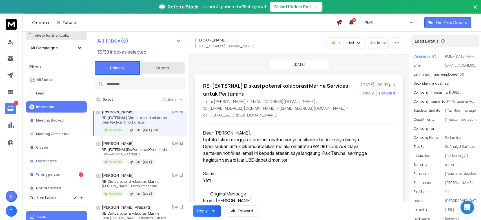
scroll to position [2376, 0]
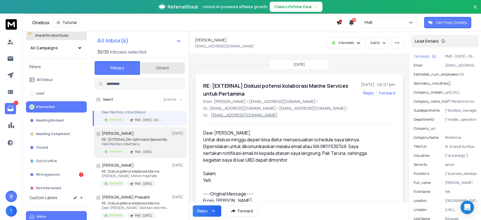
click at [148, 139] on p "RE: [EXTERNAL]Re: Optimisasi Operasi Marine" at bounding box center [136, 139] width 68 height 5
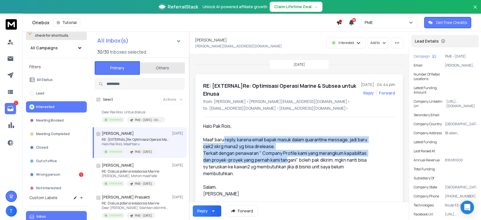
drag, startPoint x: 223, startPoint y: 140, endPoint x: 285, endPoint y: 162, distance: 65.6
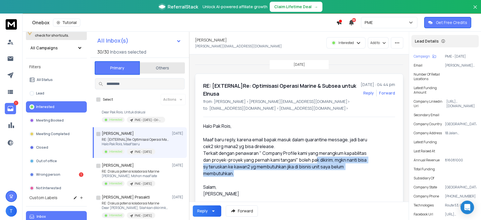
drag, startPoint x: 315, startPoint y: 161, endPoint x: 336, endPoint y: 170, distance: 22.3
click at [356, 44] on icon at bounding box center [358, 43] width 5 height 5
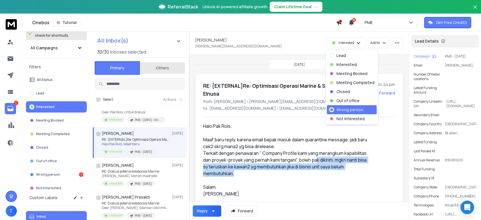
click at [350, 109] on p "Wrong person" at bounding box center [349, 110] width 27 height 6
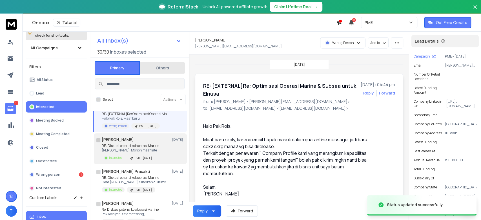
scroll to position [2414, 0]
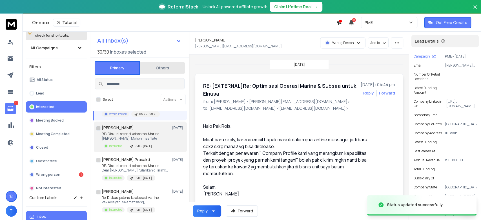
click at [164, 141] on div "RE: Diskusi potensi kolaborasi [PERSON_NAME], Mohon maaf late Interested PME - …" at bounding box center [143, 140] width 83 height 17
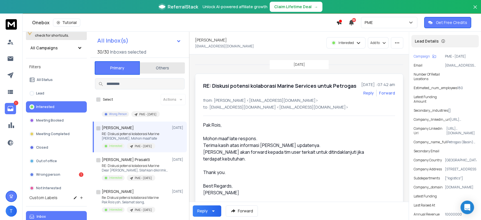
click at [344, 41] on p "Interested" at bounding box center [345, 43] width 15 height 5
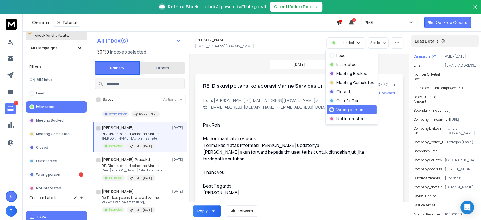
click at [340, 109] on p "Wrong person" at bounding box center [349, 110] width 27 height 6
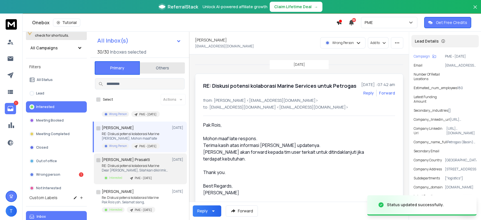
scroll to position [2451, 0]
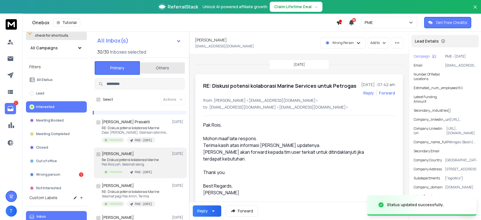
click at [140, 160] on p "Re: Diskusi potensi kolaborasi Marine" at bounding box center [130, 159] width 57 height 5
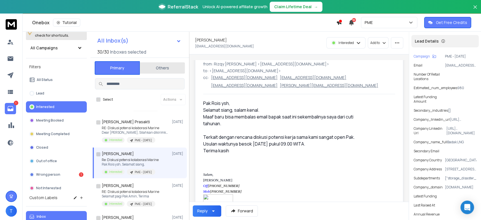
scroll to position [0, 0]
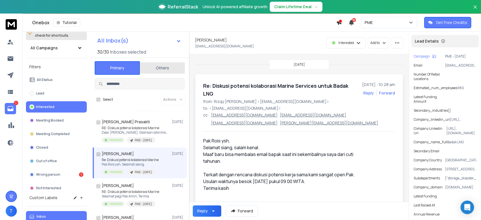
click at [204, 95] on h1 "Re: Diskusi potensi kolaborasi Marine Services untuk Badak LNG" at bounding box center [280, 90] width 155 height 16
drag, startPoint x: 204, startPoint y: 95, endPoint x: 228, endPoint y: 91, distance: 24.5
click at [228, 91] on h1 "Re: Diskusi potensi kolaborasi Marine Services untuk Badak LNG" at bounding box center [280, 90] width 155 height 16
drag, startPoint x: 212, startPoint y: 40, endPoint x: 186, endPoint y: 16, distance: 34.7
click at [212, 39] on h1 "[PERSON_NAME]" at bounding box center [211, 40] width 32 height 6
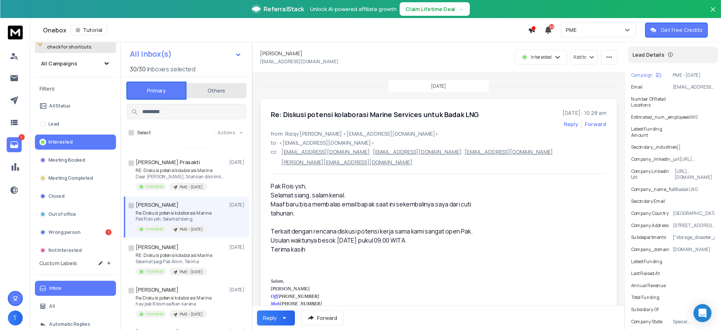
scroll to position [2451, 0]
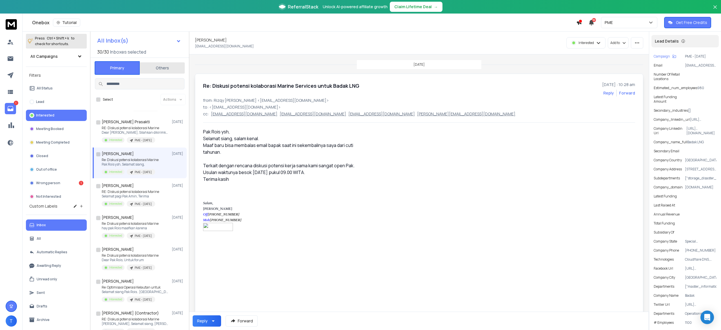
drag, startPoint x: 464, startPoint y: 0, endPoint x: 319, endPoint y: 213, distance: 257.9
click at [319, 213] on span "[PERSON_NAME], [PERSON_NAME] Off [PHONE_NUMBER] Mob [PHONE_NUMBER]" at bounding box center [285, 207] width 164 height 50
drag, startPoint x: 251, startPoint y: 100, endPoint x: 290, endPoint y: 102, distance: 38.4
click at [290, 102] on p "from: [PERSON_NAME] <[EMAIL_ADDRESS][DOMAIN_NAME]>" at bounding box center [419, 100] width 432 height 6
drag, startPoint x: 273, startPoint y: 172, endPoint x: 326, endPoint y: 172, distance: 52.7
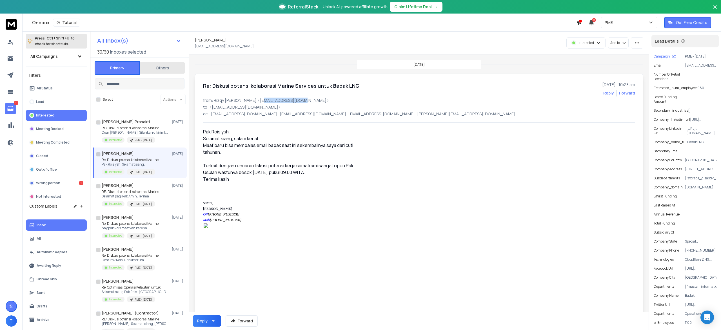
click at [326, 172] on div "Terkait dengan rencana diskusi potensi kerja sama kami sangat open Pak. Usulan …" at bounding box center [285, 172] width 164 height 20
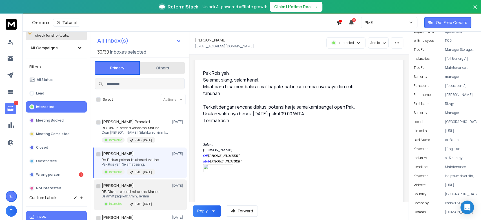
scroll to position [75, 0]
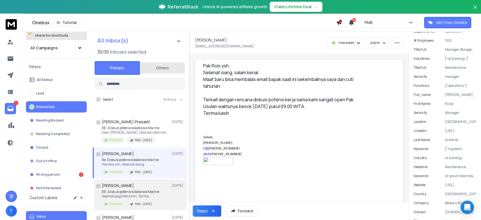
click at [137, 189] on div "Apni [PERSON_NAME] [DATE] RE: Diskusi potensi kolaborasi Marine Selamat pagi Pa…" at bounding box center [143, 194] width 83 height 24
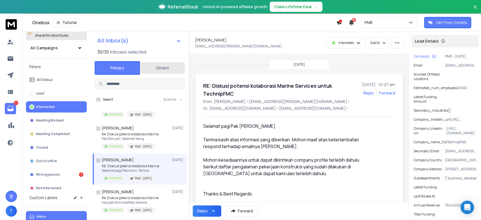
scroll to position [2489, 0]
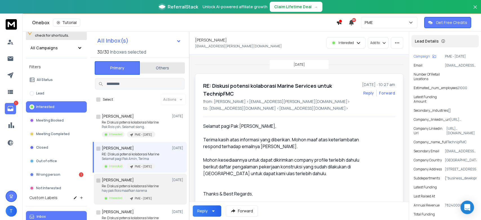
click at [138, 188] on p "hay pak Rois maafkan karena" at bounding box center [130, 190] width 57 height 5
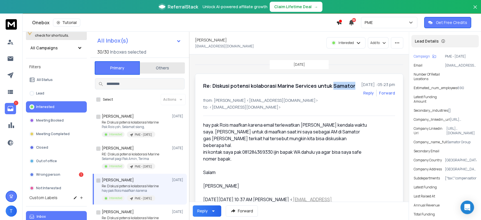
drag, startPoint x: 204, startPoint y: 95, endPoint x: 237, endPoint y: 92, distance: 33.1
click at [237, 90] on h1 "Re: Diskusi potensi kolaborasi Marine Services untuk Samator" at bounding box center [279, 86] width 152 height 8
click at [196, 39] on h1 "[PERSON_NAME]" at bounding box center [211, 40] width 32 height 6
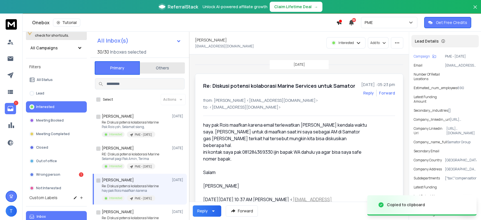
click at [206, 45] on p "[EMAIL_ADDRESS][DOMAIN_NAME]" at bounding box center [224, 46] width 59 height 5
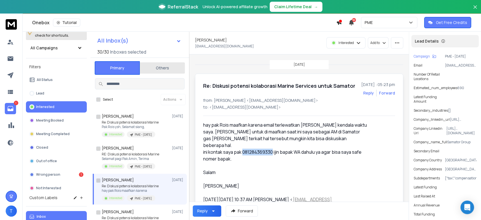
drag, startPoint x: 244, startPoint y: 145, endPoint x: 273, endPoint y: 147, distance: 29.3
click at [273, 148] on div "ini kontak saya pak 081284369330 ijin bapak WA dahulu ya agar bisa saya safe no…" at bounding box center [285, 155] width 164 height 14
click at [295, 127] on div "hay pak Rois maafkan karena email terlewatkan dan kendala waktu saya. Mohon unt…" at bounding box center [285, 155] width 164 height 68
click at [279, 141] on div "hay pak Rois maafkan karena email terlewatkan dan kendala waktu saya. Mohon unt…" at bounding box center [285, 155] width 164 height 68
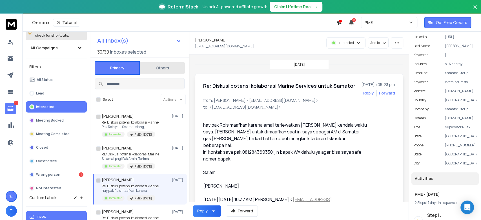
scroll to position [2526, 0]
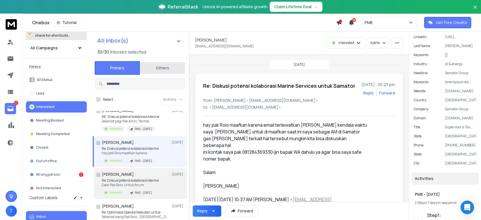
click at [130, 175] on h1 "[PERSON_NAME]" at bounding box center [118, 174] width 32 height 6
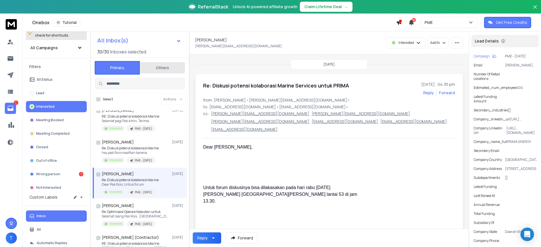
scroll to position [2527, 0]
drag, startPoint x: 467, startPoint y: 0, endPoint x: 254, endPoint y: 156, distance: 264.4
click at [254, 157] on div at bounding box center [285, 167] width 164 height 20
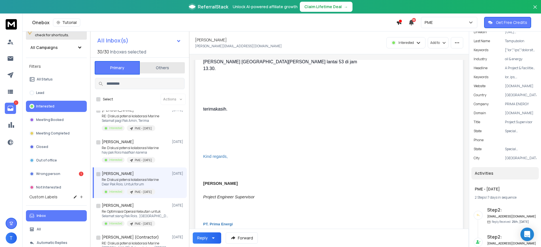
scroll to position [84, 0]
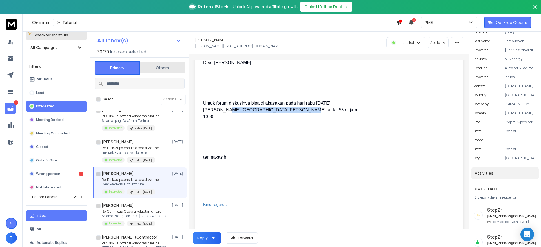
drag, startPoint x: 347, startPoint y: 107, endPoint x: 258, endPoint y: 116, distance: 89.5
click at [258, 116] on div "Untuk forum diskusinya bisa dilakasakan pada hari rabu [DATE] [PERSON_NAME] [GE…" at bounding box center [285, 110] width 164 height 20
click at [289, 109] on div "Untuk forum diskusinya bisa dilakasakan pada hari rabu [DATE] [PERSON_NAME] [GE…" at bounding box center [285, 110] width 164 height 20
drag, startPoint x: 316, startPoint y: 109, endPoint x: 340, endPoint y: 109, distance: 24.2
click at [340, 109] on div "Untuk forum diskusinya bisa dilakasakan pada hari rabu [DATE] [PERSON_NAME] [GE…" at bounding box center [285, 110] width 164 height 20
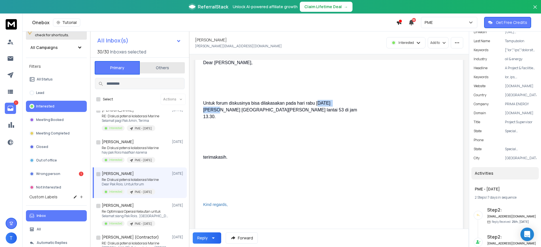
click at [242, 106] on div "Untuk forum diskusinya bisa dilakasakan pada hari rabu [DATE] [PERSON_NAME] [GE…" at bounding box center [285, 110] width 164 height 20
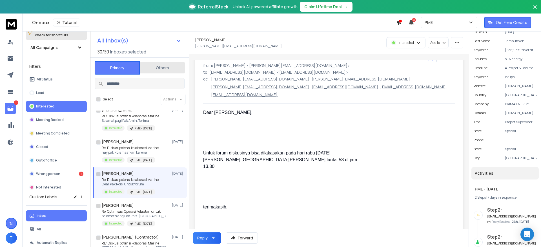
scroll to position [0, 0]
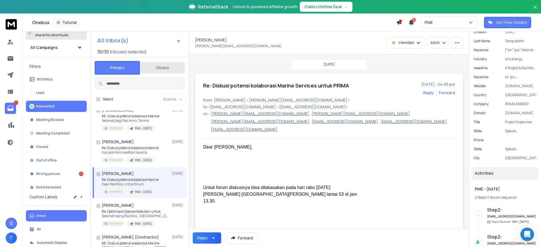
click at [207, 40] on h1 "[PERSON_NAME]" at bounding box center [211, 40] width 32 height 6
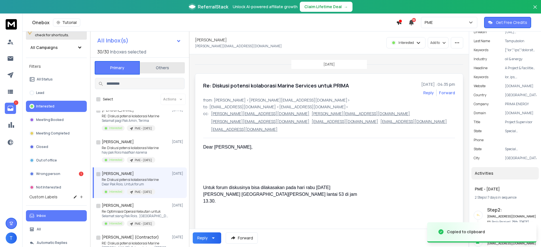
click at [240, 45] on p "[PERSON_NAME][EMAIL_ADDRESS][DOMAIN_NAME]" at bounding box center [238, 46] width 87 height 5
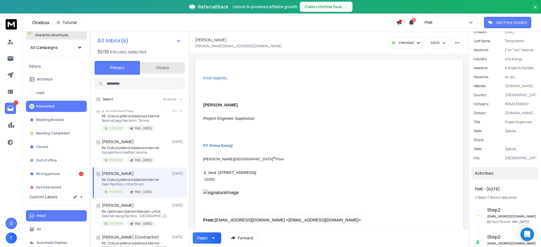
scroll to position [2611, 0]
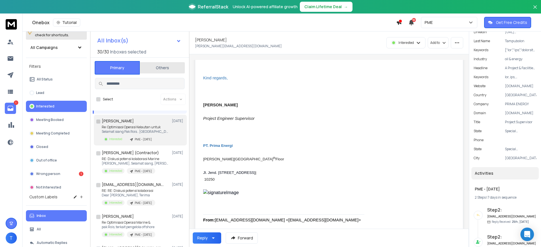
click at [153, 130] on p "Selamat siang Pak Rois.. [GEOGRAPHIC_DATA]" at bounding box center [136, 132] width 68 height 5
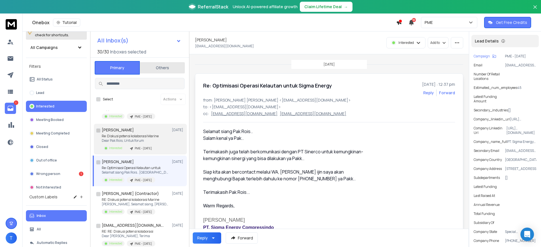
scroll to position [2569, 0]
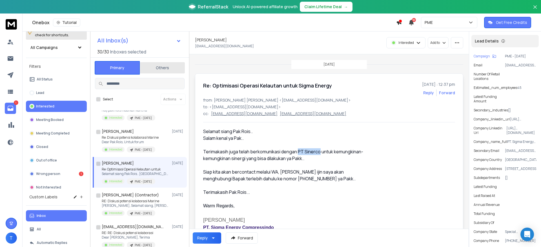
drag, startPoint x: 298, startPoint y: 153, endPoint x: 320, endPoint y: 153, distance: 22.0
click at [320, 153] on div "Terimakasih juga telah berkomunikasi dengan PT Sinerco untuk kemungkinan-kemung…" at bounding box center [285, 155] width 164 height 14
click at [202, 45] on p "[EMAIL_ADDRESS][DOMAIN_NAME]" at bounding box center [224, 46] width 59 height 5
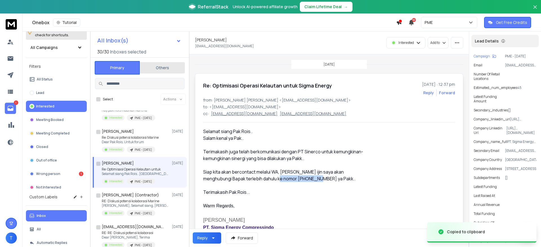
drag, startPoint x: 256, startPoint y: 178, endPoint x: 294, endPoint y: 178, distance: 38.0
click at [294, 178] on div "Siap kita akan bercontact melalui WA, [PERSON_NAME] ijin saya akan menghubungi …" at bounding box center [285, 176] width 164 height 14
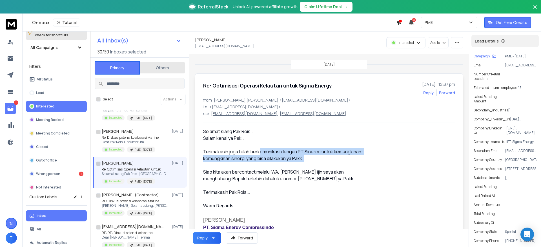
drag, startPoint x: 260, startPoint y: 150, endPoint x: 342, endPoint y: 161, distance: 82.6
click at [342, 161] on div "Terimakasih juga telah berkomunikasi dengan PT Sinerco untuk kemungkinan-kemung…" at bounding box center [285, 155] width 164 height 14
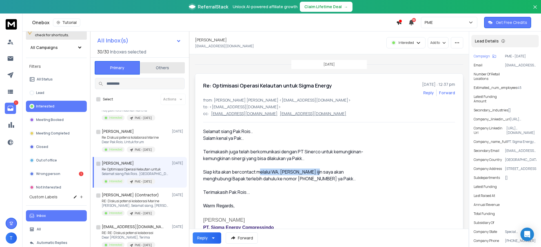
drag, startPoint x: 261, startPoint y: 172, endPoint x: 319, endPoint y: 176, distance: 58.7
click at [315, 175] on div "Siap kita akan bercontact melalui WA, [PERSON_NAME] ijin saya akan menghubungi …" at bounding box center [285, 176] width 164 height 14
click at [338, 179] on div "Siap kita akan bercontact melalui WA, [PERSON_NAME] ijin saya akan menghubungi …" at bounding box center [285, 176] width 164 height 14
click at [249, 142] on div at bounding box center [285, 145] width 164 height 7
click at [212, 39] on h1 "[PERSON_NAME]" at bounding box center [211, 40] width 32 height 6
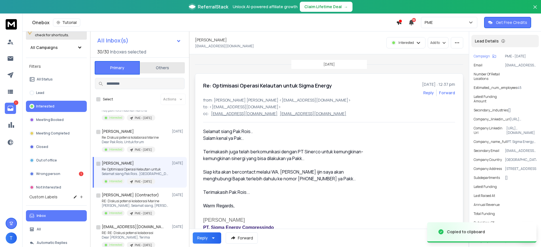
scroll to position [2611, 0]
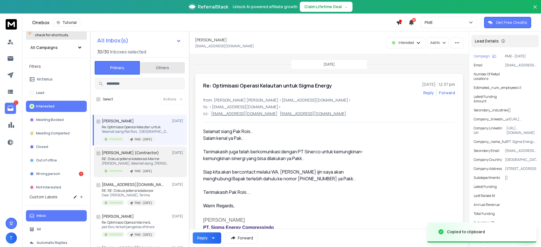
click at [149, 152] on h1 "[PERSON_NAME] (Contractor)" at bounding box center [130, 153] width 57 height 6
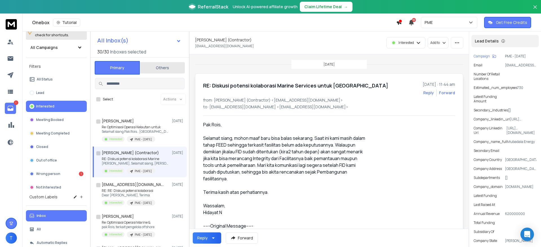
scroll to position [42, 0]
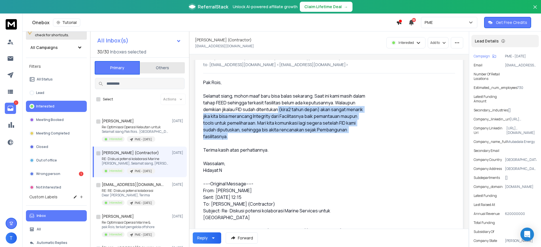
drag, startPoint x: 292, startPoint y: 117, endPoint x: 329, endPoint y: 133, distance: 39.6
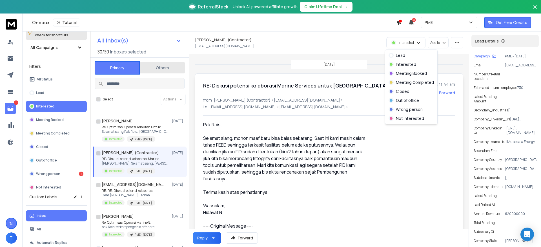
click at [412, 39] on div "Interested" at bounding box center [405, 42] width 39 height 11
click at [402, 116] on p "Not Interested" at bounding box center [410, 119] width 28 height 6
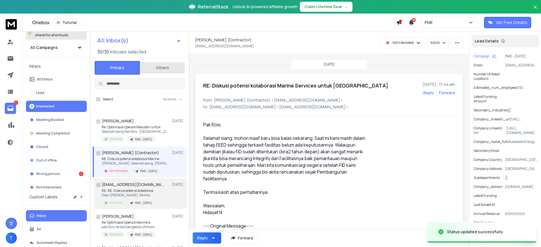
click at [142, 197] on p "Dear [PERSON_NAME], Terima" at bounding box center [129, 195] width 54 height 5
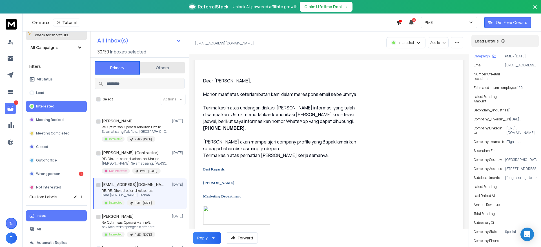
scroll to position [169, 0]
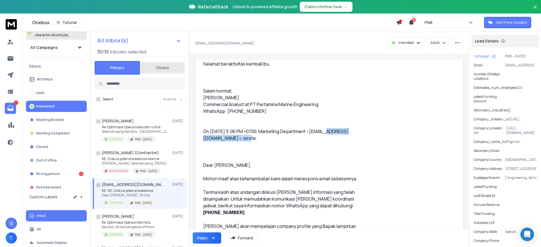
drag, startPoint x: 264, startPoint y: 152, endPoint x: 206, endPoint y: 155, distance: 57.5
drag, startPoint x: 314, startPoint y: 219, endPoint x: 326, endPoint y: 219, distance: 11.3
click at [315, 216] on p "Terima kasih atas undangan diskusi [PERSON_NAME] informasi yang telah disampaik…" at bounding box center [285, 202] width 164 height 27
drag, startPoint x: 326, startPoint y: 219, endPoint x: 349, endPoint y: 217, distance: 23.2
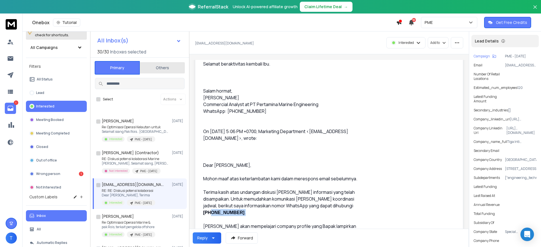
click at [349, 216] on p "Terima kasih atas undangan diskusi [PERSON_NAME] informasi yang telah disampaik…" at bounding box center [285, 202] width 164 height 27
drag, startPoint x: 324, startPoint y: 220, endPoint x: 344, endPoint y: 219, distance: 19.5
click at [344, 216] on p "Terima kasih atas undangan diskusi [PERSON_NAME] informasi yang telah disampaik…" at bounding box center [285, 202] width 164 height 27
click at [244, 215] on span "[PHONE_NUMBER]" at bounding box center [223, 212] width 41 height 5
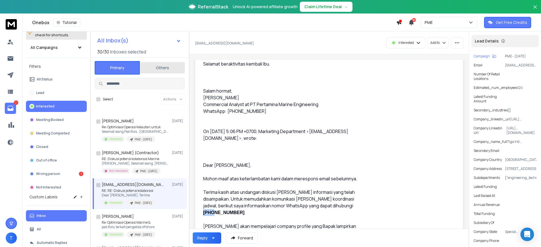
drag, startPoint x: 315, startPoint y: 219, endPoint x: 323, endPoint y: 219, distance: 8.2
click at [244, 215] on span "[PHONE_NUMBER]" at bounding box center [223, 212] width 41 height 5
drag, startPoint x: 332, startPoint y: 219, endPoint x: 342, endPoint y: 220, distance: 9.9
click at [244, 215] on span "[PHONE_NUMBER]" at bounding box center [223, 212] width 41 height 5
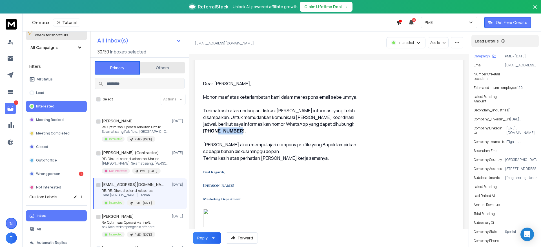
scroll to position [253, 0]
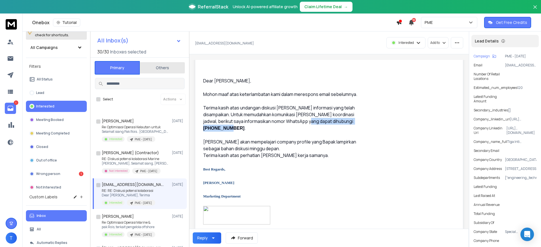
drag, startPoint x: 314, startPoint y: 134, endPoint x: 340, endPoint y: 136, distance: 25.7
click at [336, 132] on p "Terima kasih atas undangan diskusi [PERSON_NAME] informasi yang telah disampaik…" at bounding box center [285, 117] width 164 height 27
drag, startPoint x: 342, startPoint y: 135, endPoint x: 315, endPoint y: 135, distance: 27.3
click at [315, 132] on p "Terima kasih atas undangan diskusi [PERSON_NAME] informasi yang telah disampaik…" at bounding box center [285, 117] width 164 height 27
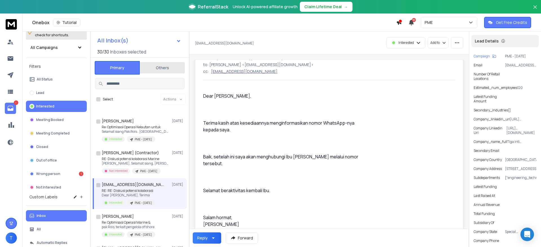
scroll to position [0, 0]
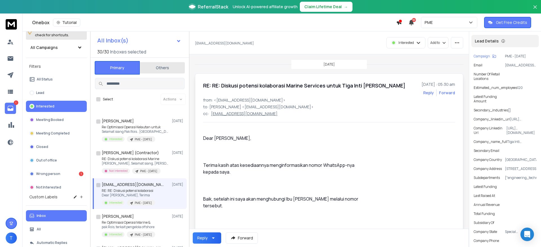
drag, startPoint x: 222, startPoint y: 139, endPoint x: 249, endPoint y: 136, distance: 27.5
click at [249, 136] on div "Dear [PERSON_NAME]," at bounding box center [285, 138] width 164 height 7
drag, startPoint x: 348, startPoint y: 84, endPoint x: 379, endPoint y: 81, distance: 30.6
click at [316, 168] on div "Terima kasih atas kesediaannya menginformasikan nomor WhatsApp-nya kepada saya." at bounding box center [285, 169] width 164 height 14
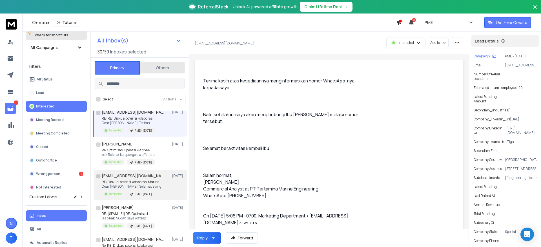
scroll to position [2695, 0]
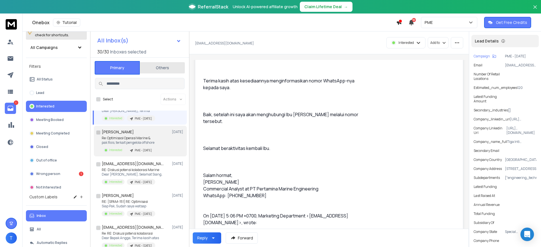
click at [143, 147] on div "Re: Optimisasi Operasi Marine & pak Rois, terkait pengelola offshore Interested…" at bounding box center [129, 144] width 54 height 17
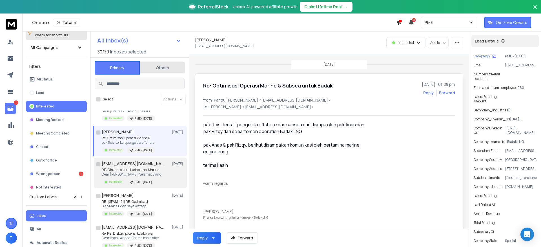
click at [138, 166] on div "[EMAIL_ADDRESS][DOMAIN_NAME] [DATE]" at bounding box center [143, 164] width 83 height 6
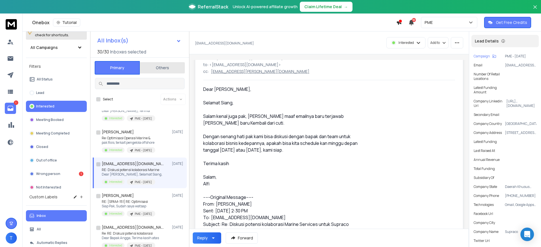
scroll to position [0, 0]
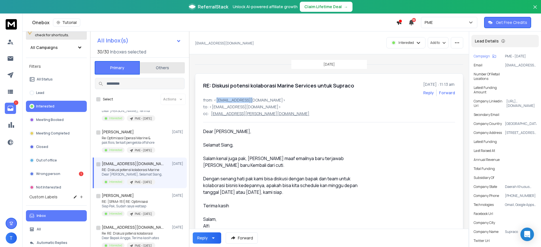
drag, startPoint x: 217, startPoint y: 101, endPoint x: 248, endPoint y: 102, distance: 30.7
click at [248, 102] on p "from: <[EMAIL_ADDRESS][DOMAIN_NAME]>" at bounding box center [329, 100] width 252 height 6
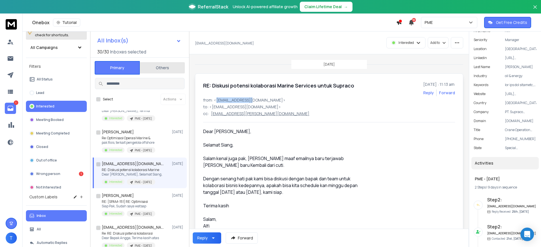
scroll to position [253, 0]
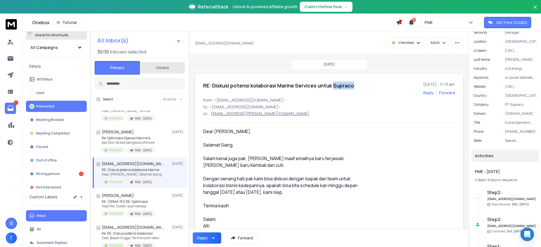
drag, startPoint x: 330, startPoint y: 85, endPoint x: 353, endPoint y: 83, distance: 23.0
click at [353, 83] on div "RE: Diskusi potensi kolaborasi Marine Services untuk Supraco [DATE] : 11:13 am …" at bounding box center [329, 89] width 252 height 15
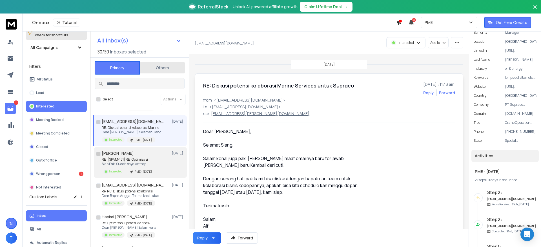
click at [142, 159] on p "RE: [SPAM-151] RE: Optimisasi" at bounding box center [129, 159] width 54 height 5
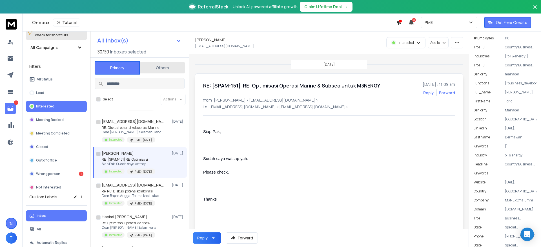
scroll to position [380, 0]
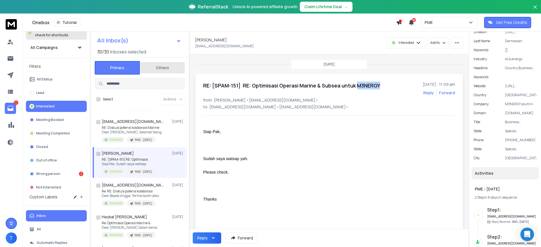
drag, startPoint x: 354, startPoint y: 87, endPoint x: 394, endPoint y: 86, distance: 40.0
click at [394, 86] on div "RE: [SPAM-151] RE: Optimisasi Operasi Marine & Subsea untuk M3NERGY [DATE] : 11…" at bounding box center [329, 89] width 252 height 15
click at [214, 39] on h1 "[PERSON_NAME]" at bounding box center [211, 40] width 32 height 6
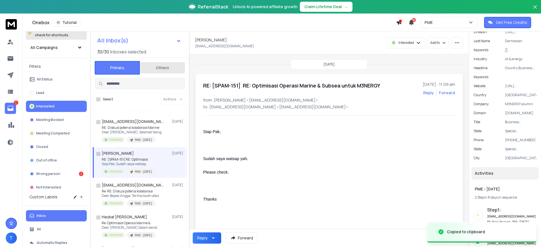
click at [217, 47] on p "[EMAIL_ADDRESS][DOMAIN_NAME]" at bounding box center [224, 46] width 59 height 5
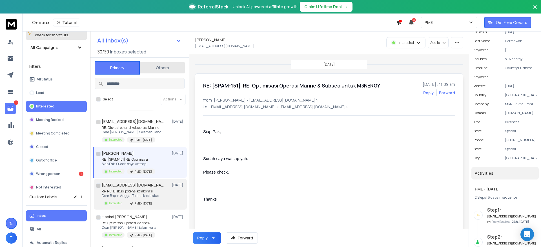
click at [126, 191] on p "Re: RE: Diskusi potensi kolaborasi" at bounding box center [130, 191] width 57 height 5
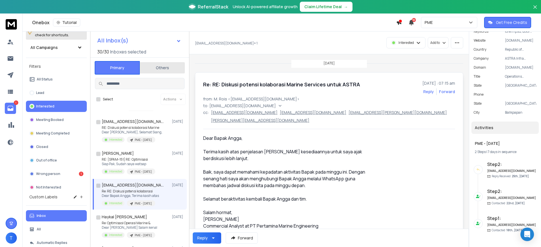
scroll to position [0, 0]
drag, startPoint x: 210, startPoint y: 108, endPoint x: 276, endPoint y: 106, distance: 66.2
click at [276, 106] on p "to: [EMAIL_ADDRESS][DOMAIN_NAME]" at bounding box center [240, 107] width 74 height 6
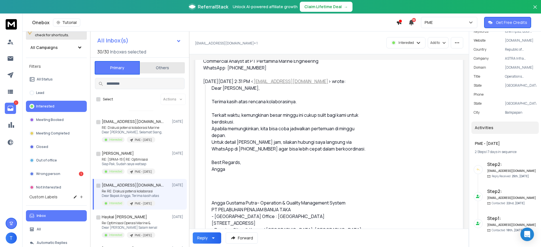
scroll to position [169, 0]
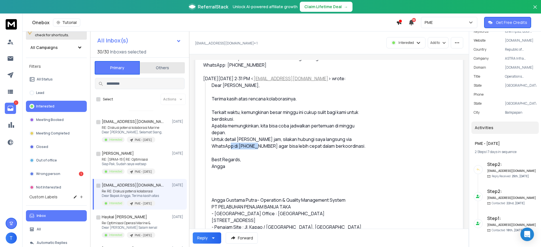
drag, startPoint x: 242, startPoint y: 153, endPoint x: 208, endPoint y: 152, distance: 33.8
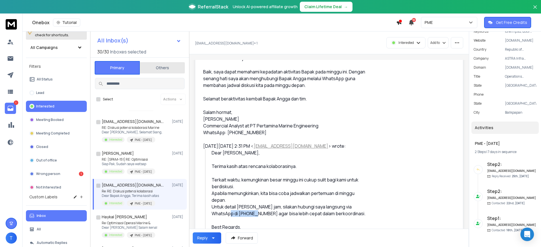
scroll to position [0, 0]
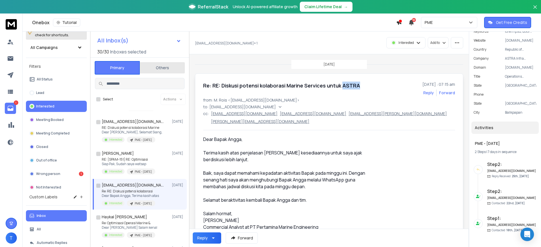
drag, startPoint x: 339, startPoint y: 83, endPoint x: 365, endPoint y: 84, distance: 25.4
click at [365, 84] on div "Re: RE: Diskusi potensi kolaborasi Marine Services untuk ASTRA [DATE] : 07:15 a…" at bounding box center [329, 89] width 252 height 15
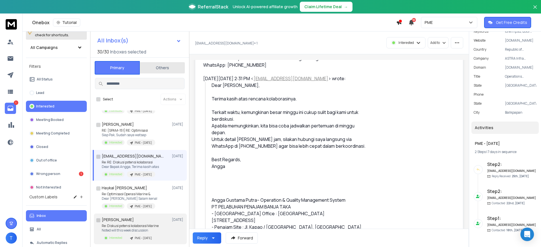
scroll to position [2780, 0]
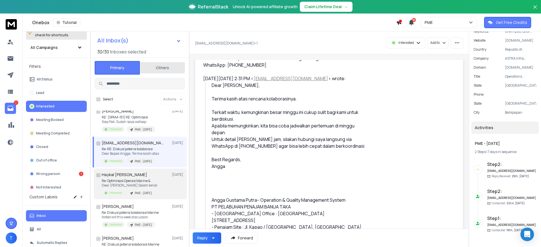
click at [151, 193] on p "PME - [DATE]" at bounding box center [143, 193] width 17 height 4
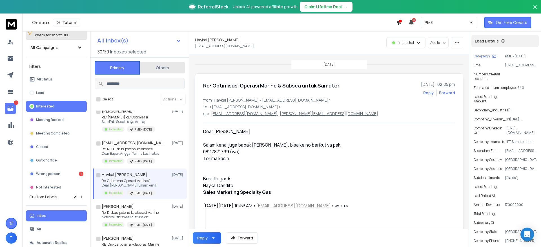
click at [256, 155] on div "Dear [PERSON_NAME] Salam kenal juga bapak [PERSON_NAME], bisa ke no berikut ya …" at bounding box center [285, 162] width 164 height 68
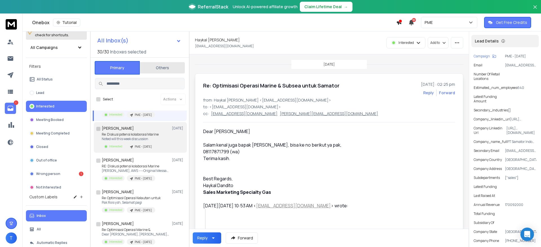
scroll to position [2864, 0]
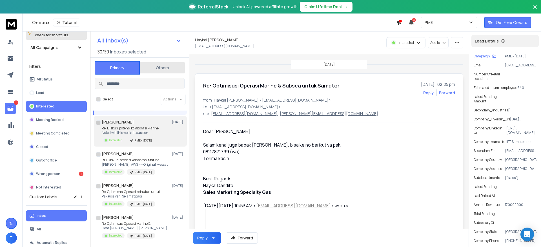
click at [148, 131] on p "Noted will this week discussion" at bounding box center [130, 133] width 57 height 5
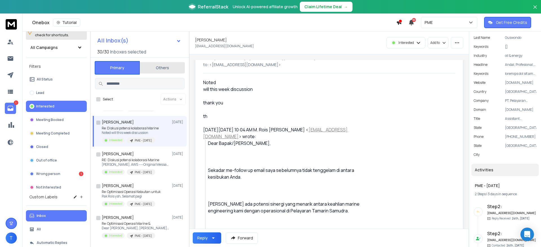
scroll to position [0, 0]
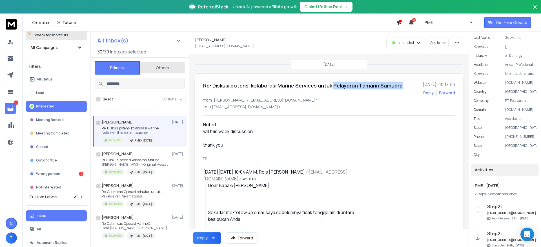
drag, startPoint x: 331, startPoint y: 85, endPoint x: 399, endPoint y: 84, distance: 68.4
click at [399, 84] on div "Re: Diskusi potensi kolaborasi Marine Services untuk Pelayaran Tamarin Samudra …" at bounding box center [329, 89] width 252 height 15
click at [205, 40] on h1 "[PERSON_NAME]" at bounding box center [211, 40] width 32 height 6
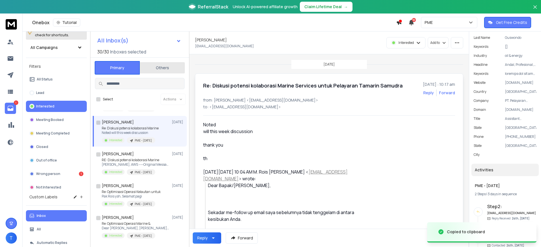
click at [196, 44] on p "[EMAIL_ADDRESS][DOMAIN_NAME]" at bounding box center [224, 46] width 59 height 5
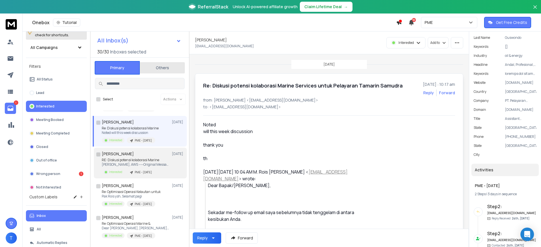
click at [142, 160] on p "RE: Diskusi potensi kolaborasi Marine" at bounding box center [136, 160] width 68 height 5
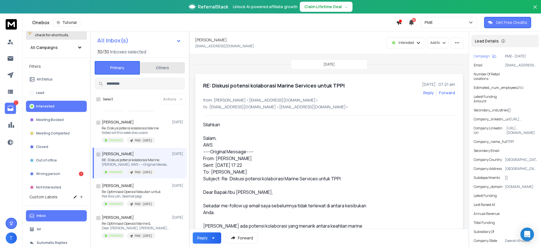
click at [217, 40] on h1 "[PERSON_NAME]" at bounding box center [211, 40] width 32 height 6
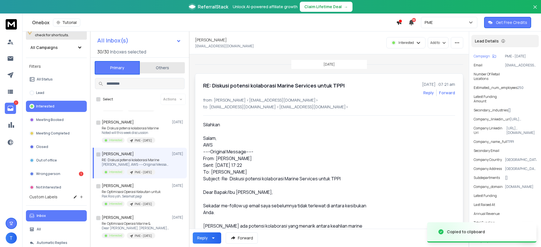
click at [224, 45] on p "[EMAIL_ADDRESS][DOMAIN_NAME]" at bounding box center [224, 46] width 59 height 5
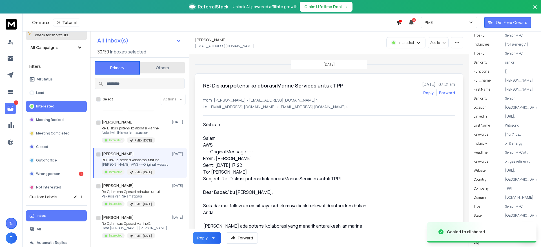
scroll to position [422, 0]
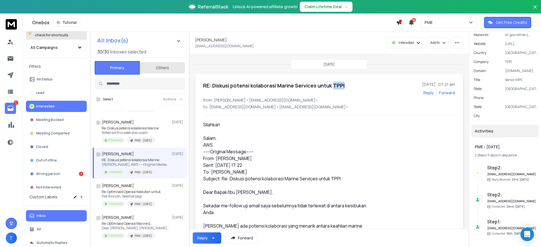
drag, startPoint x: 330, startPoint y: 85, endPoint x: 345, endPoint y: 84, distance: 15.0
click at [345, 84] on div "RE: Diskusi potensi kolaborasi Marine Services untuk TPPI [DATE] : 07:21 am Rep…" at bounding box center [329, 89] width 252 height 15
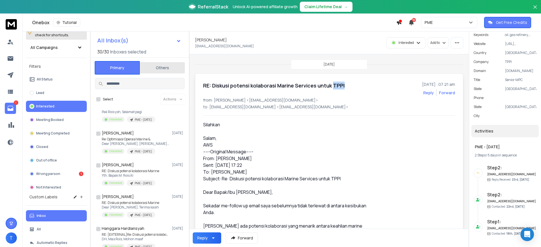
scroll to position [2864, 0]
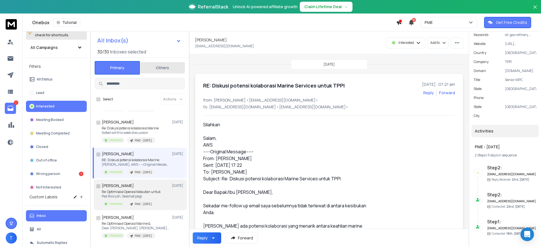
click at [138, 193] on p "Re: Optimisasi Operasi Kelautan untuk" at bounding box center [131, 192] width 59 height 5
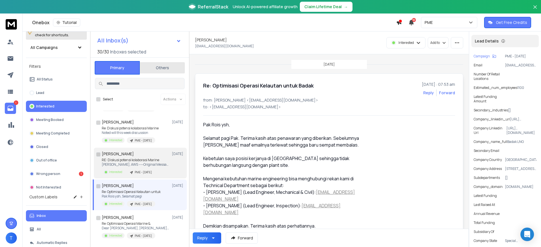
scroll to position [2907, 0]
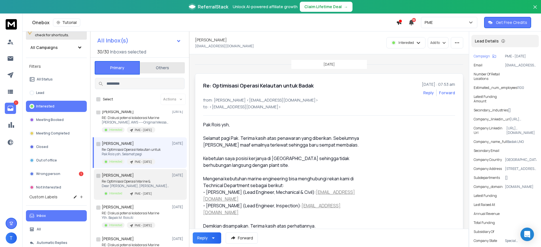
click at [134, 180] on p "Re: Optimisasi Operasi Marine &" at bounding box center [136, 181] width 68 height 5
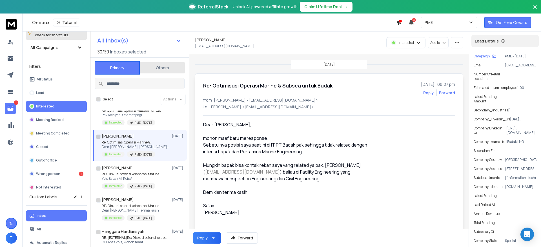
scroll to position [2991, 0]
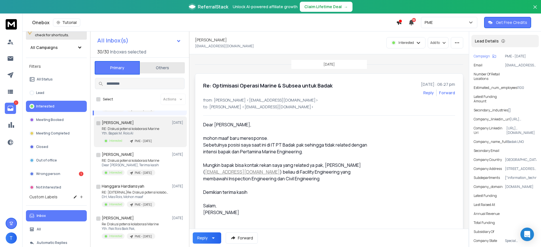
click at [147, 133] on p "Yth. Bapak M. Rois Al" at bounding box center [130, 133] width 57 height 5
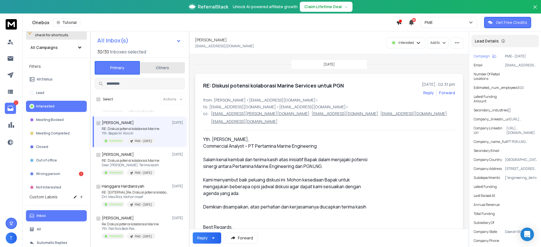
click at [214, 40] on h1 "[PERSON_NAME]" at bounding box center [211, 40] width 32 height 6
drag, startPoint x: 243, startPoint y: 100, endPoint x: 294, endPoint y: 100, distance: 50.4
click at [294, 100] on p "from: [PERSON_NAME] <[EMAIL_ADDRESS][DOMAIN_NAME]>" at bounding box center [329, 100] width 252 height 6
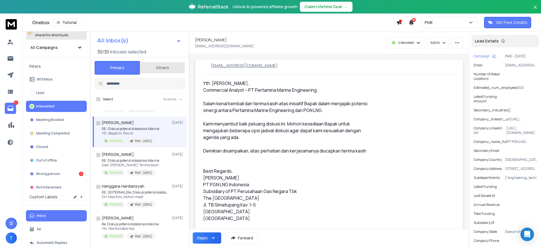
scroll to position [127, 0]
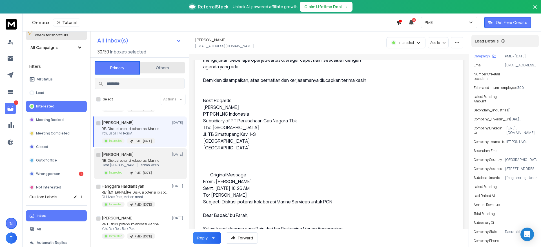
click at [128, 171] on div "PME - [DATE]" at bounding box center [141, 173] width 28 height 6
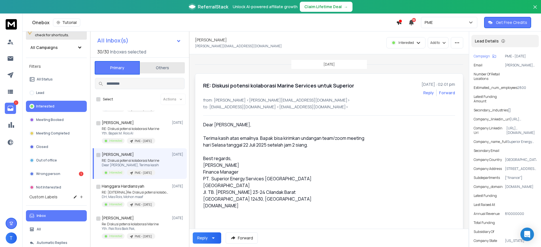
click at [200, 38] on h1 "[PERSON_NAME]" at bounding box center [211, 40] width 32 height 6
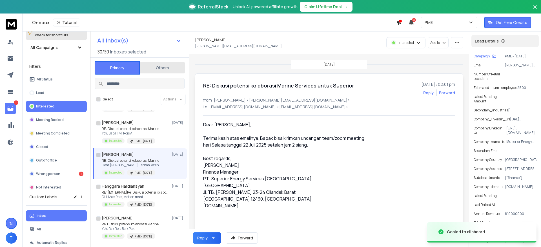
click at [200, 47] on p "[PERSON_NAME][EMAIL_ADDRESS][DOMAIN_NAME]" at bounding box center [238, 46] width 87 height 5
drag, startPoint x: 331, startPoint y: 86, endPoint x: 367, endPoint y: 84, distance: 36.1
click at [367, 84] on div "RE: Diskusi potensi kolaborasi Marine Services untuk Superior [DATE] : 02:01 pm…" at bounding box center [329, 89] width 252 height 15
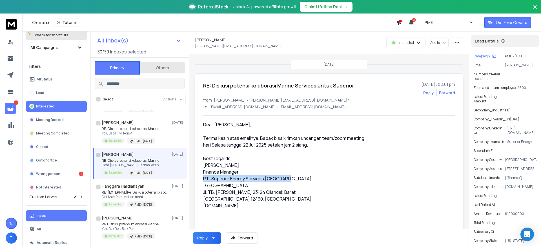
drag, startPoint x: 295, startPoint y: 178, endPoint x: 198, endPoint y: 178, distance: 96.9
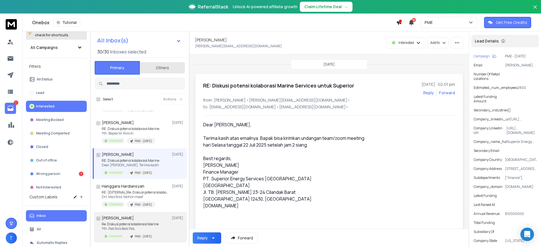
scroll to position [3033, 0]
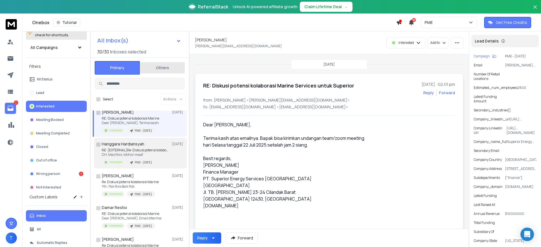
click at [137, 159] on div "RE: [EXTERNAL]Re: Diskusi potensi kolaborasi DH, Mas Rois, [PERSON_NAME] maaf I…" at bounding box center [136, 156] width 68 height 17
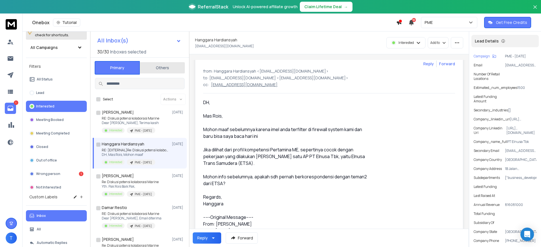
scroll to position [42, 0]
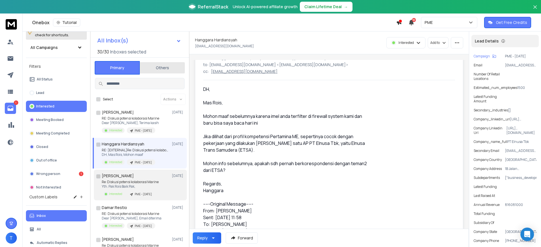
click at [134, 184] on p "Yth. Pak Rois Baik Pak," at bounding box center [130, 186] width 57 height 5
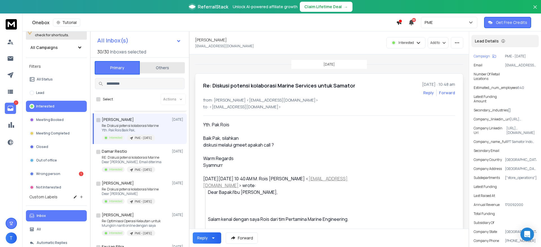
scroll to position [3118, 0]
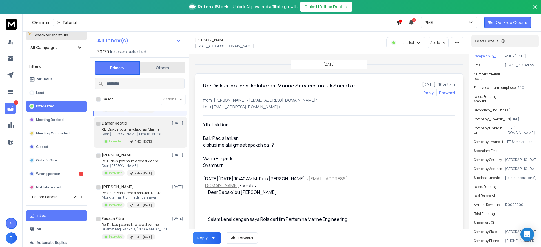
click at [130, 130] on p "RE: Diskusi potensi kolaborasi Marine" at bounding box center [132, 129] width 60 height 5
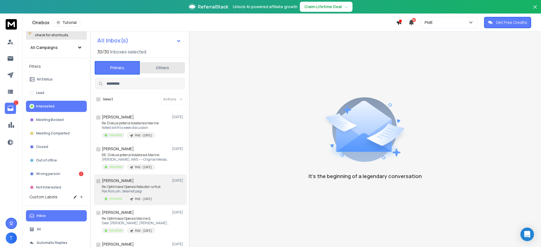
scroll to position [2868, 0]
click at [150, 193] on p "Pak Rois ysh, Selamat pagi" at bounding box center [131, 193] width 59 height 5
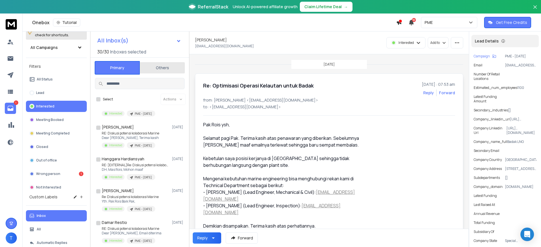
scroll to position [3037, 0]
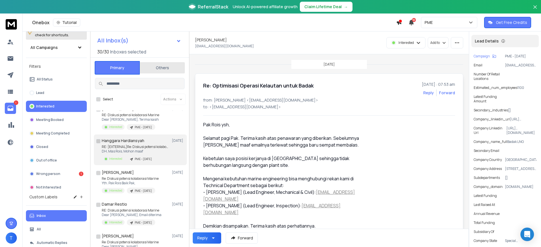
click at [146, 157] on p "PME - [DATE]" at bounding box center [143, 159] width 17 height 4
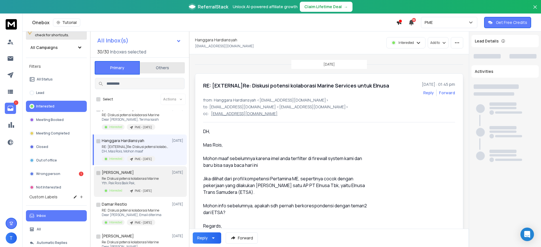
click at [140, 172] on div "[PERSON_NAME] [DATE]" at bounding box center [143, 173] width 83 height 6
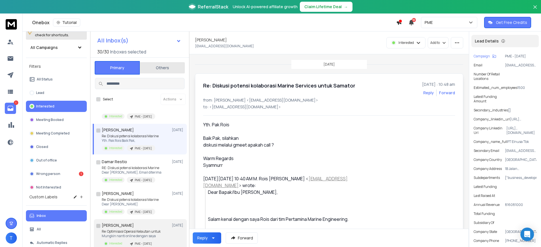
scroll to position [3121, 0]
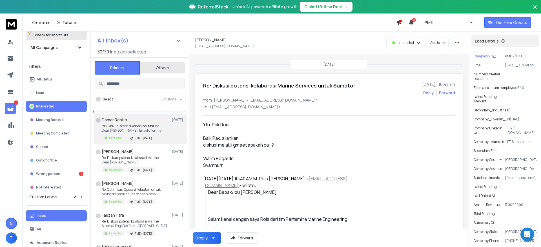
click at [142, 135] on div "PME - [DATE]" at bounding box center [141, 138] width 28 height 6
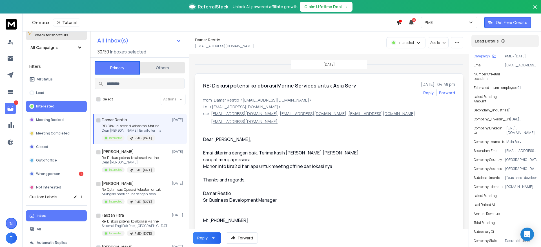
drag, startPoint x: 351, startPoint y: 85, endPoint x: 373, endPoint y: 84, distance: 21.2
click at [373, 84] on div "RE: Diskusi potensi kolaborasi Marine Services untuk Asia Serv [DATE] : 04:48 p…" at bounding box center [329, 89] width 252 height 15
click at [204, 39] on h1 "Damar Restio" at bounding box center [207, 40] width 25 height 6
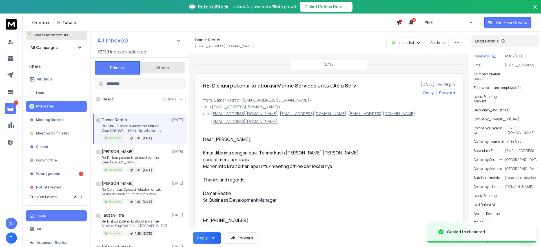
click at [210, 46] on p "[EMAIL_ADDRESS][DOMAIN_NAME]" at bounding box center [224, 46] width 59 height 5
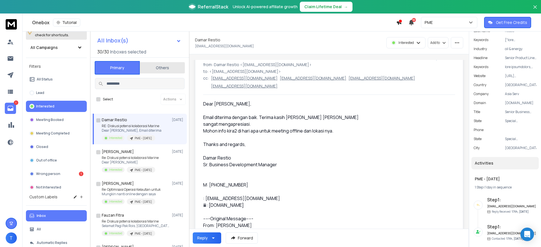
scroll to position [0, 0]
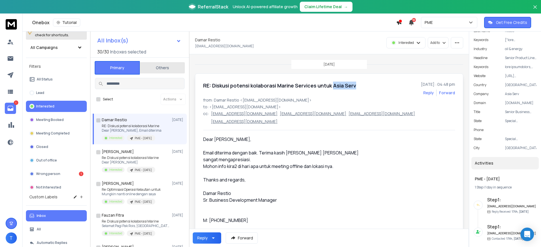
drag, startPoint x: 331, startPoint y: 84, endPoint x: 355, endPoint y: 83, distance: 24.5
click at [355, 83] on div "RE: Diskusi potensi kolaborasi Marine Services untuk Asia Serv [DATE] : 04:48 p…" at bounding box center [329, 89] width 252 height 15
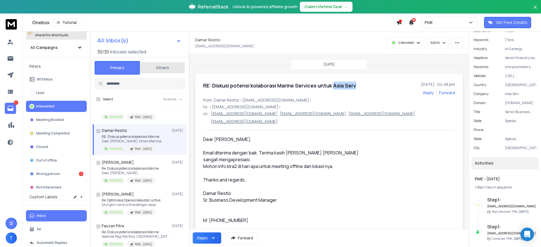
scroll to position [3079, 0]
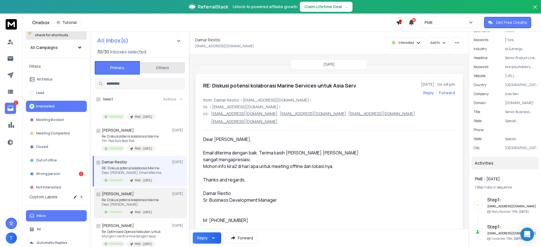
click at [139, 202] on p "Re: Diskusi potensi kolaborasi Marine" at bounding box center [130, 200] width 57 height 5
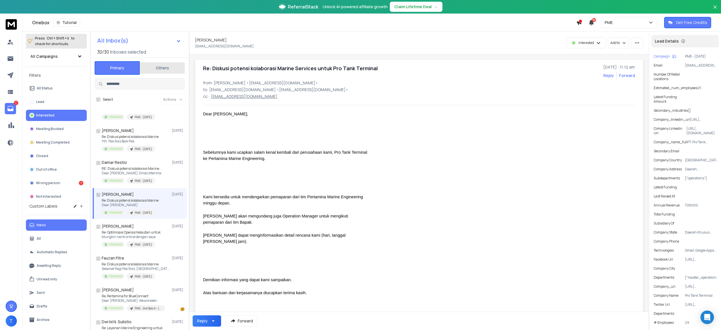
scroll to position [0, 0]
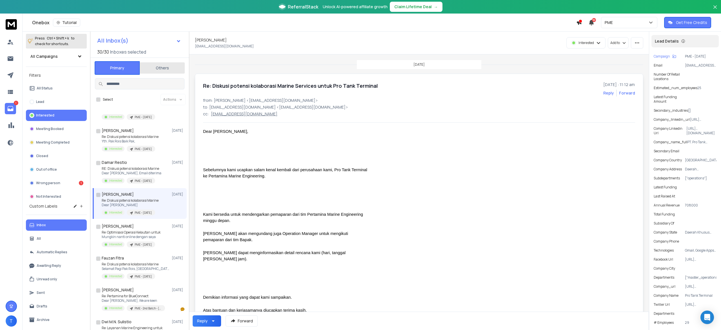
drag, startPoint x: 330, startPoint y: 84, endPoint x: 391, endPoint y: 81, distance: 60.9
click at [210, 37] on h1 "[PERSON_NAME]" at bounding box center [211, 40] width 32 height 6
click at [214, 44] on p "[EMAIL_ADDRESS][DOMAIN_NAME]" at bounding box center [224, 46] width 59 height 5
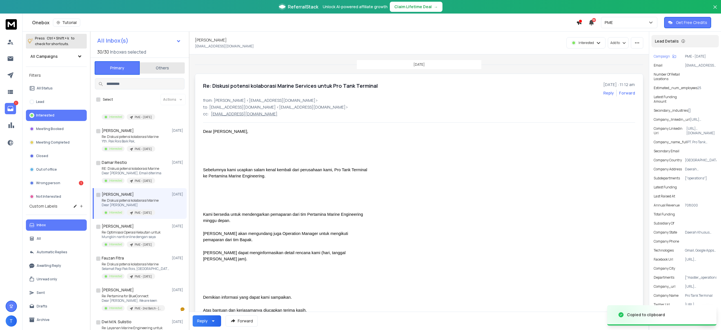
click at [214, 44] on p "[EMAIL_ADDRESS][DOMAIN_NAME]" at bounding box center [224, 46] width 59 height 5
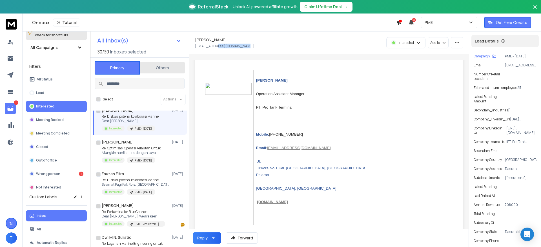
scroll to position [3164, 0]
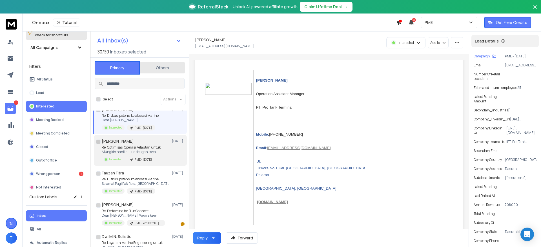
click at [150, 147] on p "Re: Optimisasi Operasi Kelautan untuk" at bounding box center [131, 147] width 59 height 5
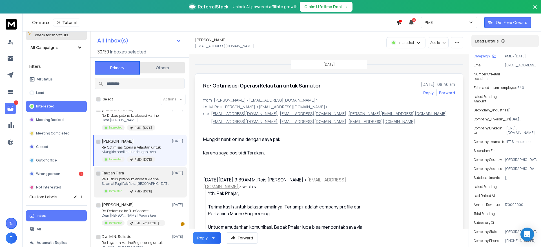
click at [143, 185] on p "Selamat Pagi Pak Rois, [GEOGRAPHIC_DATA]" at bounding box center [136, 184] width 68 height 5
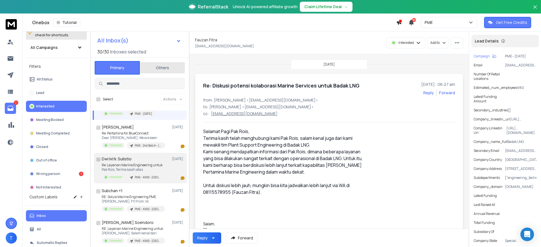
scroll to position [3248, 0]
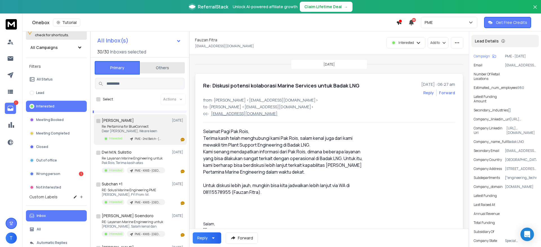
click at [158, 134] on div "Re: Pertamina for BlueConnect Dear Sir, We are keen Interested PME - 2nd Batch …" at bounding box center [133, 132] width 63 height 17
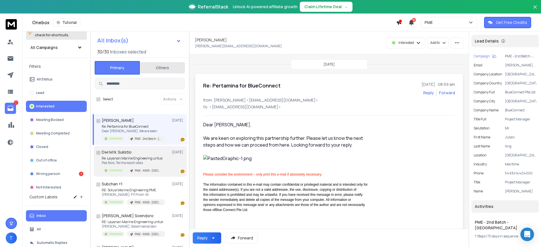
click at [144, 153] on div "Dwi M.N. Sulistio [DATE]" at bounding box center [143, 153] width 83 height 6
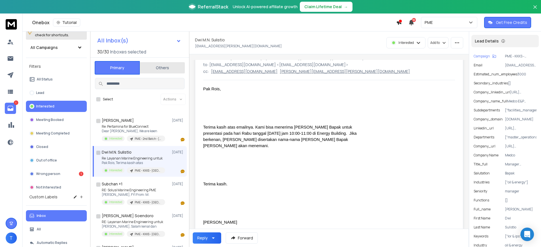
scroll to position [0, 0]
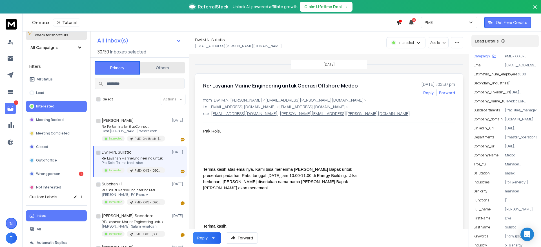
click at [208, 40] on h1 "Dwi M.N. Sulistio" at bounding box center [210, 40] width 30 height 6
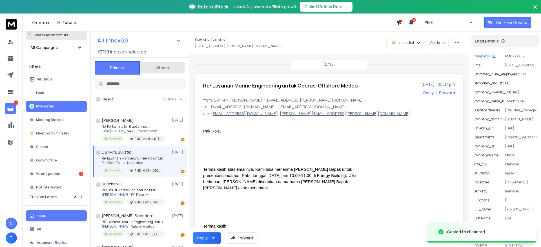
drag, startPoint x: 215, startPoint y: 46, endPoint x: 213, endPoint y: 43, distance: 3.7
click at [215, 45] on p "[EMAIL_ADDRESS][PERSON_NAME][DOMAIN_NAME]" at bounding box center [238, 46] width 87 height 5
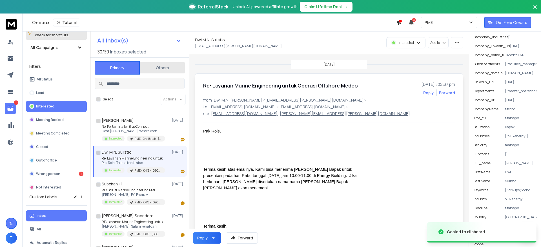
scroll to position [152, 0]
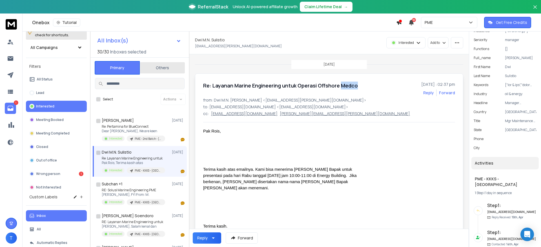
drag, startPoint x: 355, startPoint y: 84, endPoint x: 338, endPoint y: 86, distance: 17.4
click at [338, 86] on div "Re: Layanan Marine Engineering untuk Operasi Offshore Medco [DATE] : 02:37 pm R…" at bounding box center [329, 89] width 252 height 15
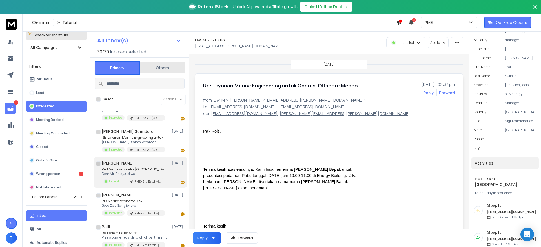
click at [133, 166] on div "[PERSON_NAME] [DATE] Re: Marine service for Mansam Dear Mr. [PERSON_NAME], Just…" at bounding box center [143, 173] width 83 height 24
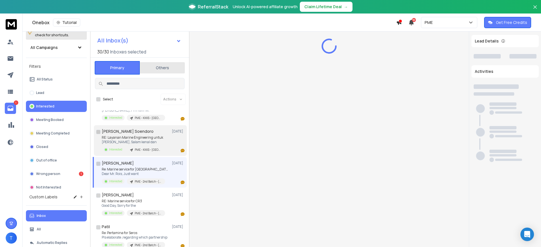
click at [139, 135] on p "RE: Layanan Marine Engineering untuk" at bounding box center [133, 137] width 63 height 5
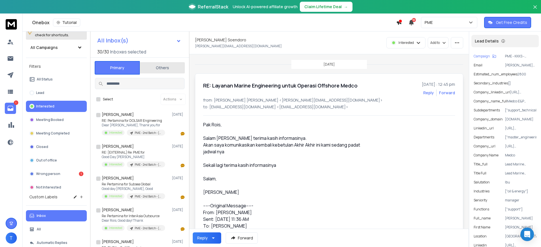
scroll to position [3670, 0]
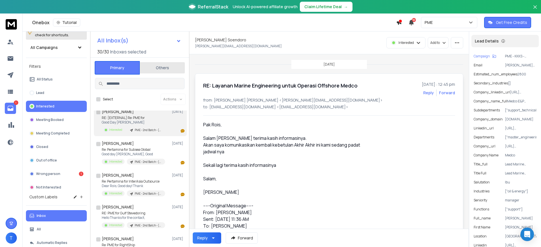
click at [135, 126] on div "RE: [EXTERNAL] Re: PME for Good Day Mr. [PERSON_NAME] Interested PME - 2nd Batc…" at bounding box center [133, 124] width 63 height 17
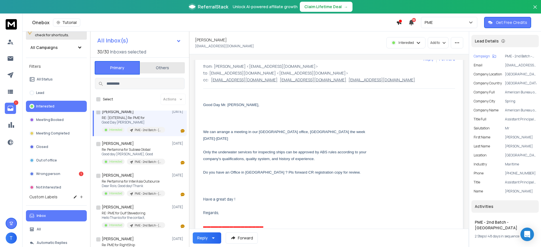
scroll to position [0, 0]
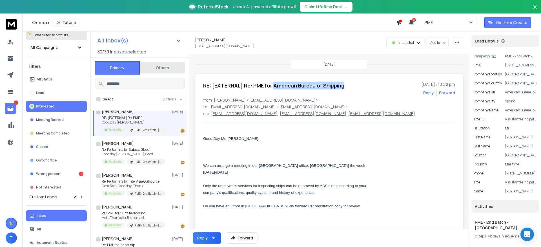
drag, startPoint x: 271, startPoint y: 87, endPoint x: 341, endPoint y: 84, distance: 69.9
click at [341, 84] on div "RE: [EXTERNAL] Re: PME for American Bureau of Shipping [DATE] : 10:22 pm Reply …" at bounding box center [329, 89] width 252 height 15
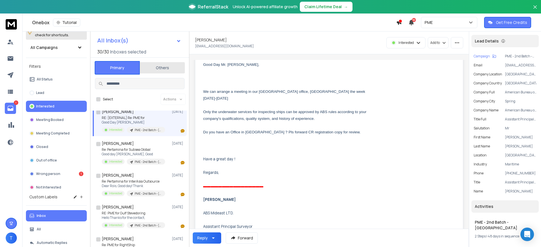
scroll to position [84, 0]
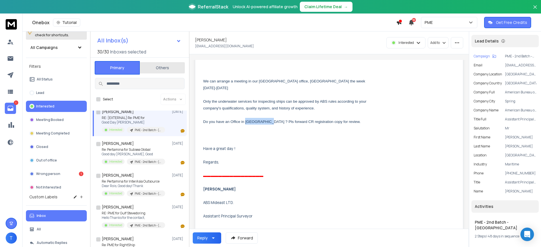
drag, startPoint x: 245, startPoint y: 116, endPoint x: 267, endPoint y: 115, distance: 21.4
click at [267, 120] on span "Do you have an Office in [GEOGRAPHIC_DATA] ? Pls forward CR registration copy f…" at bounding box center [281, 122] width 157 height 4
click at [202, 39] on h1 "[PERSON_NAME]" at bounding box center [211, 40] width 32 height 6
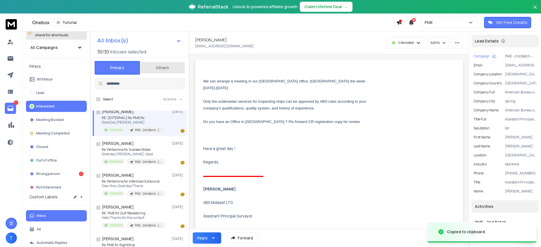
click at [208, 45] on p "[EMAIL_ADDRESS][DOMAIN_NAME]" at bounding box center [224, 46] width 59 height 5
click at [146, 154] on p "Good day [PERSON_NAME], Good" at bounding box center [133, 154] width 63 height 5
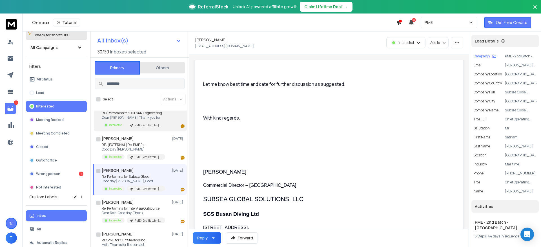
scroll to position [3628, 0]
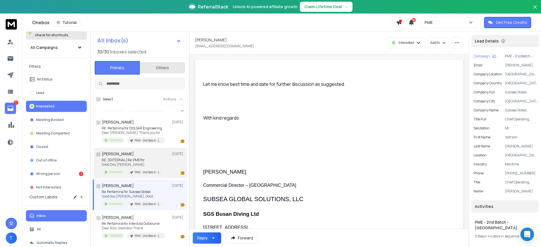
click at [135, 162] on p "RE: [EXTERNAL] Re: PME for" at bounding box center [133, 160] width 63 height 5
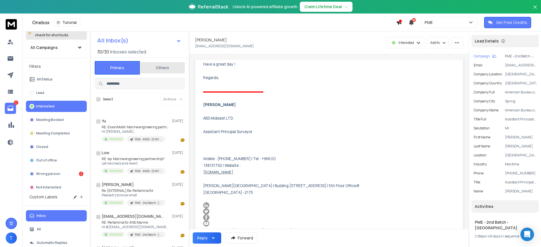
scroll to position [3502, 0]
